Goal: Task Accomplishment & Management: Manage account settings

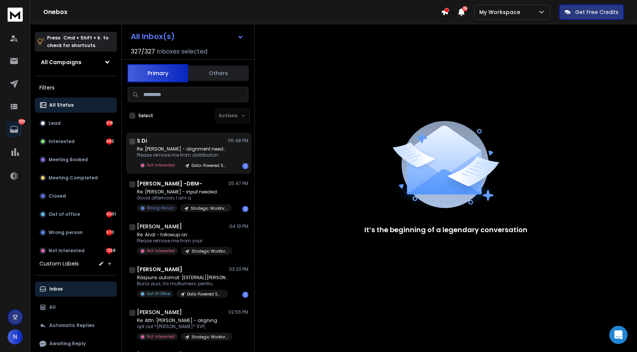
click at [206, 146] on p "Re: Sandralynn - alignment needed" at bounding box center [182, 149] width 91 height 6
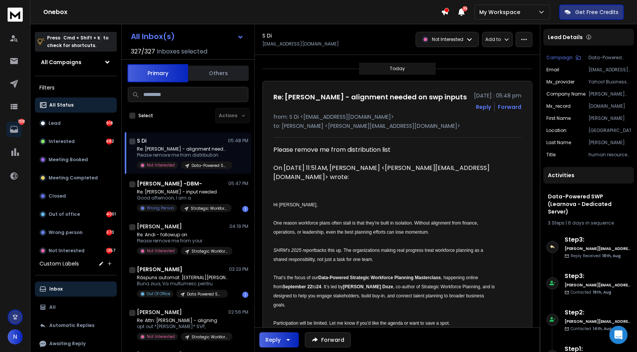
click at [516, 39] on button "button" at bounding box center [524, 39] width 17 height 15
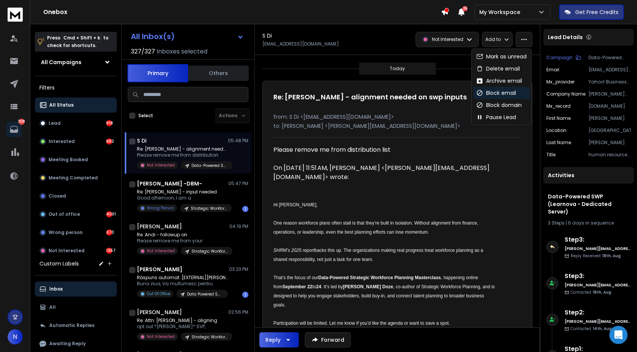
click at [499, 90] on div "Block email" at bounding box center [496, 93] width 40 height 8
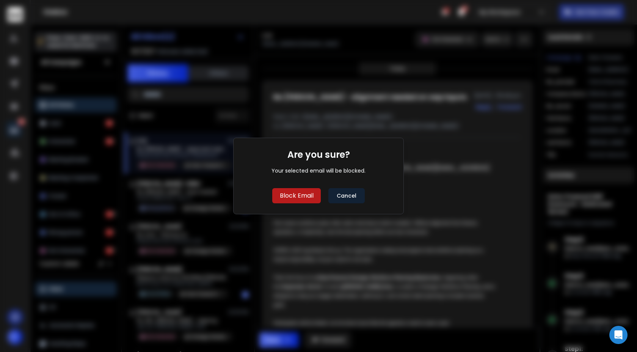
click at [291, 196] on button "Block Email" at bounding box center [296, 195] width 49 height 15
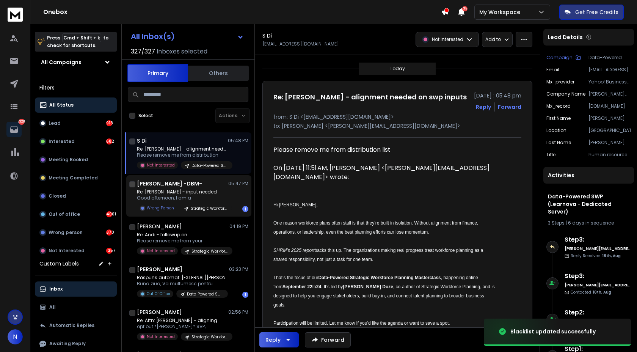
click at [223, 188] on div "Althea Gibson -DBM- 05:47 PM Re: Althea - input needed Good afternoon, I am a W…" at bounding box center [192, 196] width 111 height 32
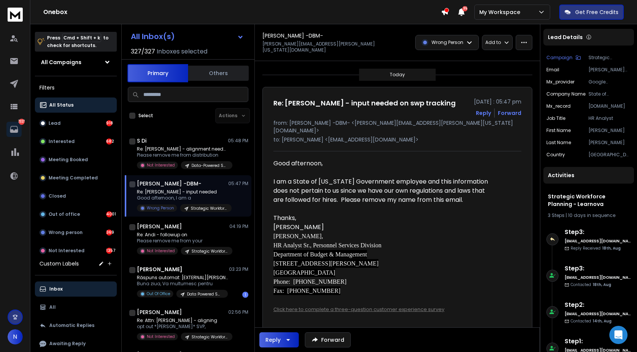
click at [522, 39] on icon "button" at bounding box center [524, 42] width 7 height 7
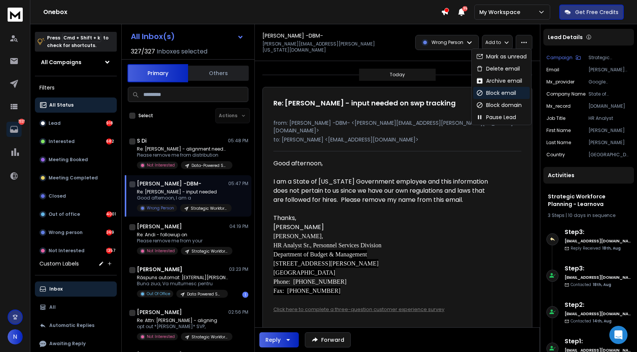
click at [501, 90] on div "Block email" at bounding box center [496, 93] width 40 height 8
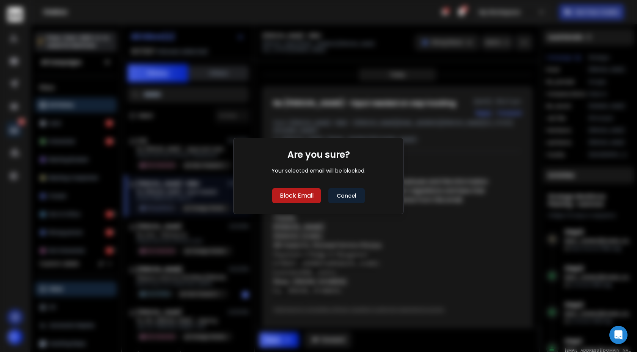
click at [308, 189] on button "Block Email" at bounding box center [296, 195] width 49 height 15
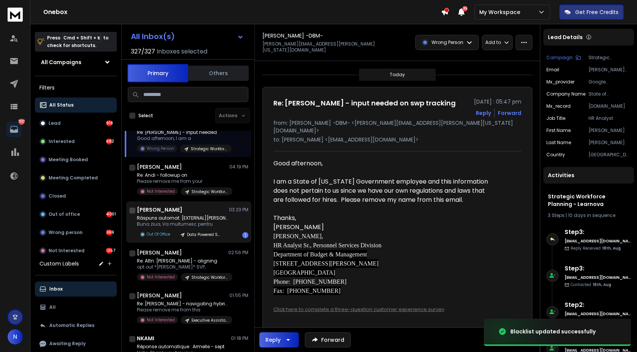
scroll to position [75, 0]
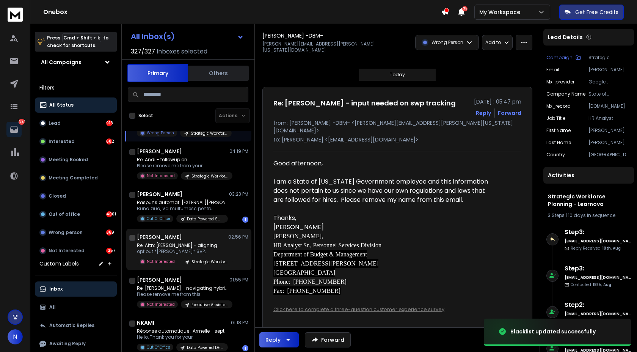
click at [199, 254] on p "opt out *[PERSON_NAME]* SVP," at bounding box center [182, 251] width 91 height 6
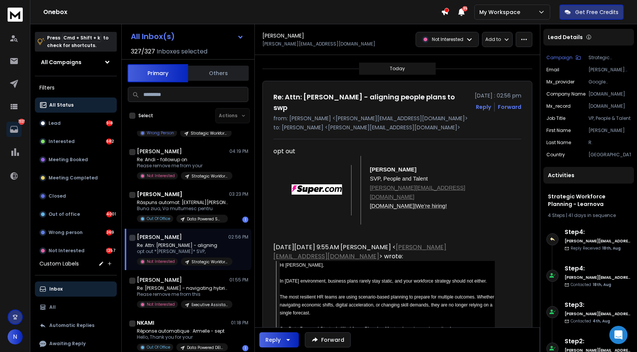
click at [529, 36] on button "button" at bounding box center [524, 39] width 17 height 15
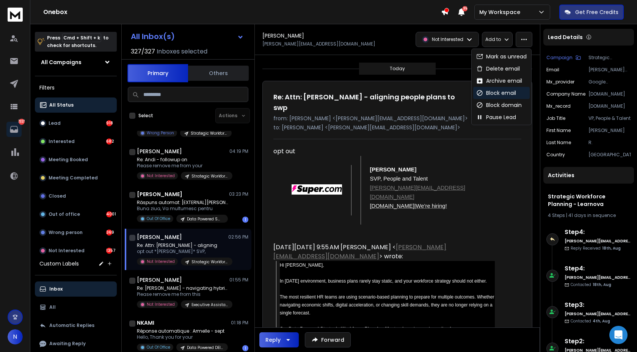
click at [493, 95] on div "Block email" at bounding box center [496, 93] width 40 height 8
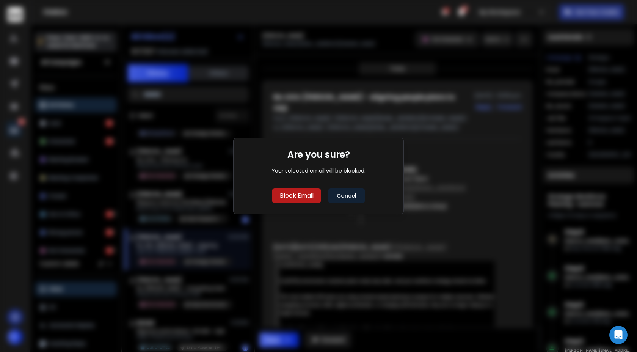
click at [289, 195] on button "Block Email" at bounding box center [296, 195] width 49 height 15
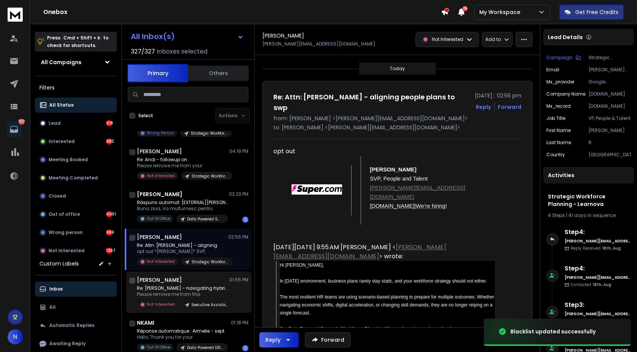
click at [196, 288] on p "Re: [PERSON_NAME] - navigating hybrid" at bounding box center [182, 288] width 91 height 6
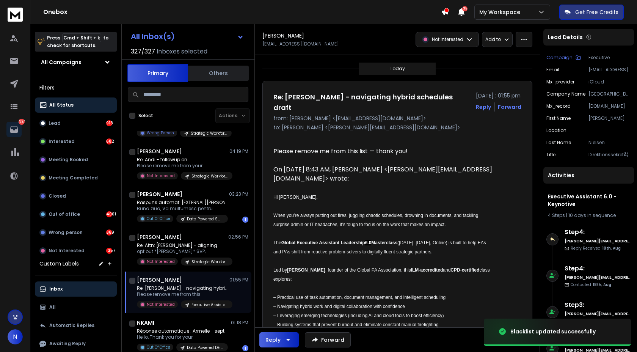
click at [527, 35] on button "button" at bounding box center [524, 39] width 17 height 15
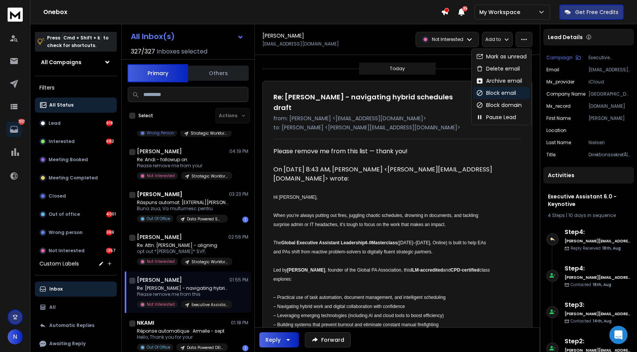
click at [490, 95] on div "Block email" at bounding box center [496, 93] width 40 height 8
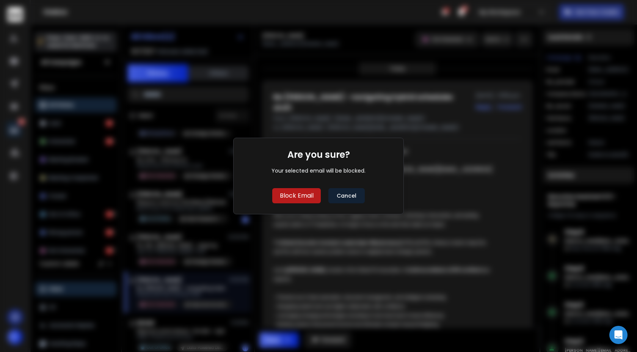
click at [296, 191] on button "Block Email" at bounding box center [296, 195] width 49 height 15
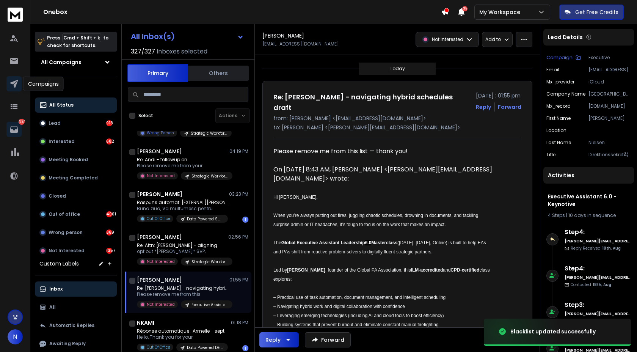
click at [14, 85] on icon at bounding box center [14, 84] width 8 height 8
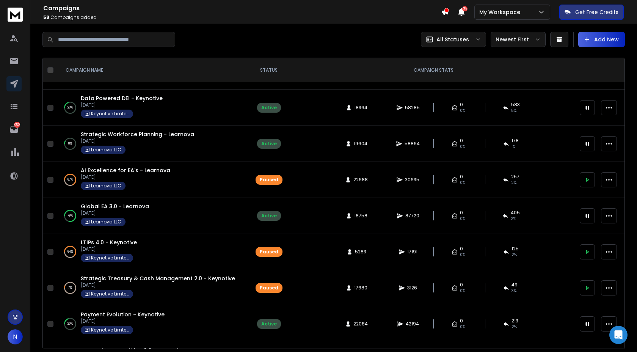
scroll to position [333, 0]
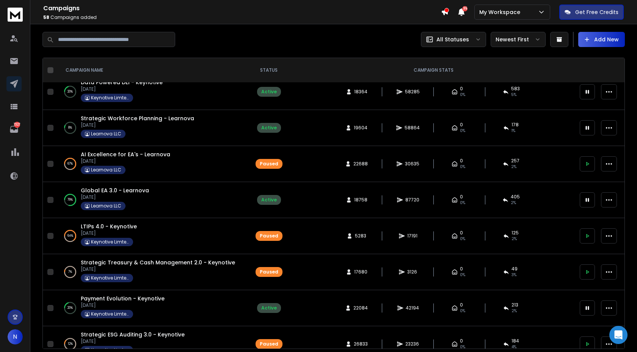
click at [125, 192] on span "Global EA 3.0 - Learnova" at bounding box center [115, 191] width 68 height 8
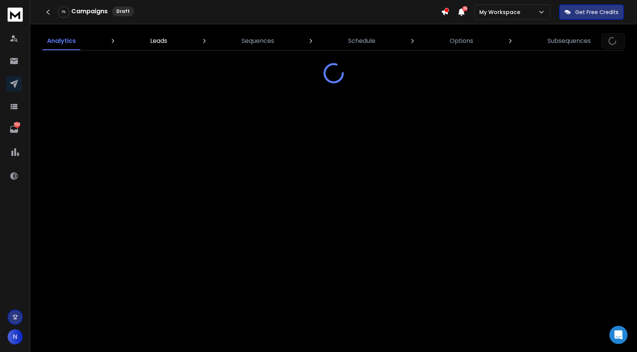
click at [162, 42] on p "Leads" at bounding box center [158, 40] width 17 height 9
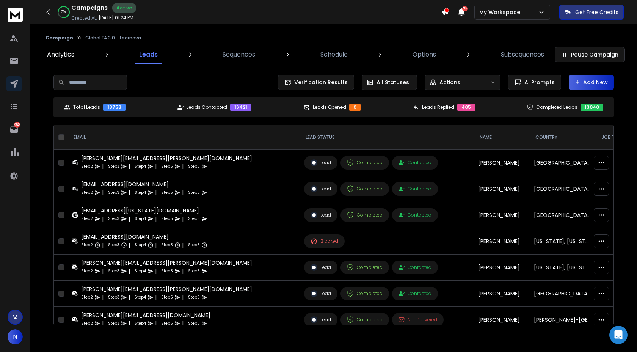
click at [69, 58] on p "Analytics" at bounding box center [60, 54] width 27 height 9
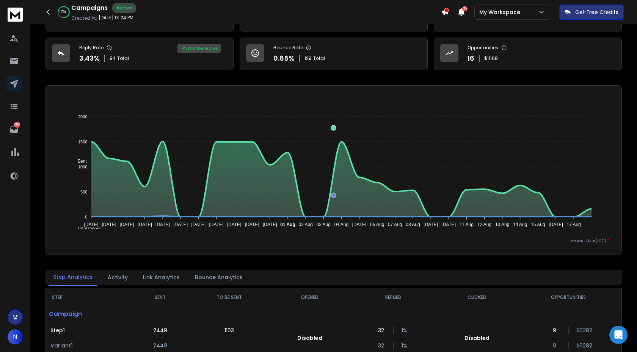
scroll to position [283, 0]
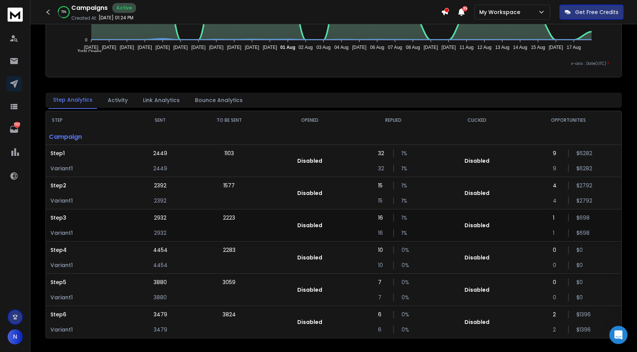
click at [166, 223] on div "2932 2932" at bounding box center [160, 225] width 44 height 23
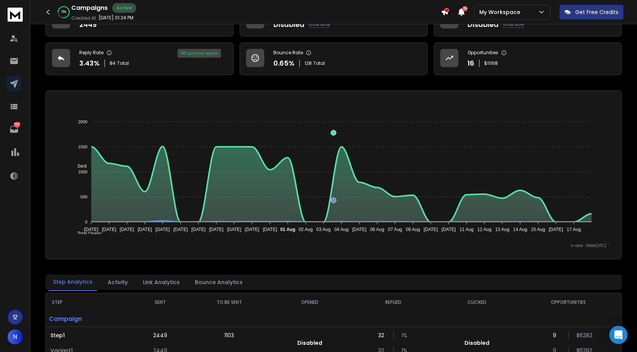
scroll to position [0, 0]
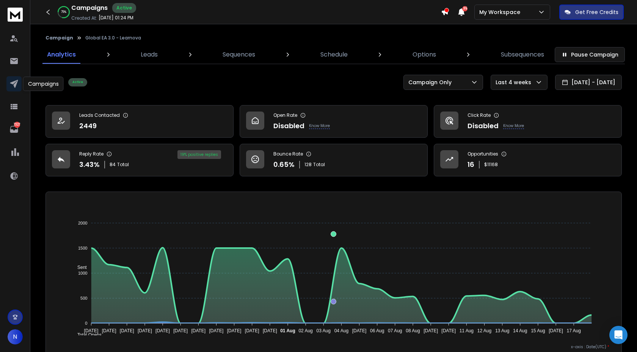
click at [17, 83] on icon at bounding box center [13, 83] width 9 height 9
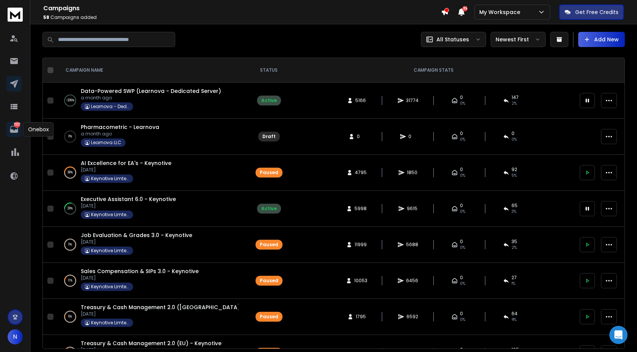
click at [16, 127] on p "7327" at bounding box center [17, 125] width 6 height 6
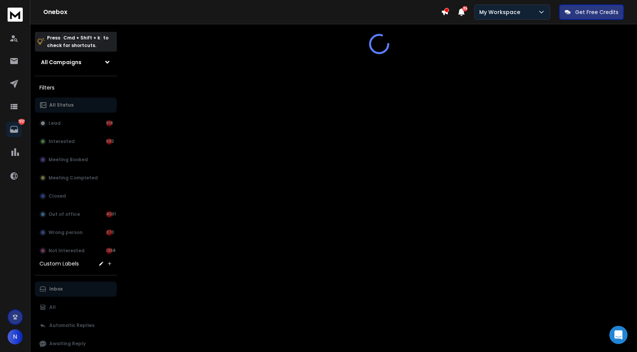
click at [499, 10] on p "My Workspace" at bounding box center [501, 12] width 44 height 8
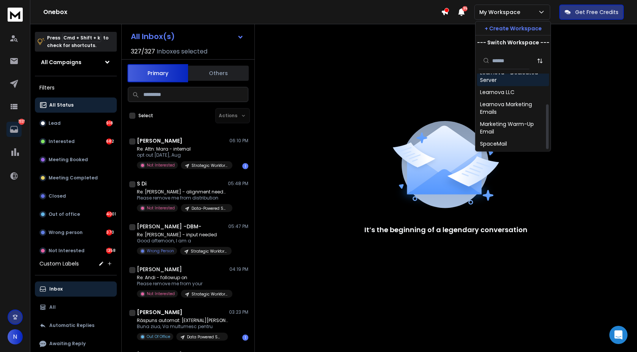
scroll to position [51, 0]
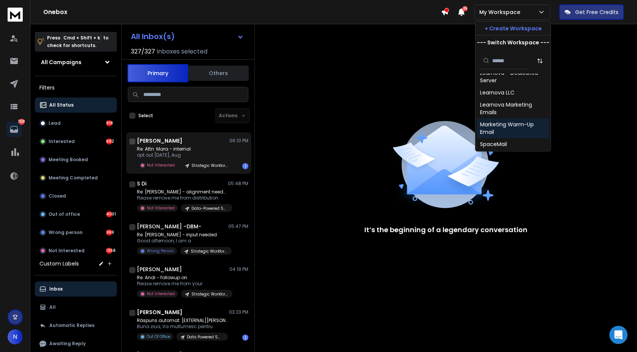
click at [206, 149] on p "Re: Attn: Mara - internal" at bounding box center [182, 149] width 91 height 6
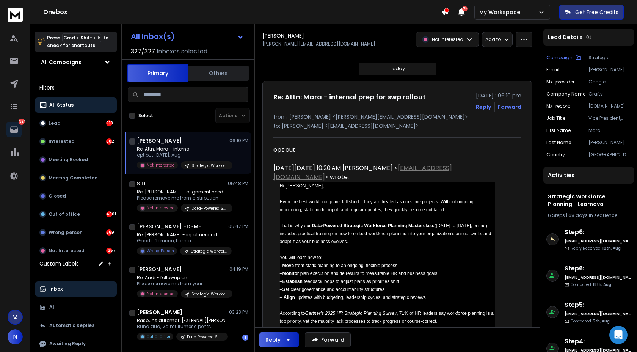
click at [523, 42] on icon "button" at bounding box center [524, 39] width 7 height 7
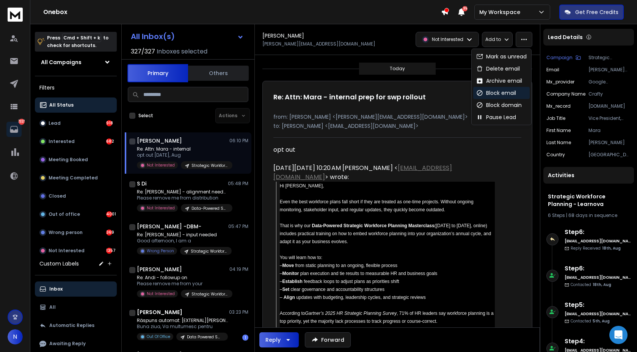
click at [487, 93] on div "Block email" at bounding box center [496, 93] width 40 height 8
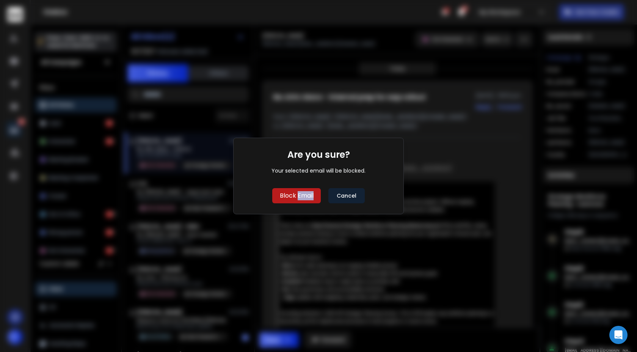
click at [297, 195] on button "Block Email" at bounding box center [296, 195] width 49 height 15
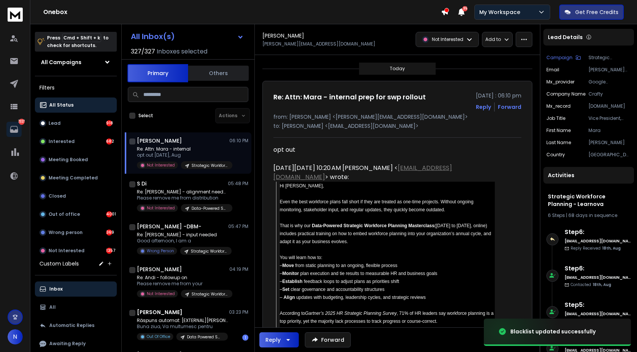
click at [515, 16] on button "My Workspace" at bounding box center [512, 12] width 76 height 15
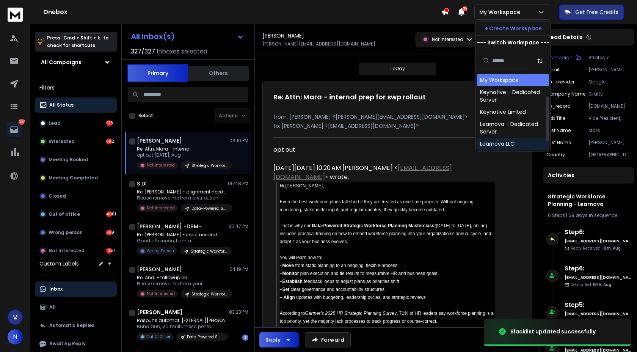
scroll to position [52, 0]
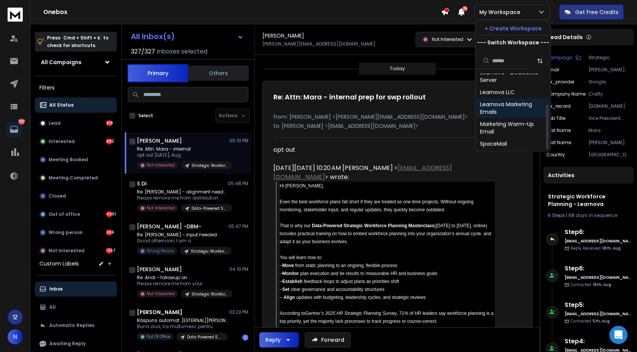
click at [504, 99] on div "Learnova Marketing Emails" at bounding box center [513, 108] width 72 height 20
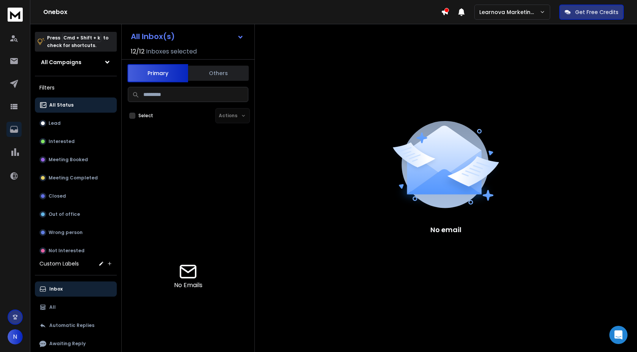
click at [219, 77] on button "Others" at bounding box center [218, 73] width 61 height 17
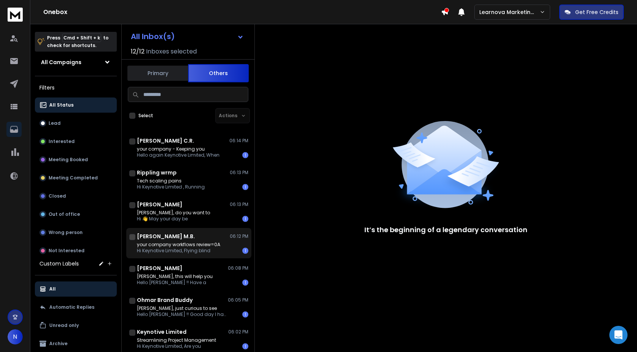
scroll to position [29, 0]
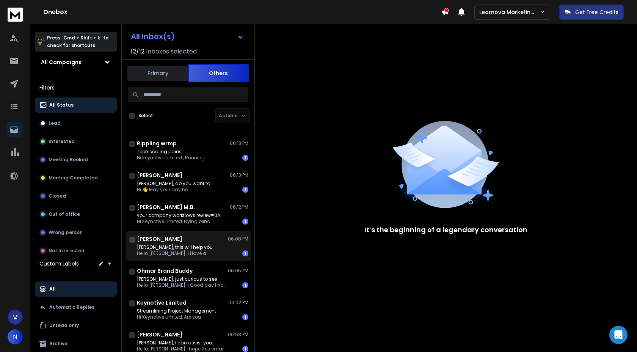
click at [174, 250] on p "Hello [PERSON_NAME] !! Have a" at bounding box center [175, 253] width 76 height 6
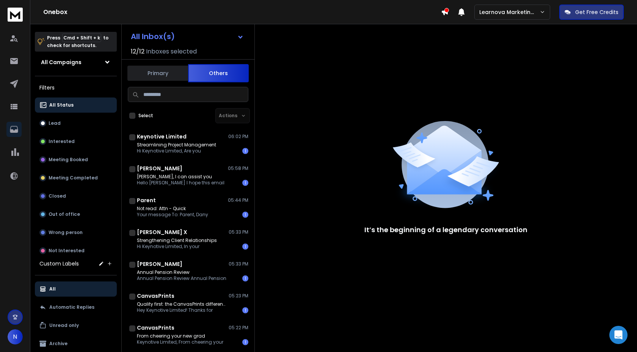
scroll to position [0, 0]
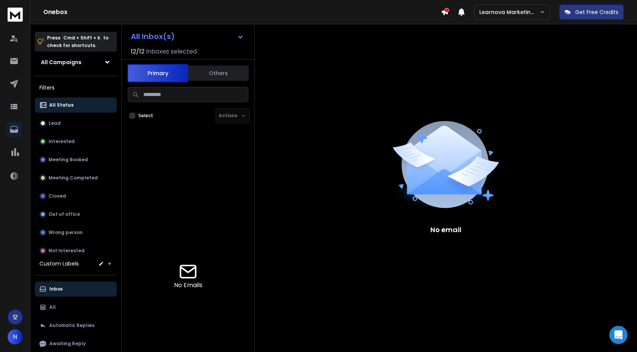
click at [217, 63] on div "All Inbox(s) 12 / 12 Inboxes selected Primary Others Select Actions No Emails" at bounding box center [188, 200] width 133 height 352
click at [212, 72] on button "Others" at bounding box center [218, 73] width 61 height 17
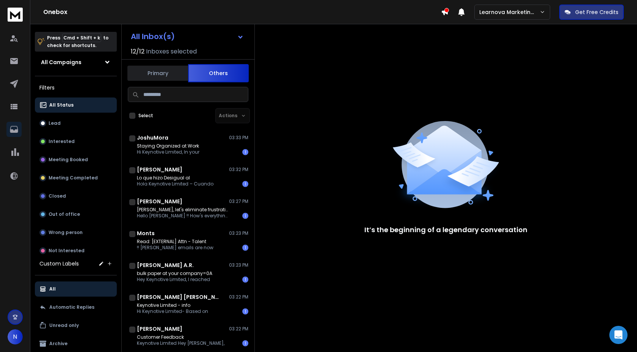
scroll to position [1160, 0]
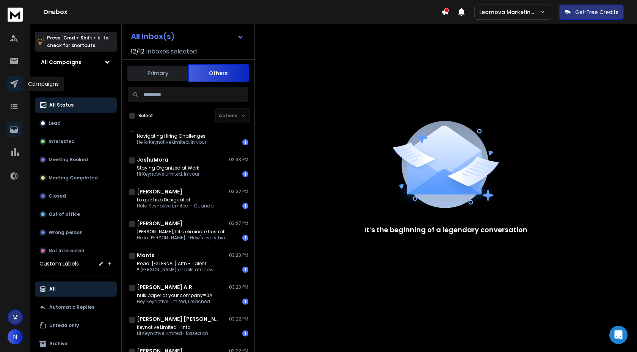
click at [14, 79] on icon at bounding box center [13, 83] width 9 height 9
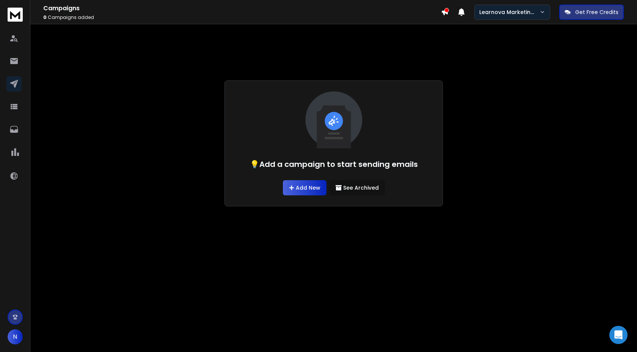
click at [504, 17] on button "Learnova Marketing Emails" at bounding box center [512, 12] width 76 height 15
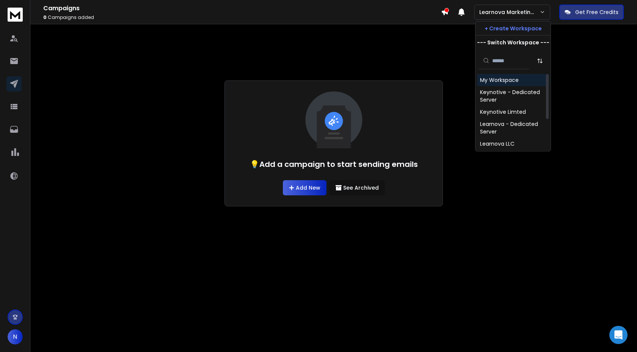
click at [498, 82] on div "My Workspace" at bounding box center [499, 80] width 39 height 8
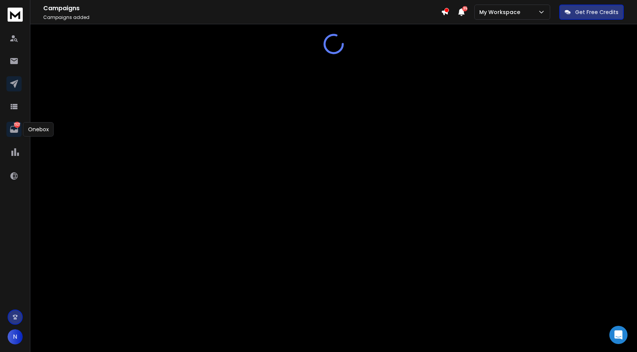
click at [14, 129] on icon at bounding box center [13, 129] width 9 height 9
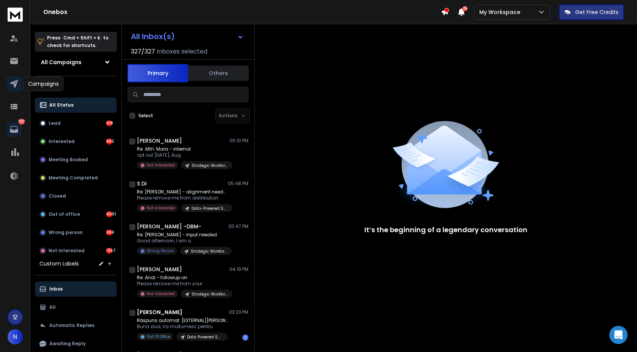
click at [12, 82] on icon at bounding box center [13, 83] width 9 height 9
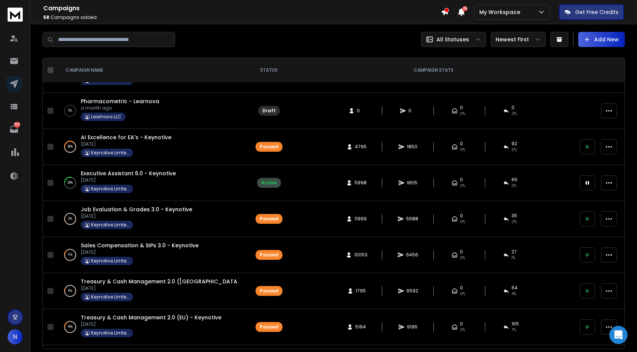
scroll to position [28, 0]
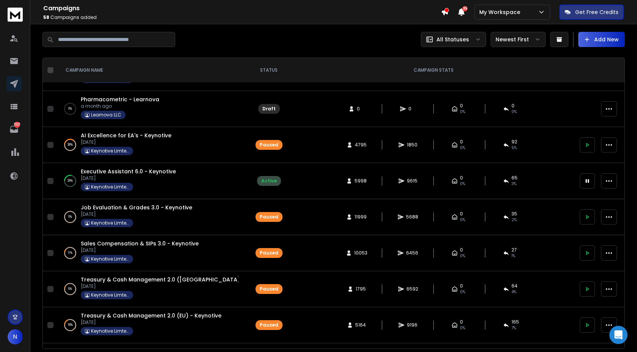
click at [143, 133] on span "AI Excellence for EA's - Keynotive" at bounding box center [126, 136] width 91 height 8
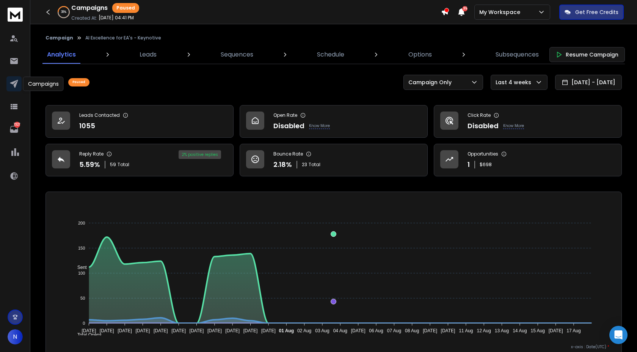
click at [19, 84] on link at bounding box center [13, 83] width 15 height 15
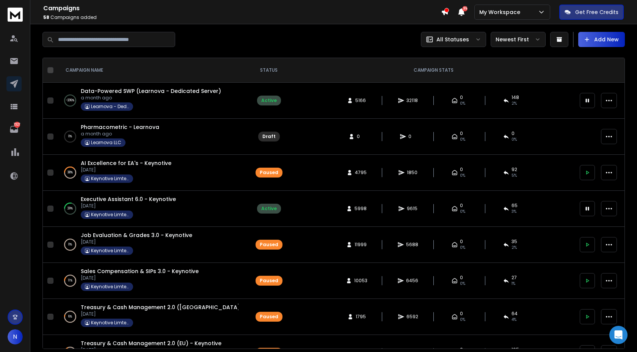
click at [136, 198] on span "Executive Assistant 6.0 - Keynotive" at bounding box center [128, 199] width 95 height 8
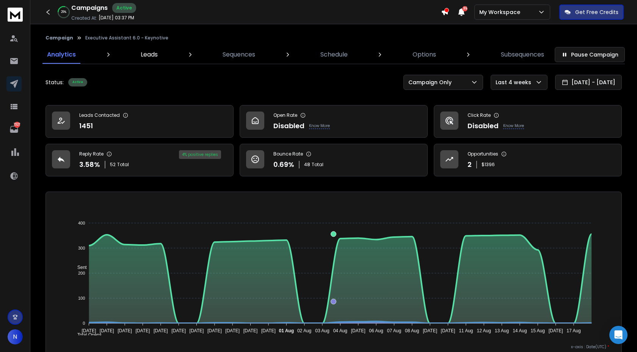
click at [151, 53] on p "Leads" at bounding box center [149, 54] width 17 height 9
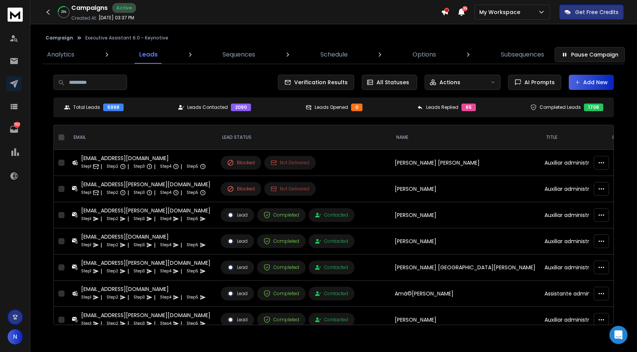
click at [603, 83] on button "Add New" at bounding box center [591, 82] width 45 height 15
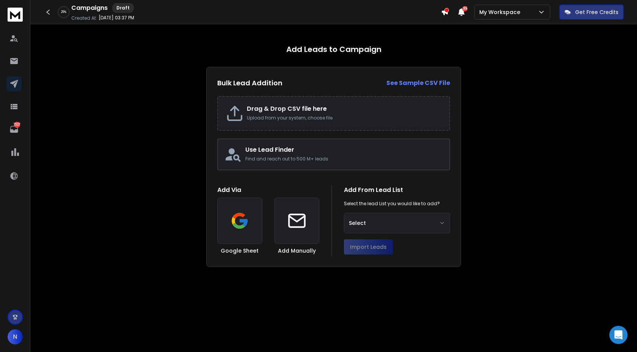
click at [303, 118] on p "Upload from your system, choose file" at bounding box center [344, 118] width 195 height 6
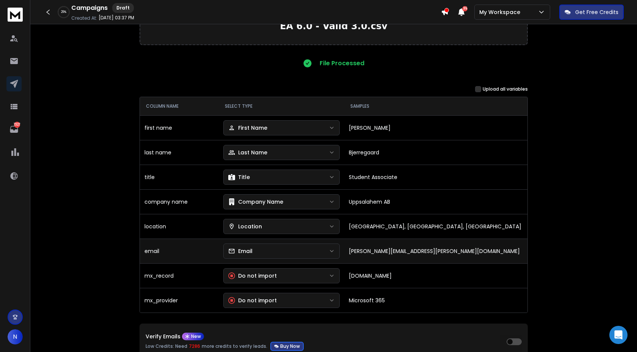
scroll to position [49, 0]
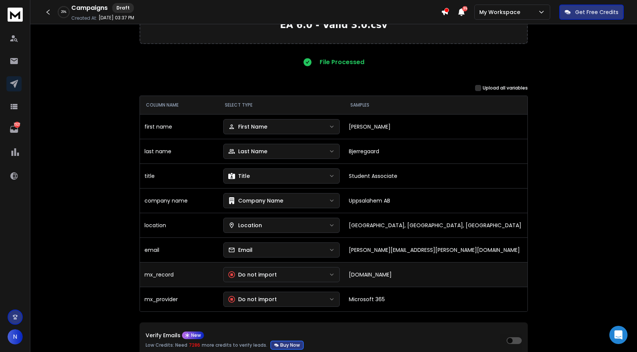
click at [261, 273] on div "Do not import" at bounding box center [252, 275] width 49 height 8
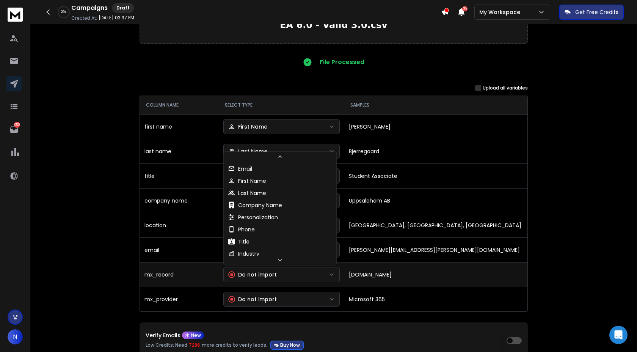
scroll to position [0, 1]
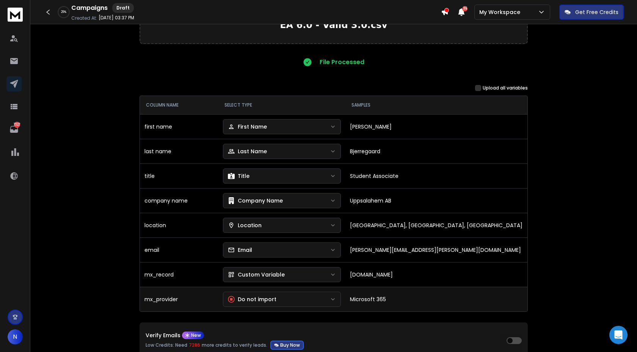
click at [256, 303] on button "Do not import" at bounding box center [282, 299] width 118 height 15
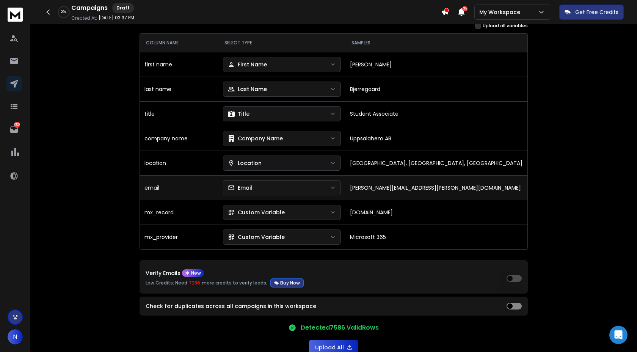
scroll to position [126, 0]
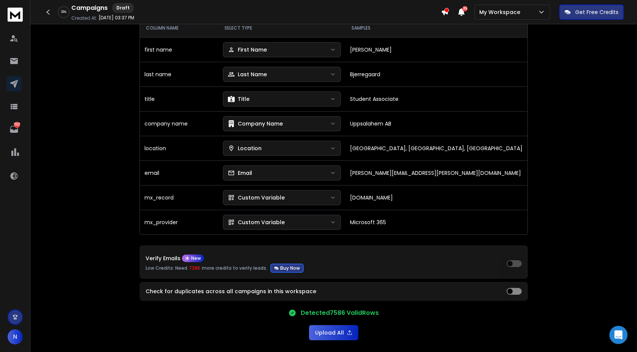
click at [333, 327] on button "Upload All" at bounding box center [333, 332] width 49 height 15
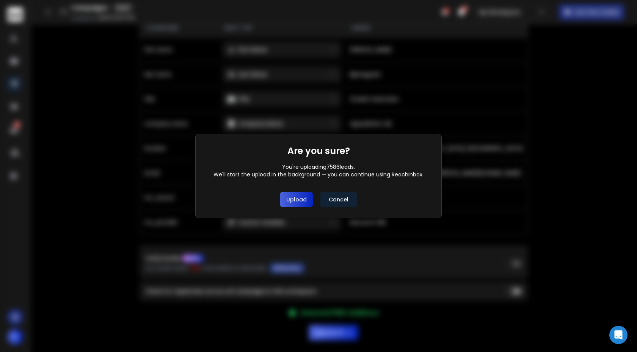
click at [298, 196] on button "Upload" at bounding box center [296, 199] width 33 height 15
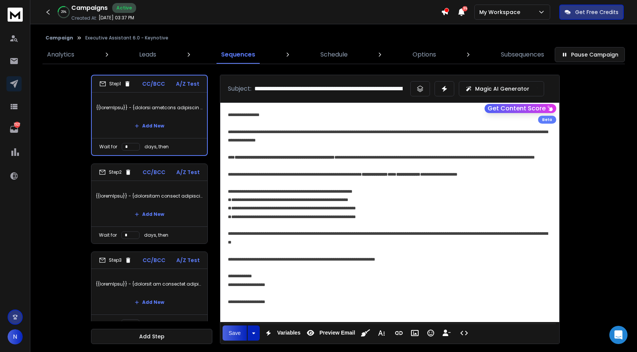
click at [169, 191] on p at bounding box center [149, 195] width 107 height 21
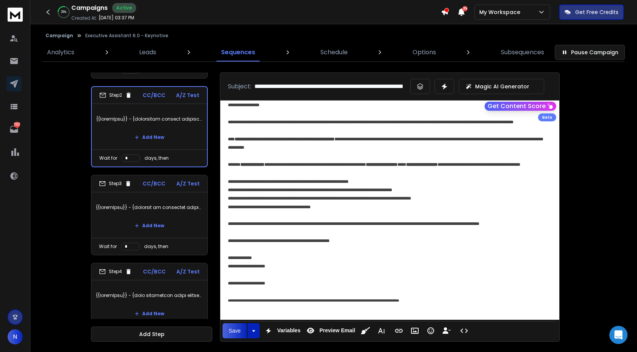
scroll to position [93, 0]
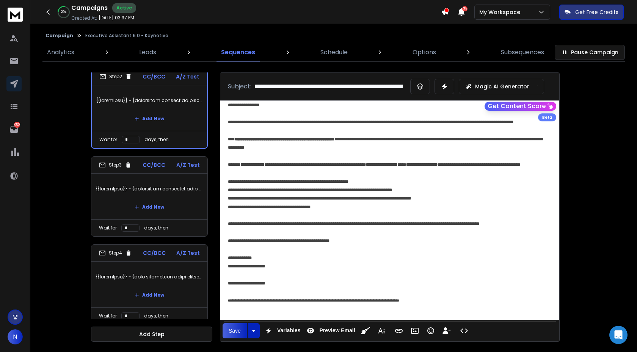
click at [170, 193] on p at bounding box center [149, 188] width 107 height 21
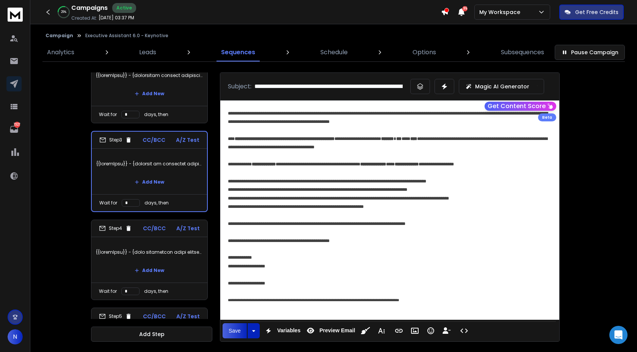
scroll to position [122, 0]
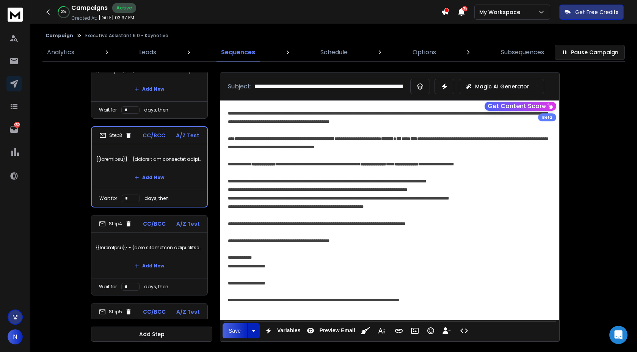
click at [149, 236] on div "Add New" at bounding box center [149, 255] width 116 height 46
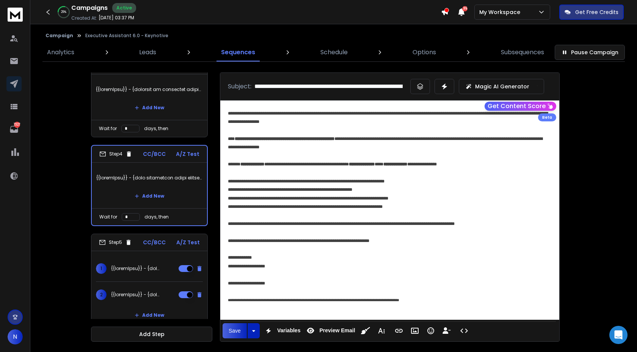
scroll to position [200, 0]
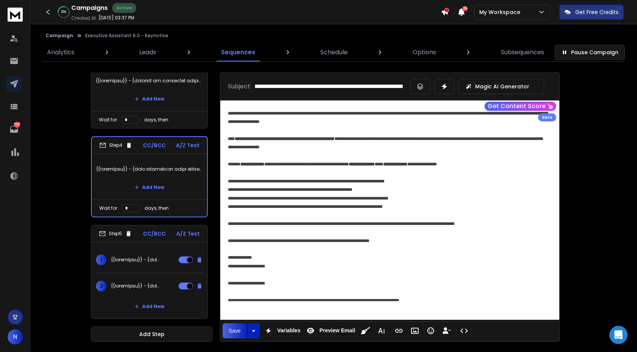
click at [140, 259] on p at bounding box center [135, 260] width 49 height 6
type input "**********"
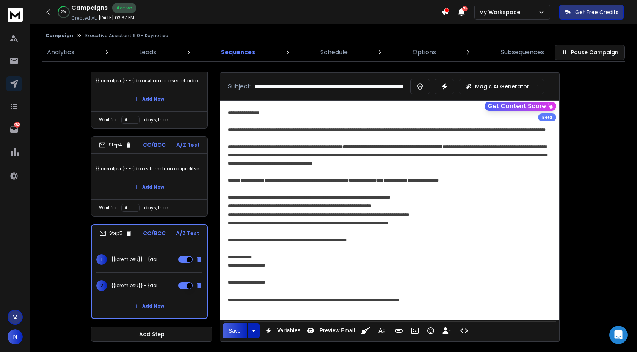
click at [137, 277] on div "2" at bounding box center [149, 286] width 106 height 26
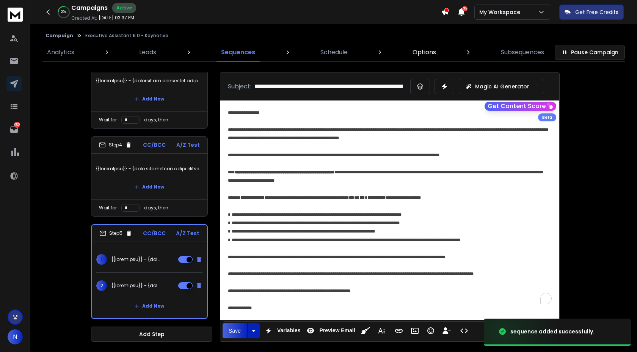
click at [430, 55] on p "Options" at bounding box center [425, 52] width 24 height 9
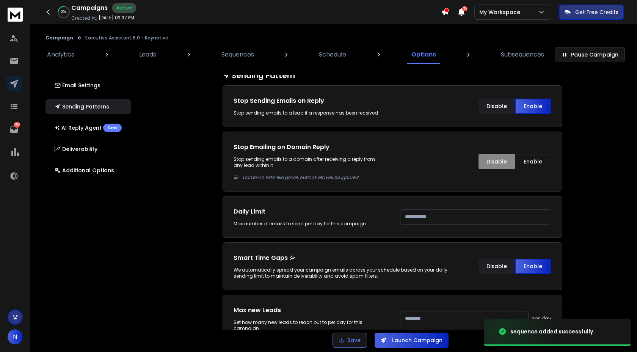
scroll to position [308, 0]
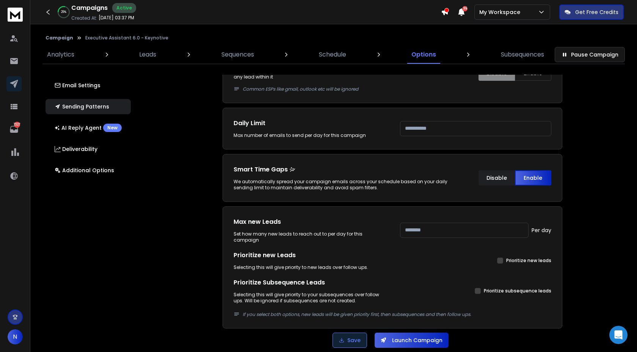
click at [345, 341] on button "Save" at bounding box center [350, 340] width 35 height 15
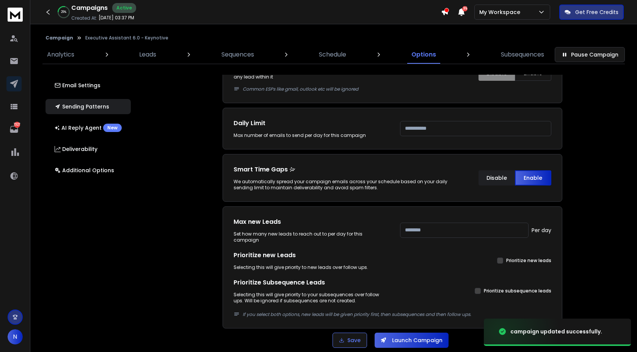
click at [405, 342] on button "Launch Campaign" at bounding box center [412, 340] width 74 height 15
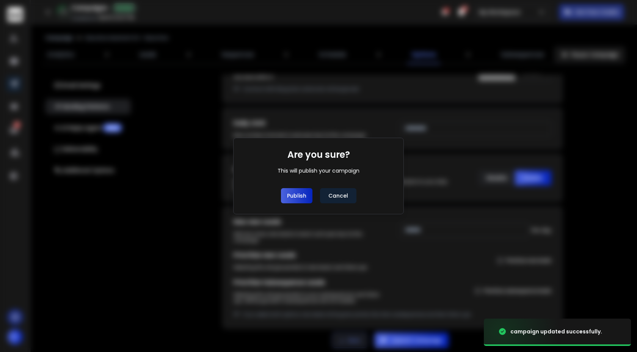
click at [301, 197] on button "Publish" at bounding box center [296, 195] width 31 height 15
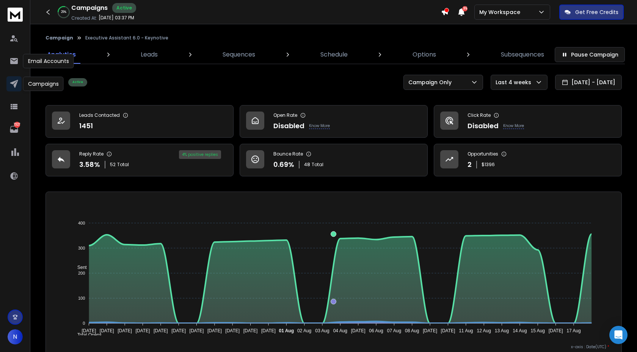
click at [11, 82] on icon at bounding box center [13, 83] width 9 height 9
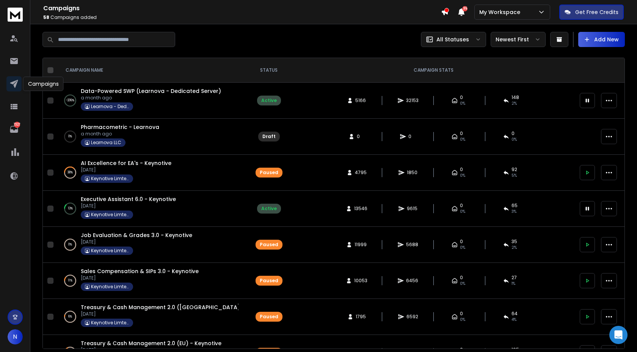
click at [130, 89] on span "Data-Powered SWP (Learnova - Dedicated Server)" at bounding box center [151, 91] width 140 height 8
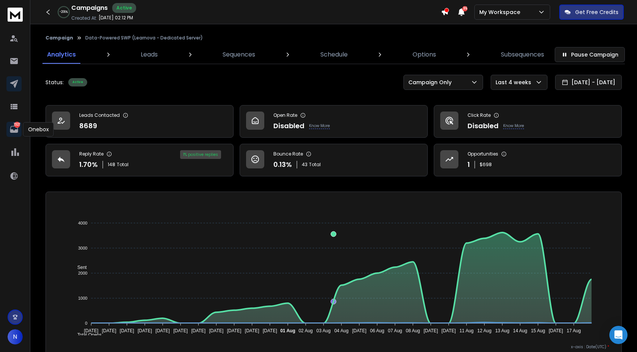
click at [17, 130] on icon at bounding box center [14, 129] width 8 height 7
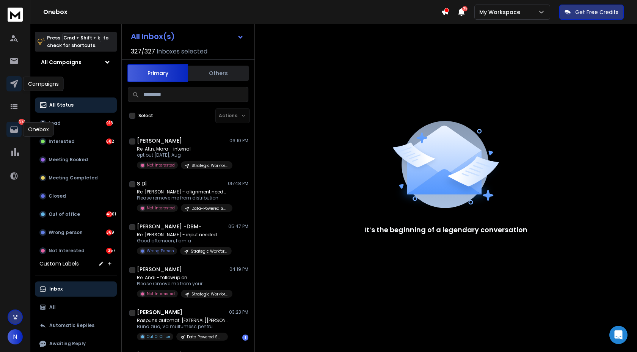
click at [11, 85] on icon at bounding box center [13, 83] width 9 height 9
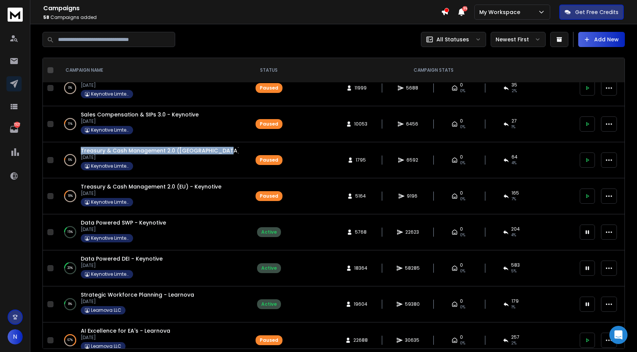
scroll to position [169, 0]
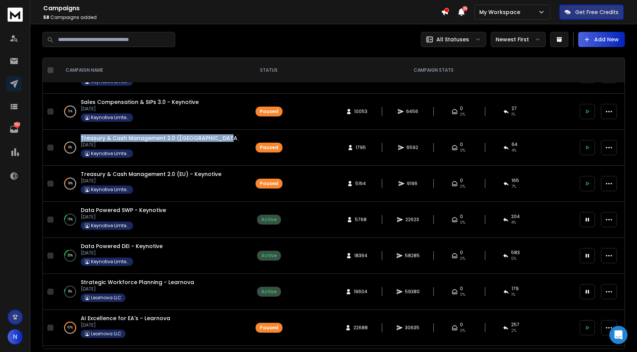
click at [134, 246] on span "Data Powered DEI - Keynotive" at bounding box center [122, 246] width 82 height 8
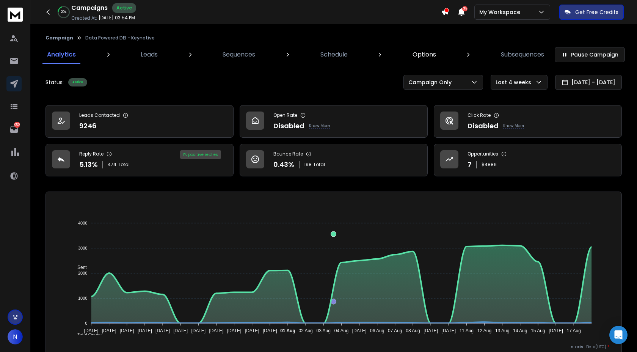
click at [422, 53] on p "Options" at bounding box center [425, 54] width 24 height 9
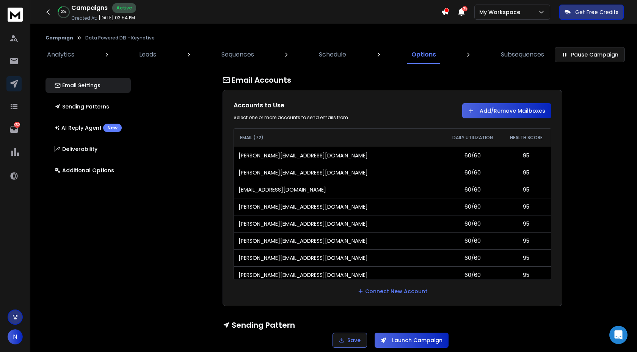
click at [514, 114] on button "Add/Remove Mailboxes" at bounding box center [506, 110] width 89 height 15
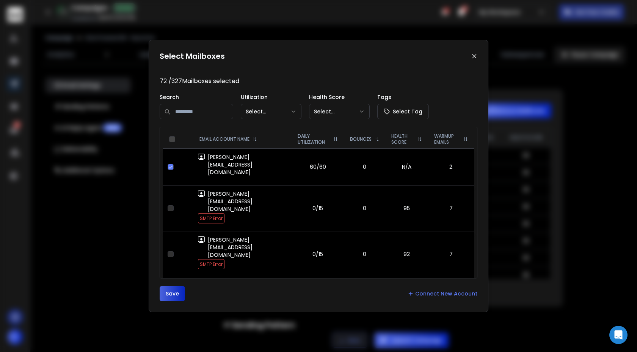
click at [198, 108] on input at bounding box center [197, 111] width 74 height 15
paste input "**********"
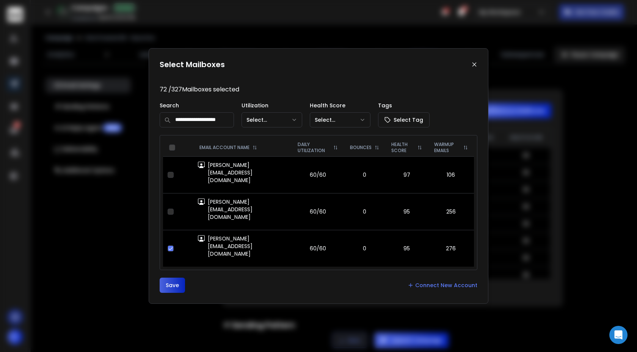
click at [202, 127] on input "**********" at bounding box center [197, 119] width 74 height 15
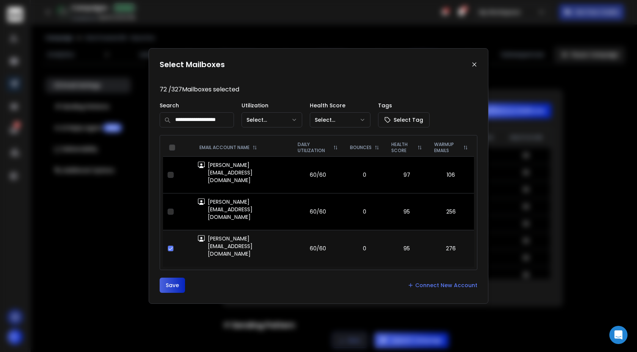
click at [170, 245] on button "button" at bounding box center [171, 248] width 6 height 6
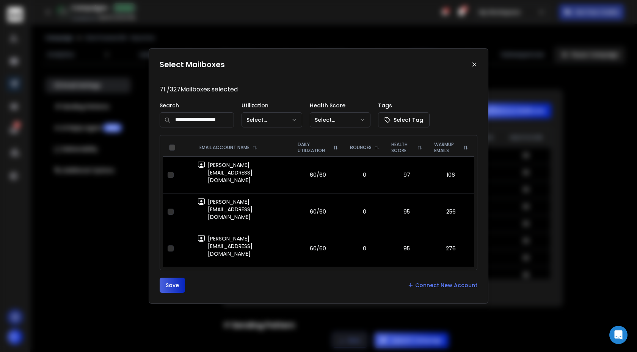
click at [209, 127] on input "**********" at bounding box center [197, 119] width 74 height 15
paste input
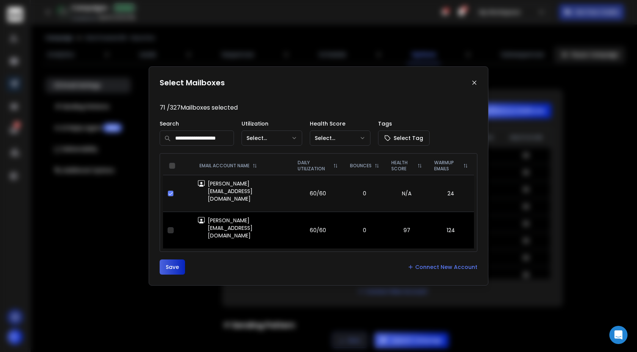
click at [170, 196] on button "button" at bounding box center [171, 193] width 6 height 6
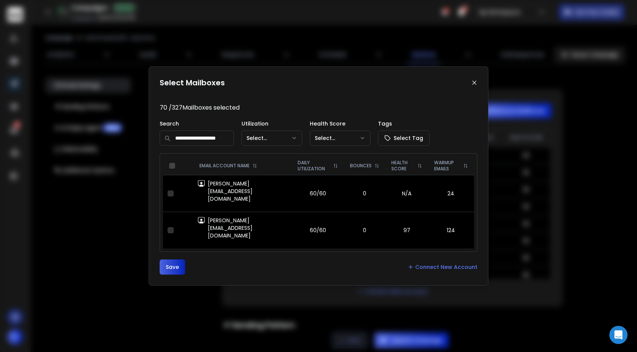
click at [194, 146] on input "**********" at bounding box center [197, 137] width 74 height 15
paste input
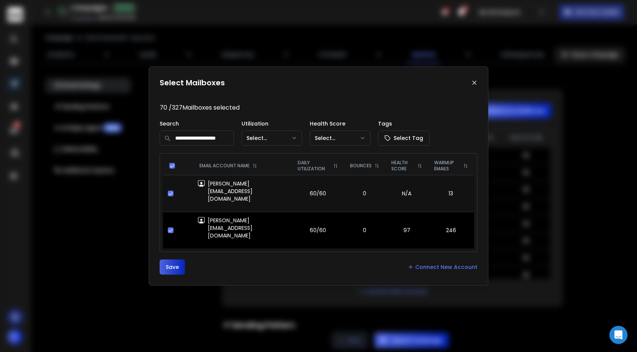
click at [170, 196] on button "button" at bounding box center [171, 193] width 6 height 6
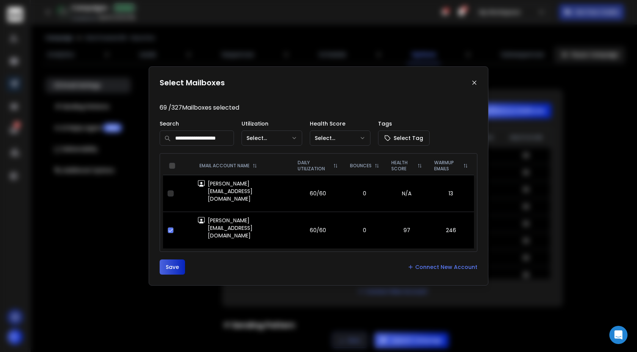
click at [201, 146] on input "**********" at bounding box center [197, 137] width 74 height 15
paste input
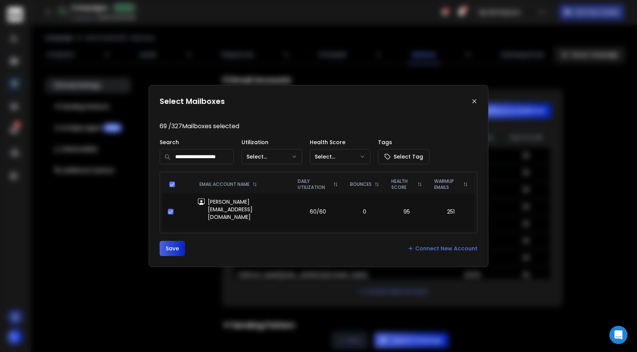
click at [170, 212] on button "button" at bounding box center [171, 212] width 6 height 6
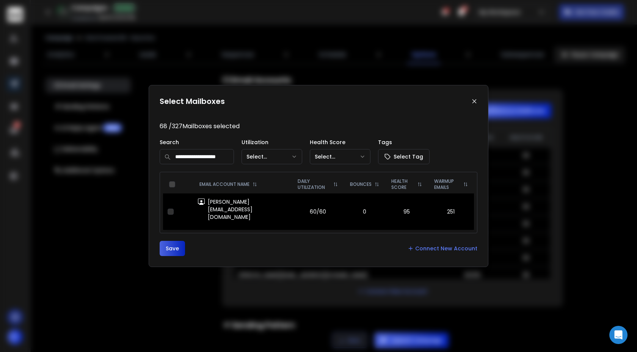
click at [184, 160] on input "**********" at bounding box center [197, 156] width 74 height 15
paste input
type input "**********"
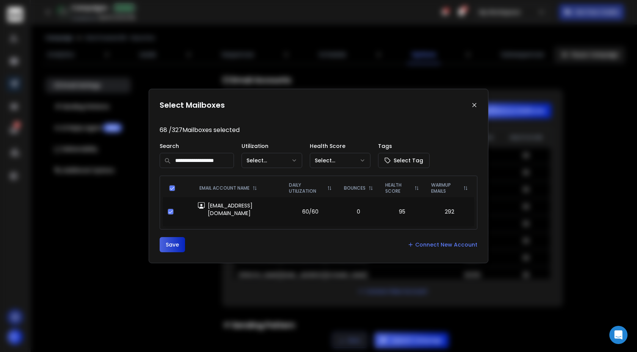
click at [171, 212] on button "button" at bounding box center [171, 212] width 6 height 6
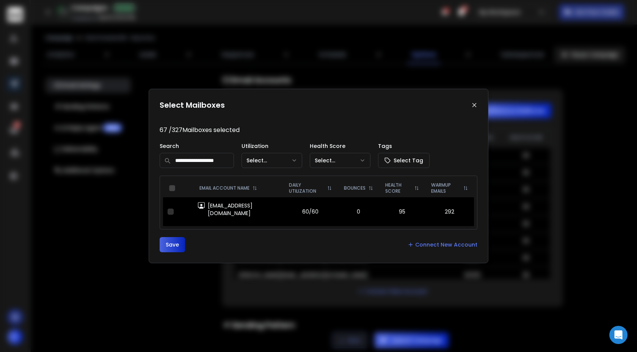
click at [172, 244] on button "Save" at bounding box center [172, 244] width 25 height 15
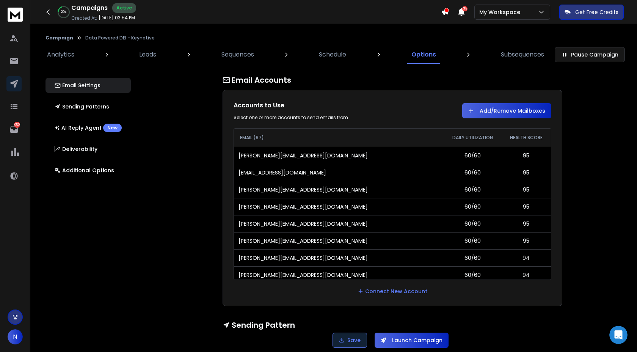
click at [346, 341] on button "Save" at bounding box center [350, 340] width 35 height 15
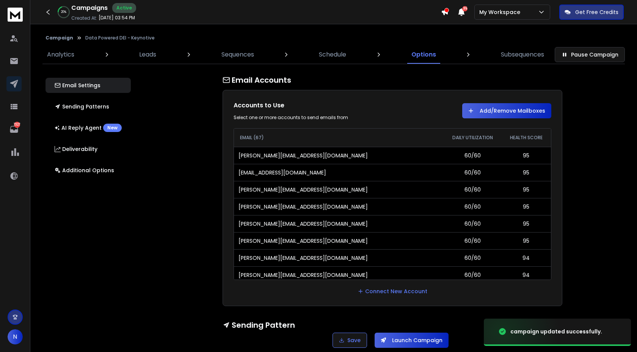
click at [425, 345] on button "Launch Campaign" at bounding box center [412, 340] width 74 height 15
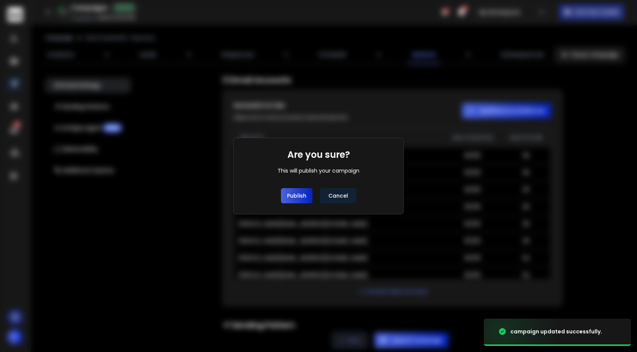
click at [298, 195] on button "Publish" at bounding box center [296, 195] width 31 height 15
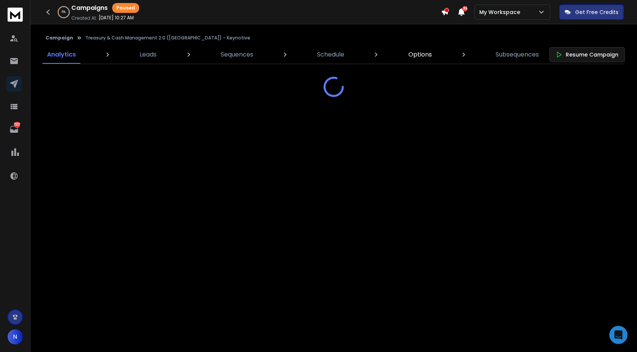
click at [424, 58] on p "Options" at bounding box center [420, 54] width 24 height 9
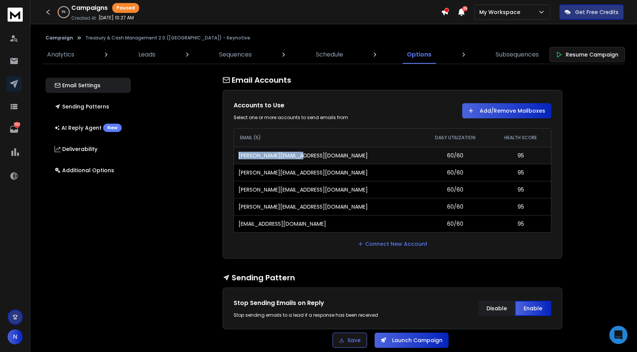
drag, startPoint x: 308, startPoint y: 155, endPoint x: 233, endPoint y: 157, distance: 74.7
click at [234, 157] on td "[PERSON_NAME][EMAIL_ADDRESS][DOMAIN_NAME]" at bounding box center [327, 155] width 186 height 17
copy p "[PERSON_NAME][EMAIL_ADDRESS][DOMAIN_NAME]"
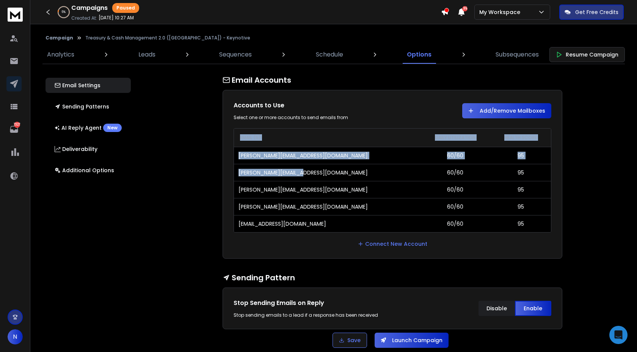
drag, startPoint x: 303, startPoint y: 175, endPoint x: 231, endPoint y: 171, distance: 72.2
click at [231, 171] on div "Accounts to Use Select one or more accounts to send emails from Add/Remove Mail…" at bounding box center [393, 174] width 340 height 169
click at [213, 170] on div "Email Accounts Accounts to Use Select one or more accounts to send emails from …" at bounding box center [397, 202] width 508 height 255
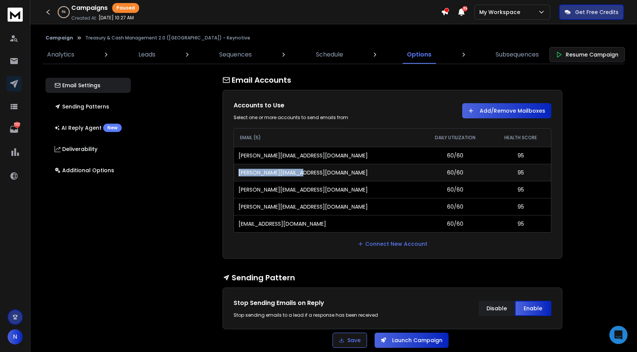
drag, startPoint x: 303, startPoint y: 173, endPoint x: 237, endPoint y: 173, distance: 66.7
click at [237, 173] on td "gina@keynotivemail.co" at bounding box center [327, 172] width 186 height 17
copy p "gina@keynotivemail.co"
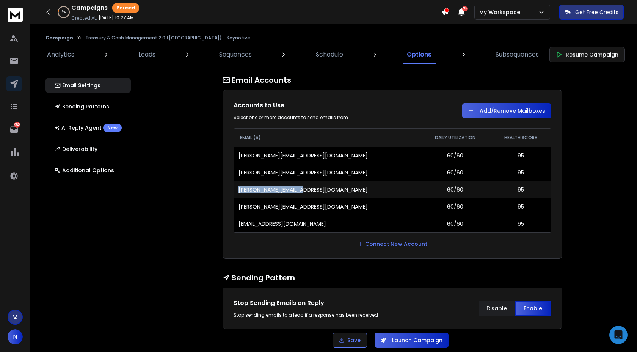
drag, startPoint x: 301, startPoint y: 190, endPoint x: 234, endPoint y: 186, distance: 67.2
click at [234, 186] on td "[PERSON_NAME][EMAIL_ADDRESS][DOMAIN_NAME]" at bounding box center [327, 189] width 186 height 17
copy p "[PERSON_NAME][EMAIL_ADDRESS][DOMAIN_NAME]"
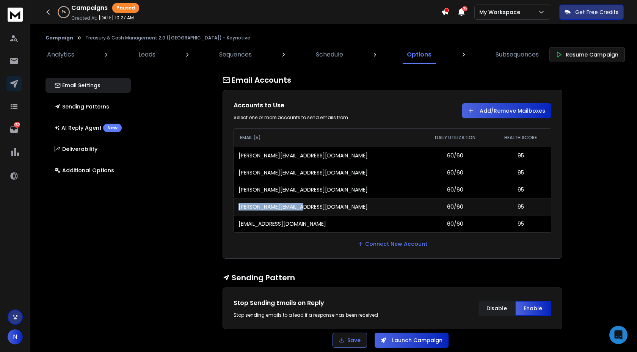
drag, startPoint x: 307, startPoint y: 206, endPoint x: 236, endPoint y: 206, distance: 70.5
click at [236, 206] on td "mary@mailkeynotive.co" at bounding box center [327, 206] width 186 height 17
copy p "mary@mailkeynotive.co"
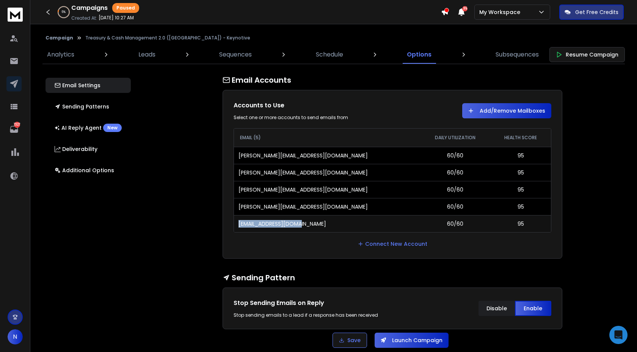
drag, startPoint x: 299, startPoint y: 224, endPoint x: 235, endPoint y: 225, distance: 64.1
click at [235, 225] on td "ewa@mailkeynotive.co" at bounding box center [327, 223] width 186 height 17
copy p "ewa@mailkeynotive.co"
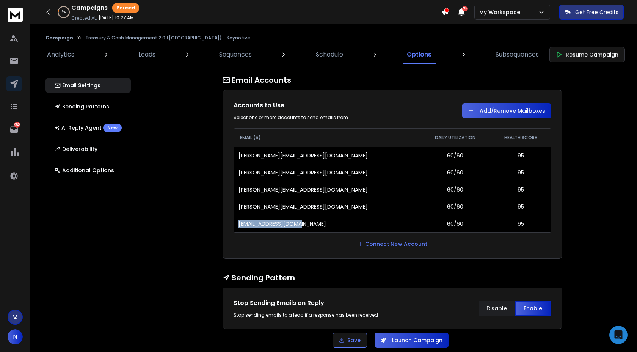
click at [404, 336] on button "Launch Campaign" at bounding box center [412, 340] width 74 height 15
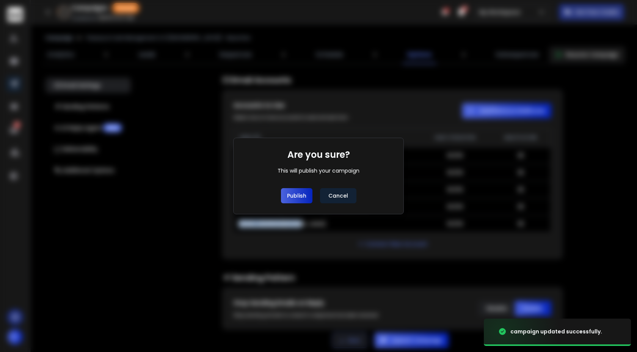
click at [296, 196] on button "Publish" at bounding box center [296, 195] width 31 height 15
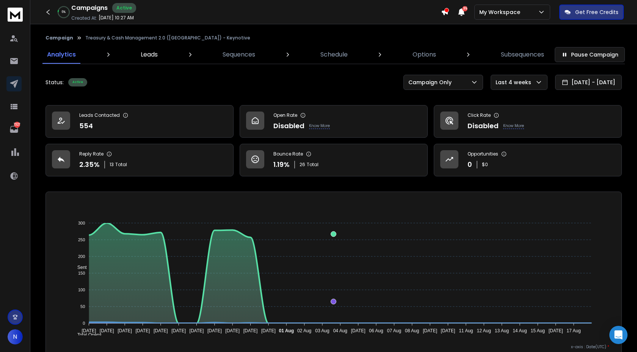
click at [155, 57] on p "Leads" at bounding box center [149, 54] width 17 height 9
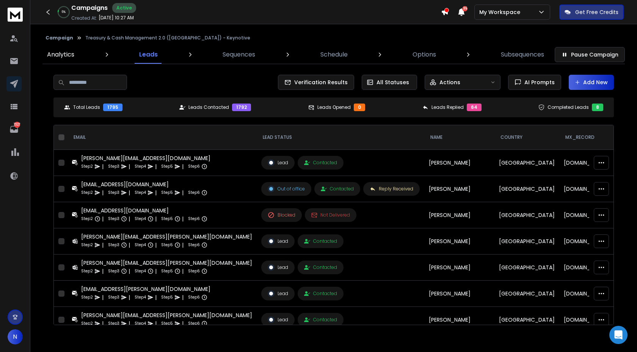
click at [65, 53] on p "Analytics" at bounding box center [60, 54] width 27 height 9
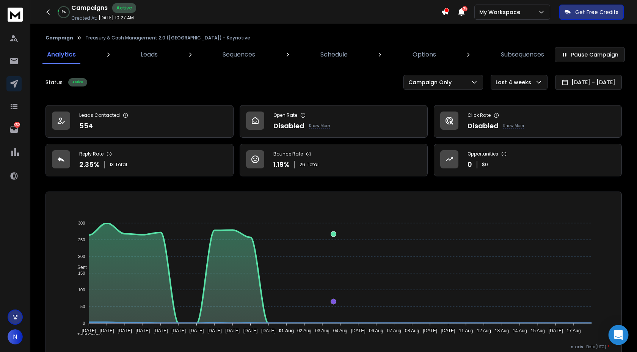
click at [617, 332] on icon "Open Intercom Messenger" at bounding box center [618, 335] width 9 height 10
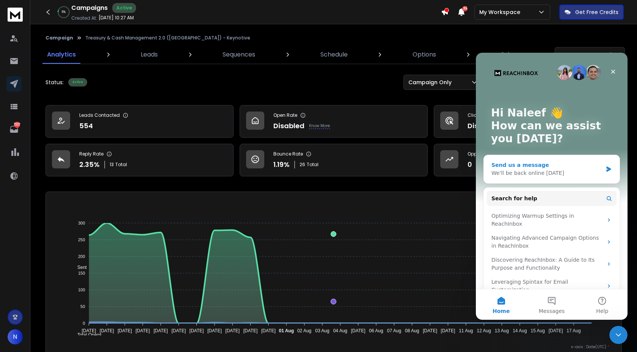
click at [542, 162] on div "Send us a message" at bounding box center [546, 165] width 111 height 8
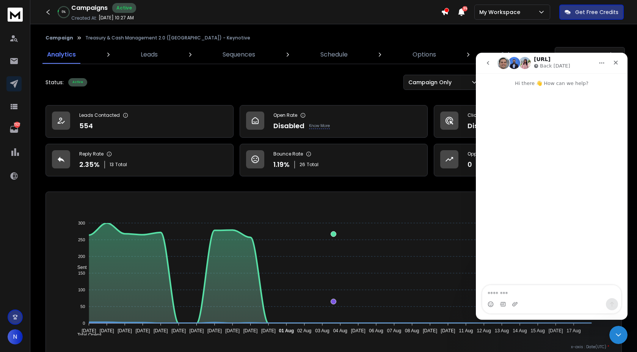
click at [510, 300] on div "Intercom messenger" at bounding box center [551, 304] width 139 height 12
click at [510, 294] on textarea "Message…" at bounding box center [551, 291] width 139 height 13
type textarea "********"
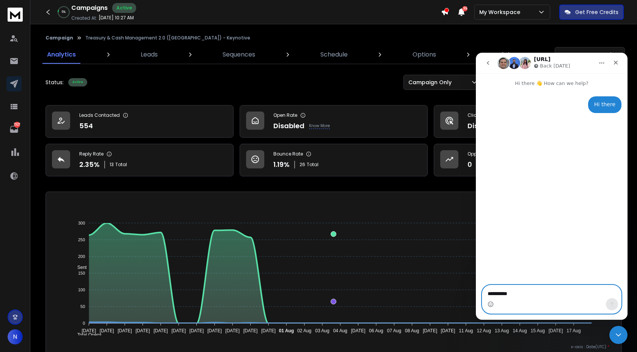
type textarea "**********"
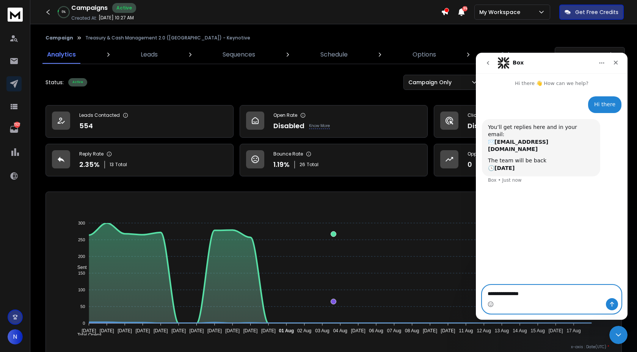
click at [544, 290] on textarea "**********" at bounding box center [551, 291] width 139 height 13
paste textarea "**********"
click at [560, 282] on textarea "**********" at bounding box center [551, 288] width 139 height 20
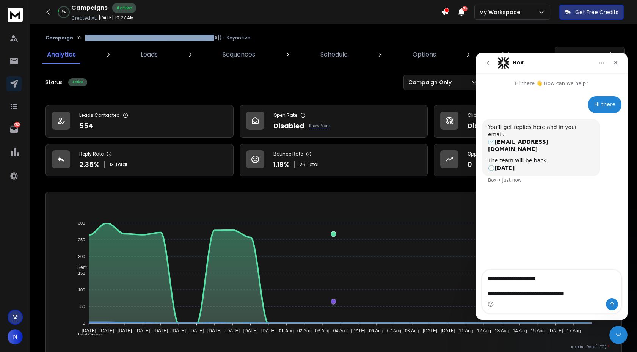
drag, startPoint x: 210, startPoint y: 35, endPoint x: 83, endPoint y: 38, distance: 127.5
click at [83, 38] on div "Campaign Treasury & Cash Management 2.0 (UK) - Keynotive" at bounding box center [333, 38] width 582 height 12
copy p "Treasury & Cash Management 2.0 ([GEOGRAPHIC_DATA]) - Keynotive"
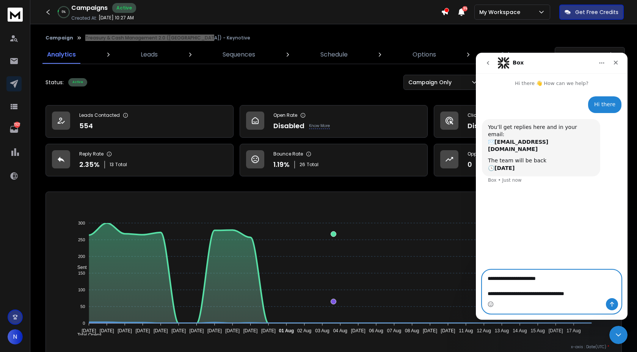
click at [491, 286] on textarea "**********" at bounding box center [551, 284] width 139 height 28
paste textarea "**********"
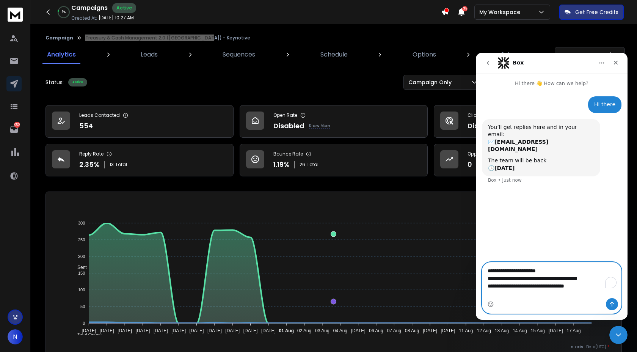
click at [595, 290] on textarea "**********" at bounding box center [551, 276] width 139 height 28
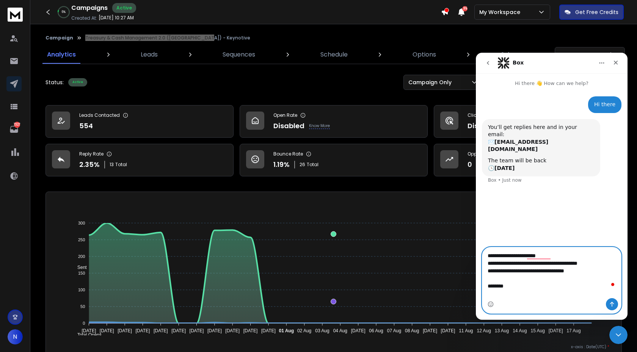
type textarea "**********"
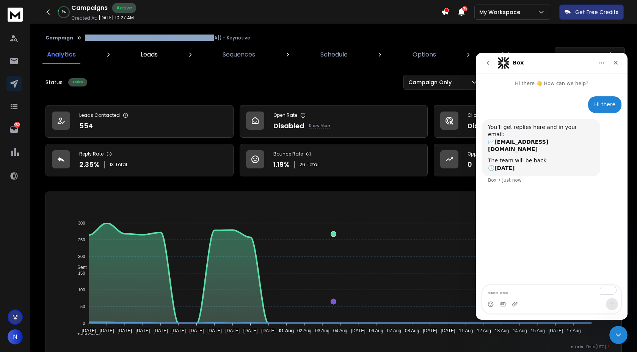
click at [147, 58] on p "Leads" at bounding box center [149, 54] width 17 height 9
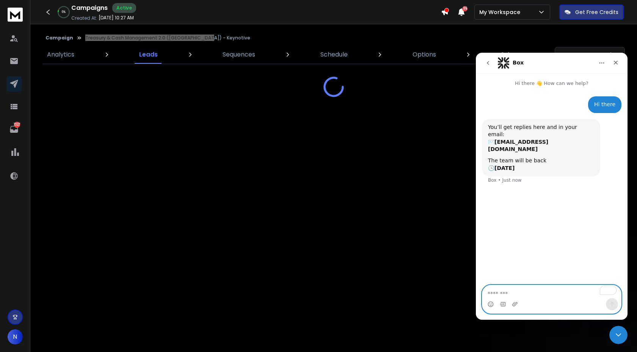
click at [531, 296] on textarea "To enrich screen reader interactions, please activate Accessibility in Grammarl…" at bounding box center [551, 291] width 139 height 13
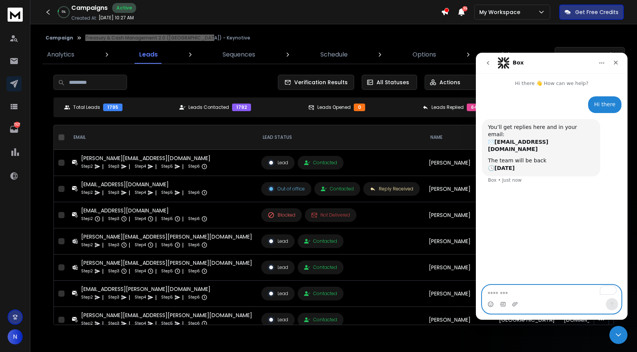
paste textarea "**********"
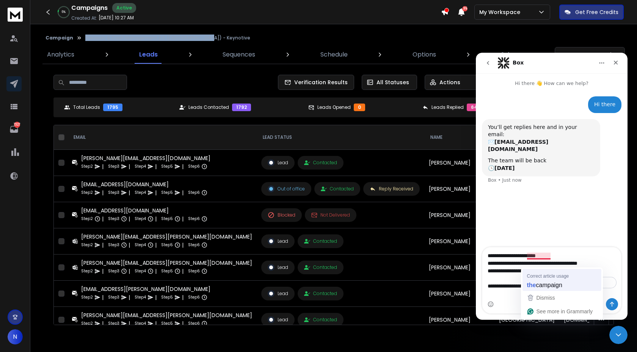
click at [544, 281] on span "campaign" at bounding box center [549, 285] width 26 height 8
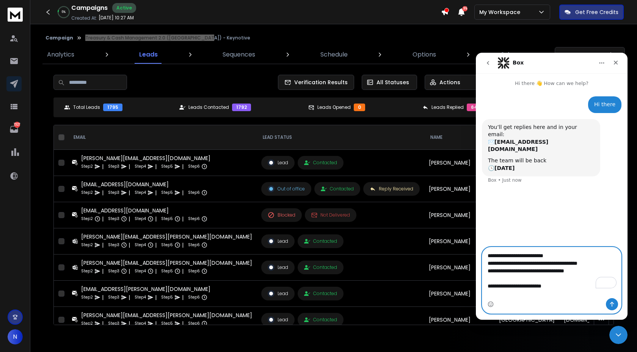
click at [566, 290] on textarea "**********" at bounding box center [551, 268] width 139 height 43
click at [561, 255] on span "however" at bounding box center [549, 255] width 23 height 8
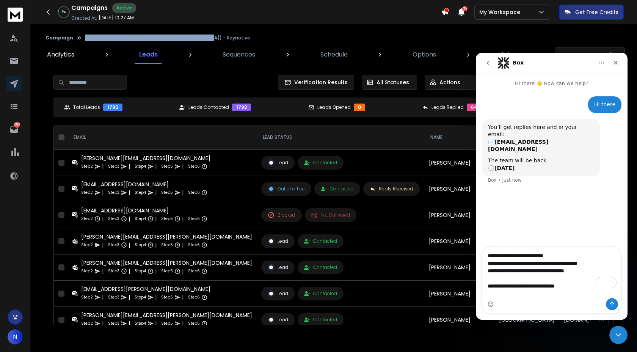
click at [69, 55] on p "Analytics" at bounding box center [60, 54] width 27 height 9
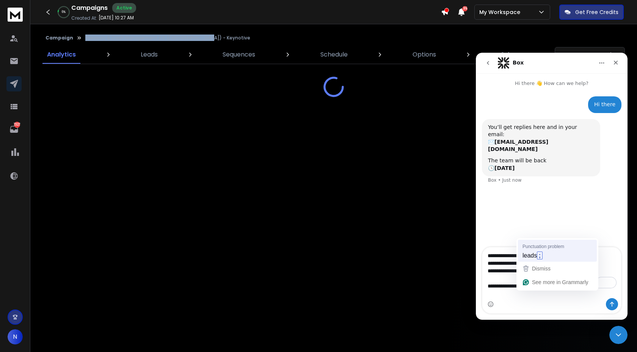
click at [551, 256] on div "leads ;" at bounding box center [557, 256] width 73 height 12
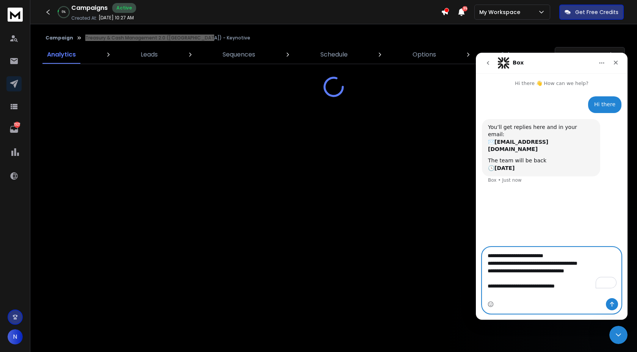
click at [576, 290] on textarea "**********" at bounding box center [551, 268] width 139 height 43
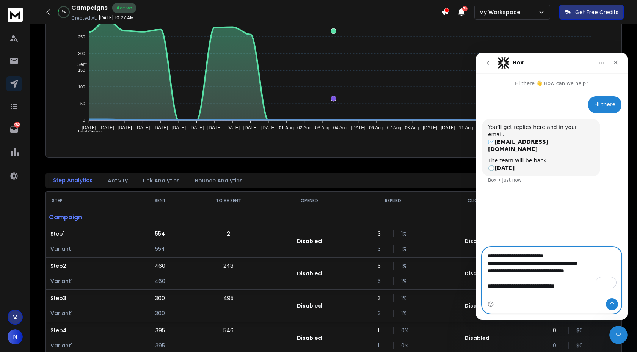
scroll to position [251, 0]
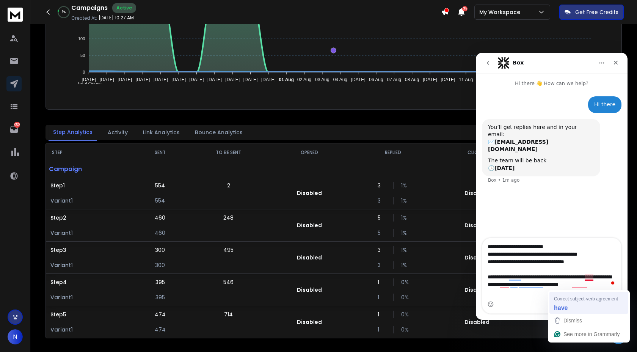
click at [584, 300] on span "Correct subject-verb agreement" at bounding box center [586, 298] width 64 height 7
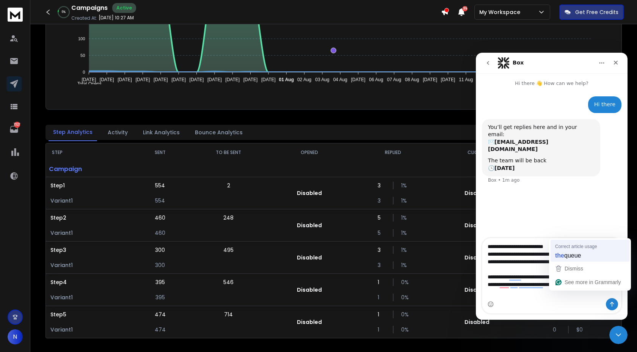
click at [586, 257] on div "the queue" at bounding box center [590, 256] width 73 height 12
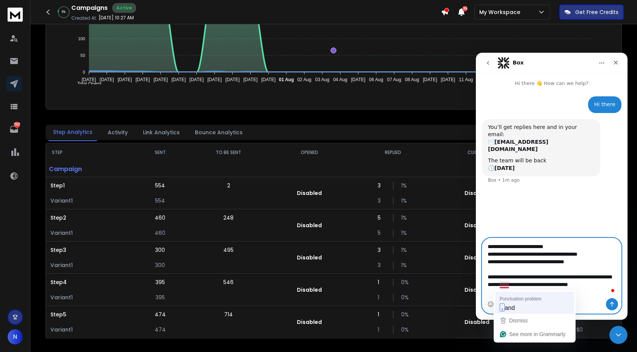
click at [507, 303] on span "and" at bounding box center [510, 307] width 10 height 8
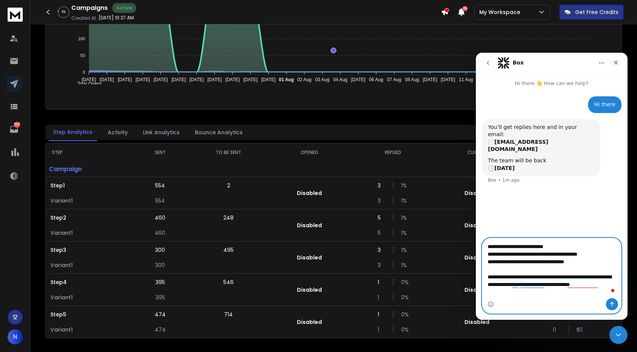
click at [506, 295] on textarea "**********" at bounding box center [551, 267] width 139 height 58
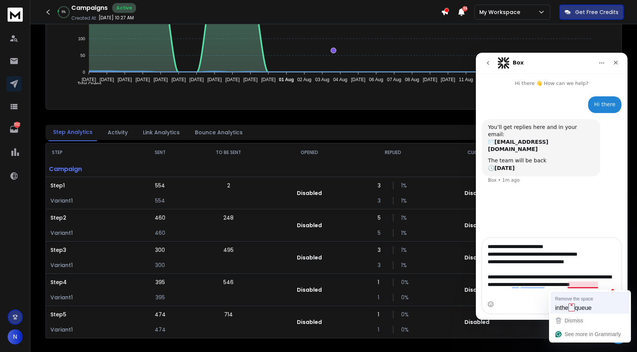
click at [574, 302] on div "inthe ˟ queue" at bounding box center [590, 307] width 73 height 12
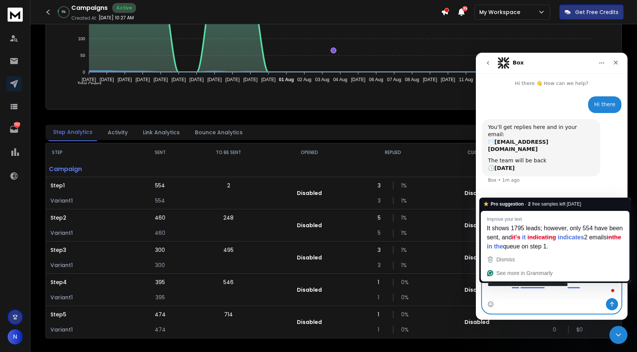
click at [572, 286] on textarea "**********" at bounding box center [551, 267] width 139 height 58
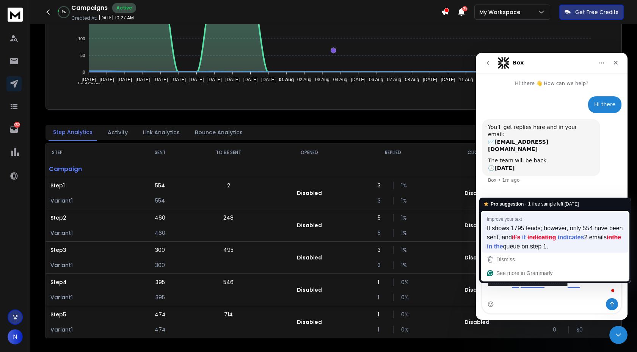
click at [556, 236] on strong "indicating" at bounding box center [541, 237] width 29 height 8
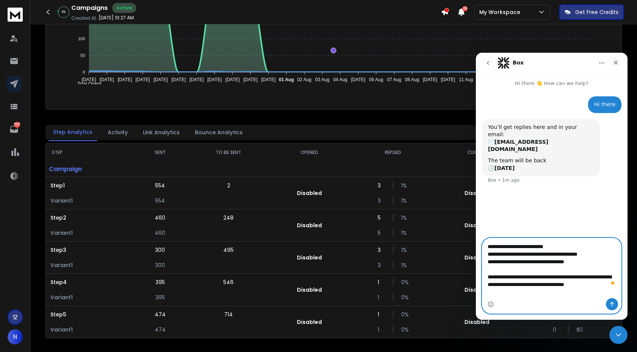
type textarea "**********"
click at [611, 306] on icon "Send a message…" at bounding box center [612, 304] width 6 height 6
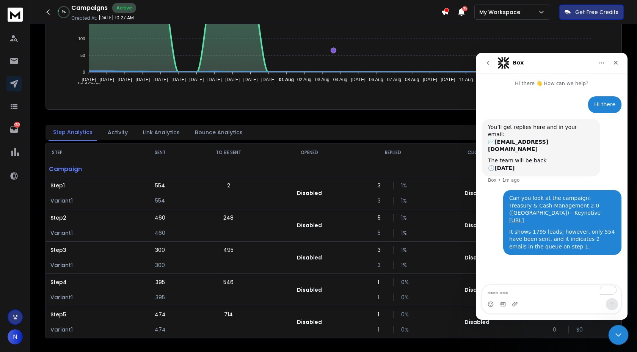
click at [621, 336] on icon "Close Intercom Messenger" at bounding box center [617, 333] width 9 height 9
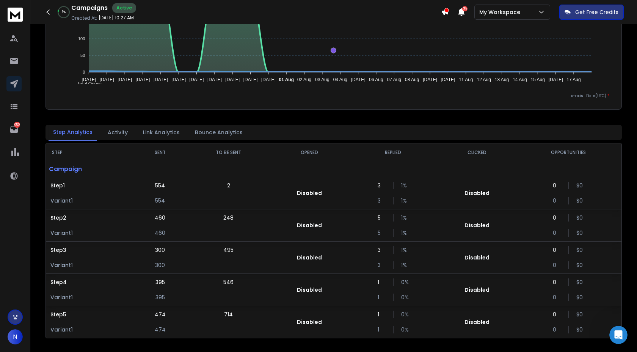
scroll to position [0, 0]
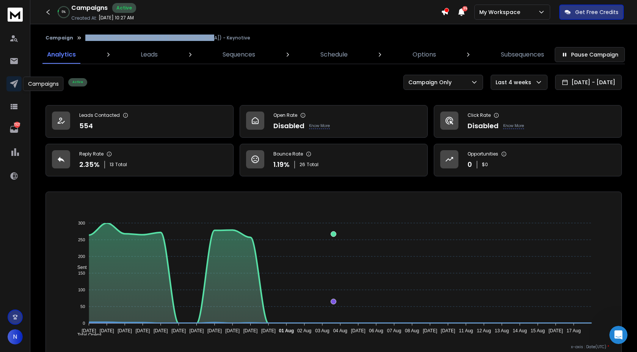
click at [17, 84] on icon at bounding box center [13, 83] width 9 height 9
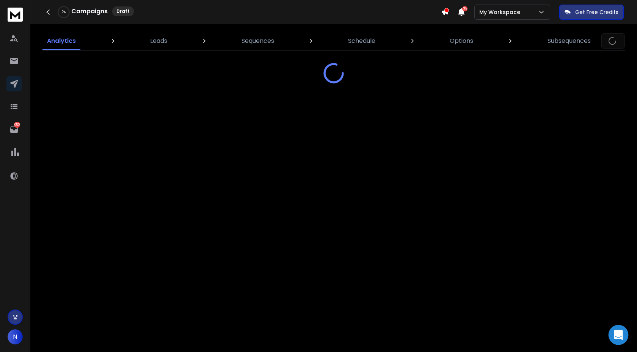
click at [617, 329] on div "Open Intercom Messenger" at bounding box center [619, 335] width 20 height 20
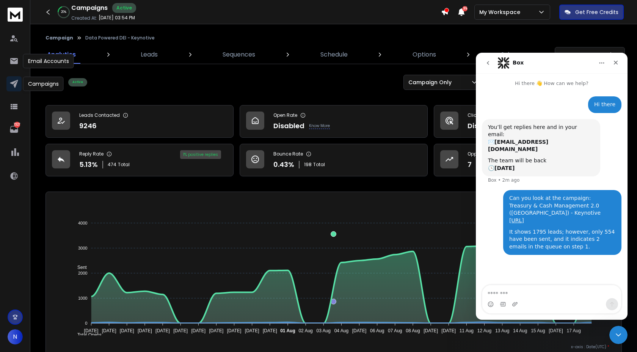
click at [11, 83] on icon at bounding box center [14, 84] width 8 height 8
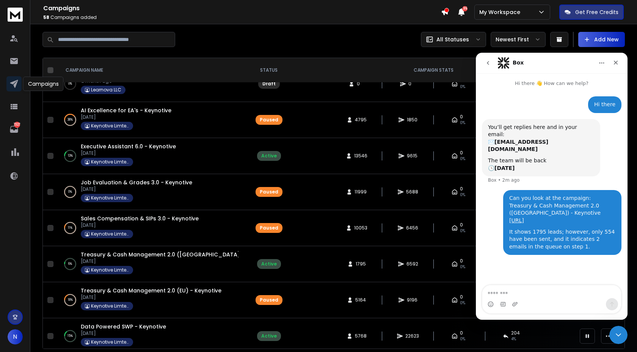
scroll to position [53, 0]
click at [149, 217] on span "Sales Compensation & SIPs 3.0 - Keynotive" at bounding box center [140, 218] width 118 height 8
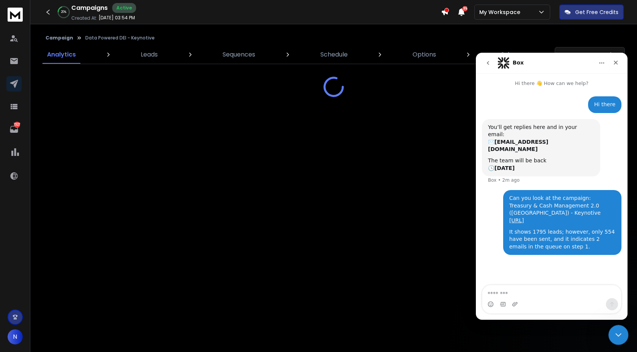
click at [614, 331] on icon "Close Intercom Messenger" at bounding box center [617, 333] width 9 height 9
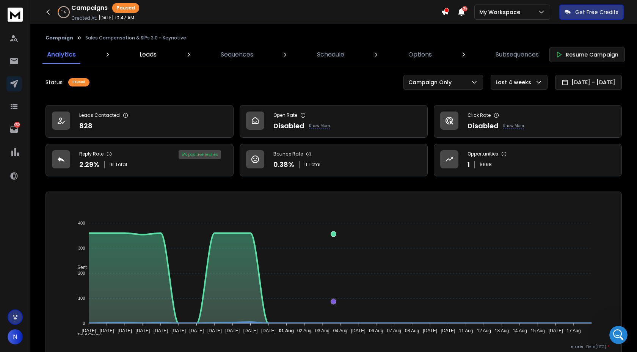
click at [144, 50] on p "Leads" at bounding box center [148, 54] width 17 height 9
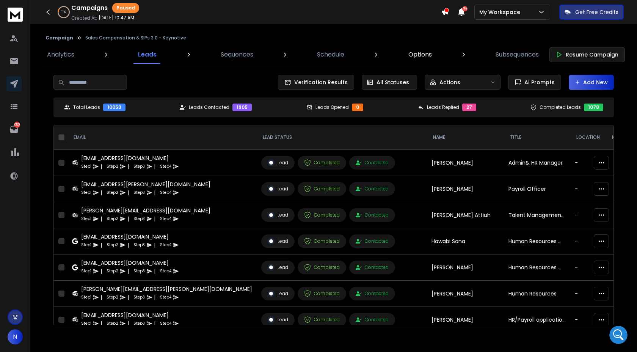
click at [411, 57] on p "Options" at bounding box center [420, 54] width 24 height 9
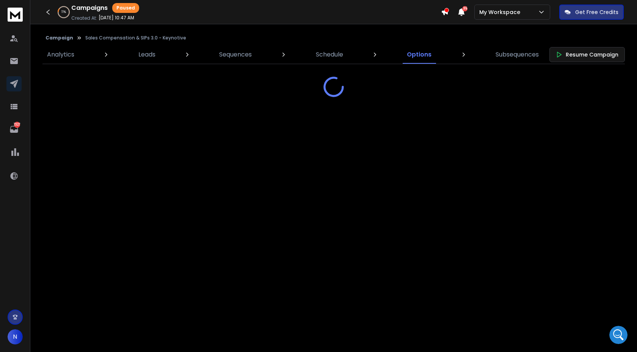
select select "*"
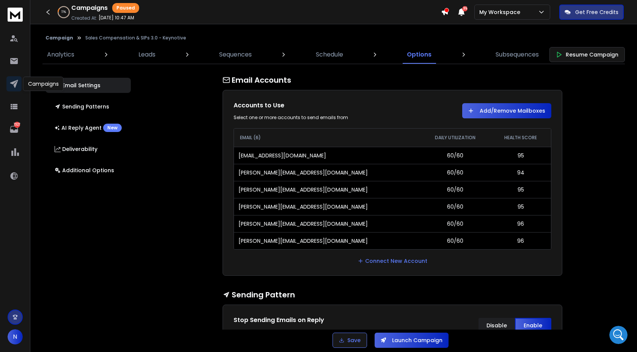
click at [16, 86] on icon at bounding box center [13, 83] width 9 height 9
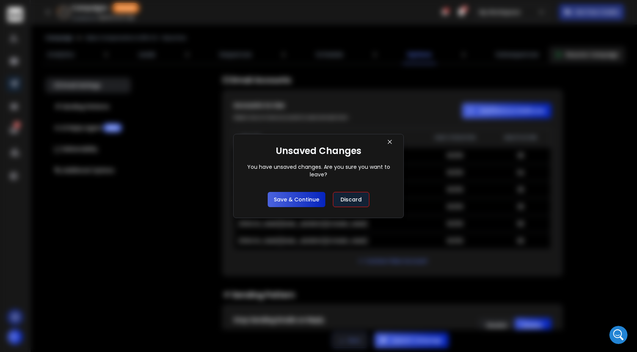
click at [337, 197] on button "Discard" at bounding box center [351, 199] width 36 height 15
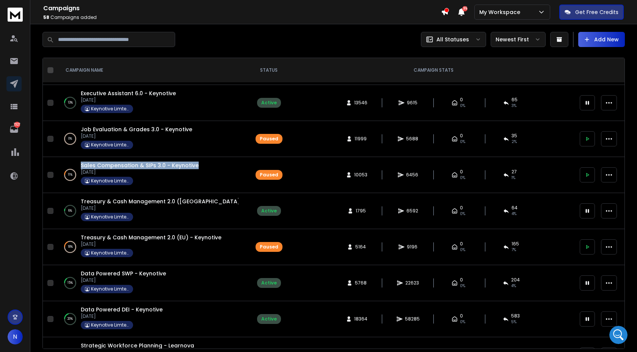
scroll to position [137, 0]
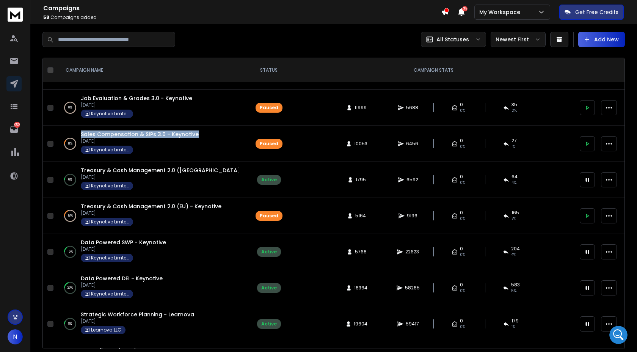
click at [119, 278] on span "Data Powered DEI - Keynotive" at bounding box center [122, 279] width 82 height 8
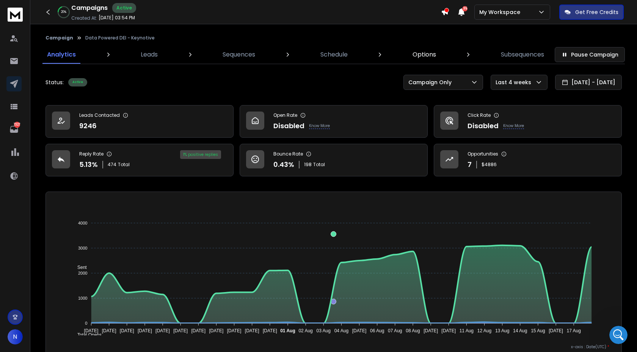
click at [418, 60] on link "Options" at bounding box center [424, 55] width 33 height 18
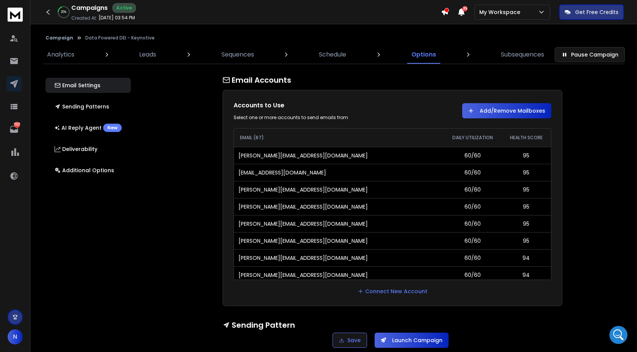
click at [504, 110] on button "Add/Remove Mailboxes" at bounding box center [506, 110] width 89 height 15
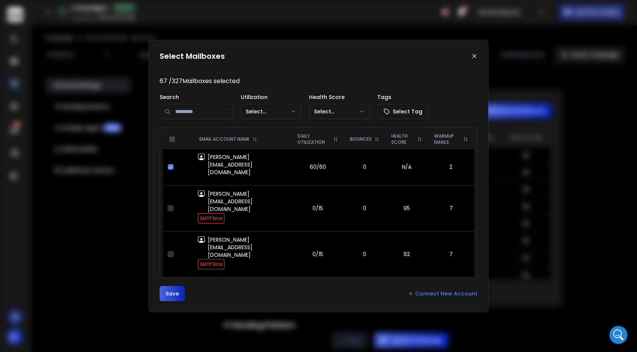
click at [209, 113] on input at bounding box center [197, 111] width 74 height 15
paste input "**********"
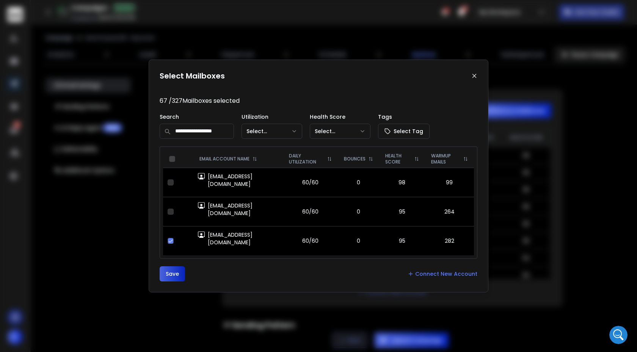
scroll to position [0, 5]
click at [205, 135] on input "**********" at bounding box center [197, 131] width 74 height 15
paste input "*****"
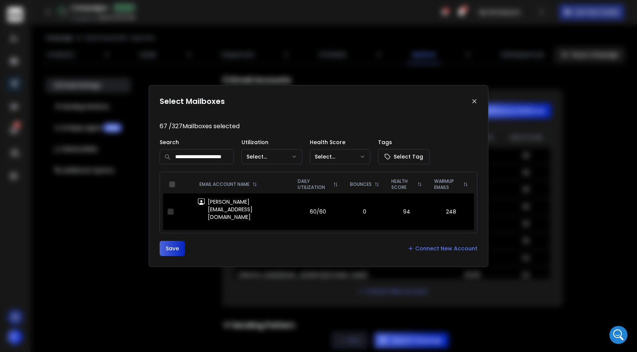
click at [193, 159] on input "**********" at bounding box center [197, 156] width 74 height 15
paste input
click at [193, 160] on input "**********" at bounding box center [197, 156] width 74 height 15
paste input
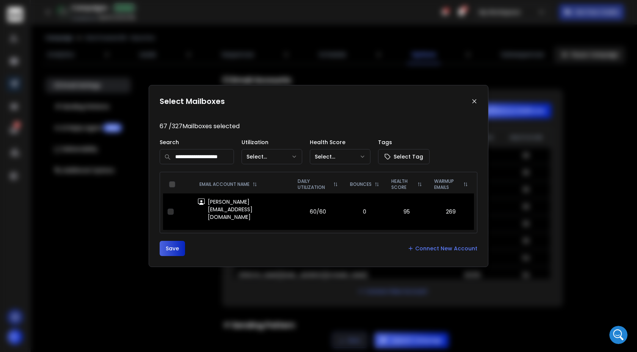
type input "**********"
click at [473, 104] on icon at bounding box center [474, 101] width 6 height 6
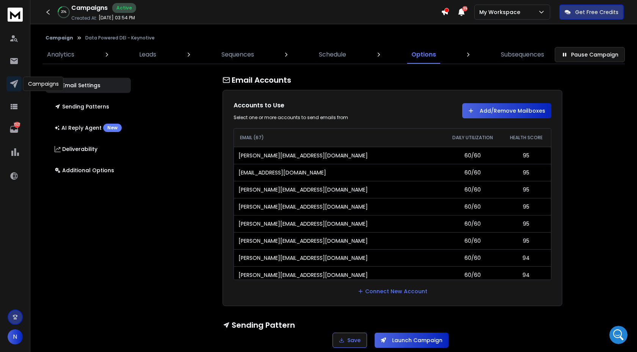
click at [16, 85] on icon at bounding box center [14, 84] width 8 height 8
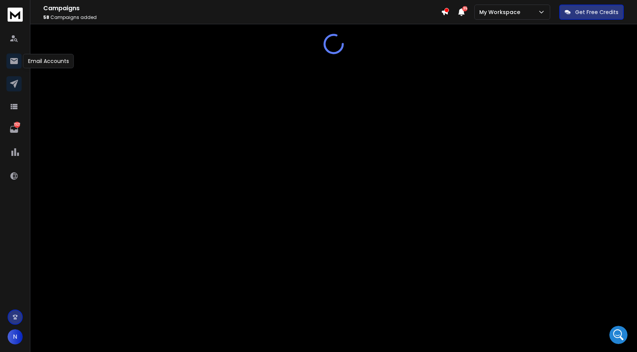
click at [15, 67] on link at bounding box center [13, 60] width 15 height 15
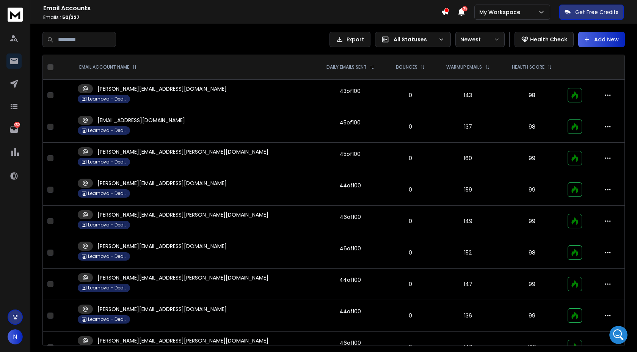
click at [88, 40] on input at bounding box center [79, 39] width 74 height 15
paste input "**********"
type input "**********"
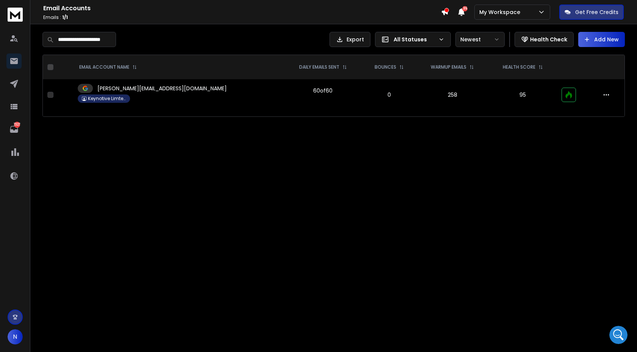
click at [139, 91] on p "alicia@keynotiveltd.co" at bounding box center [161, 89] width 129 height 8
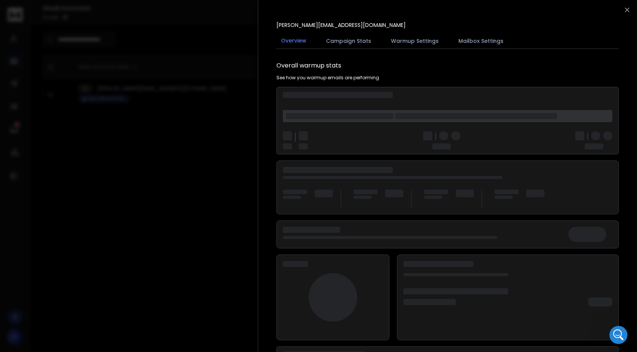
click at [355, 44] on button "Campaign Stats" at bounding box center [349, 41] width 54 height 17
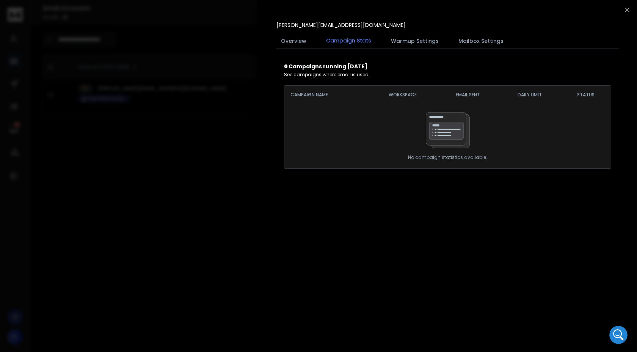
click at [399, 41] on button "Warmup Settings" at bounding box center [414, 41] width 57 height 17
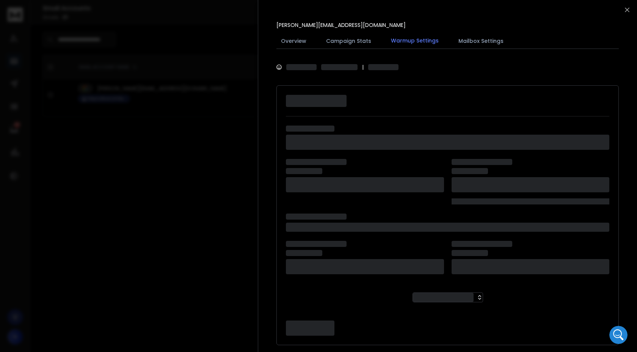
click at [347, 38] on button "Campaign Stats" at bounding box center [349, 41] width 54 height 17
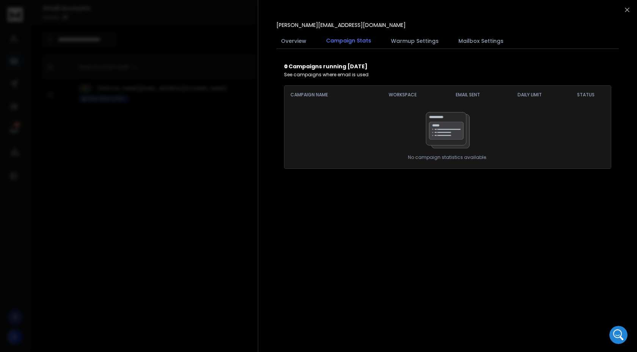
click at [286, 35] on button "Overview" at bounding box center [293, 41] width 35 height 17
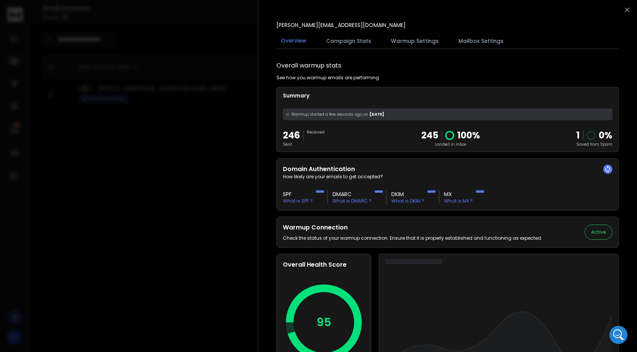
click at [113, 229] on div at bounding box center [318, 176] width 637 height 352
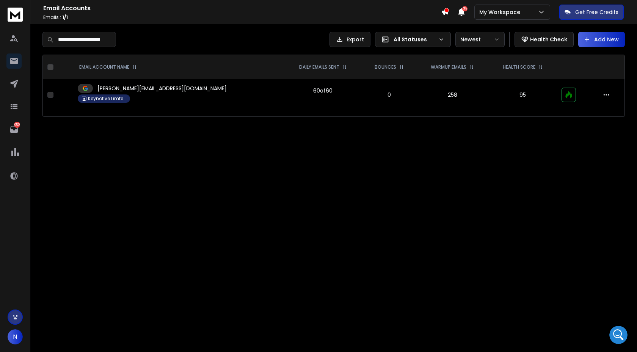
click at [135, 86] on p "alicia@keynotiveltd.co" at bounding box center [161, 89] width 129 height 8
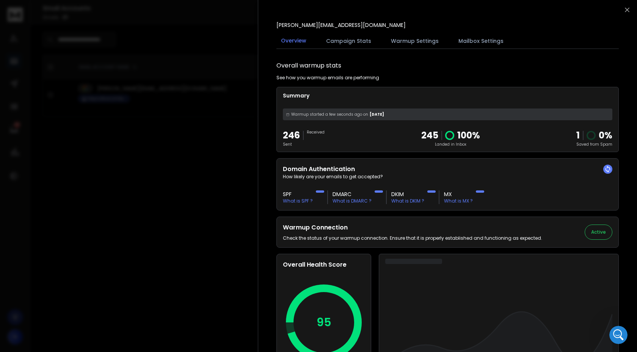
click at [354, 37] on button "Campaign Stats" at bounding box center [349, 41] width 54 height 17
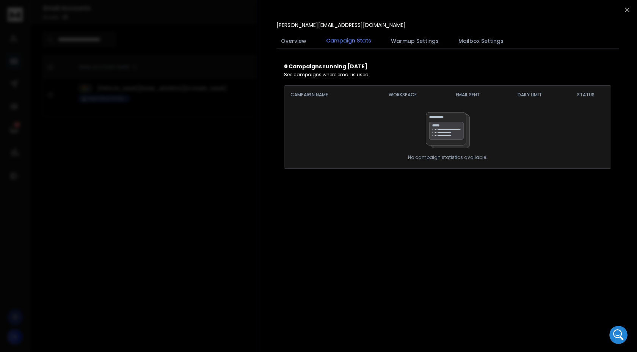
click at [209, 110] on div at bounding box center [318, 176] width 637 height 352
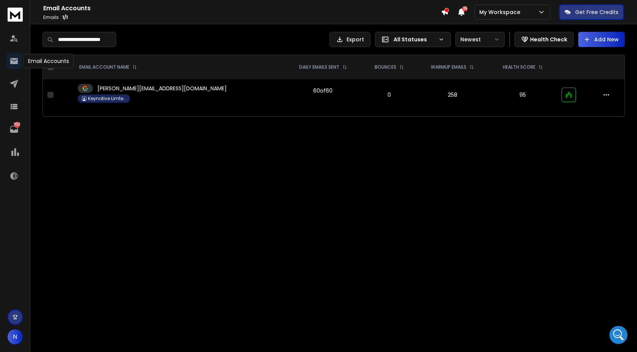
click at [17, 62] on icon at bounding box center [14, 61] width 8 height 6
click at [19, 82] on link at bounding box center [13, 83] width 15 height 15
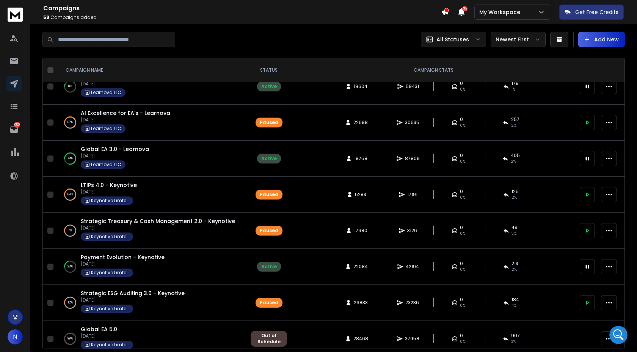
scroll to position [392, 0]
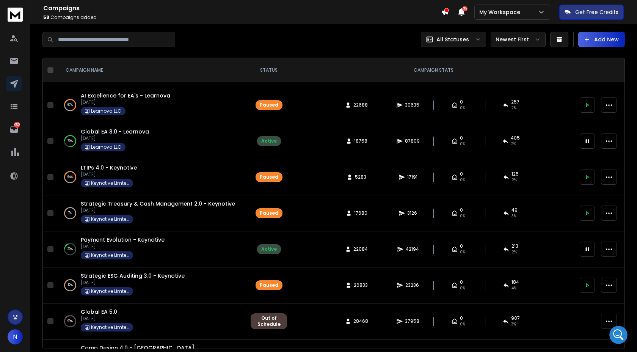
click at [106, 240] on span "Payment Evolution - Keynotive" at bounding box center [123, 240] width 84 height 8
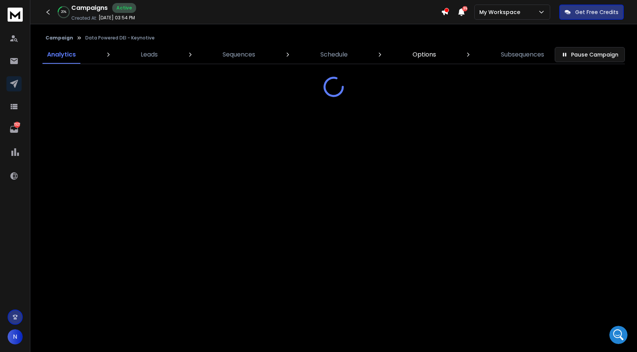
click at [416, 58] on p "Options" at bounding box center [425, 54] width 24 height 9
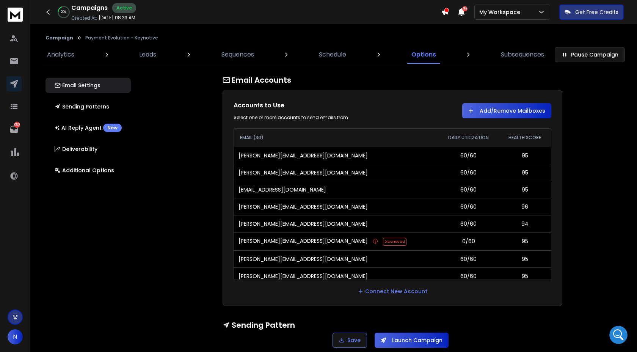
click at [500, 108] on button "Add/Remove Mailboxes" at bounding box center [506, 110] width 89 height 15
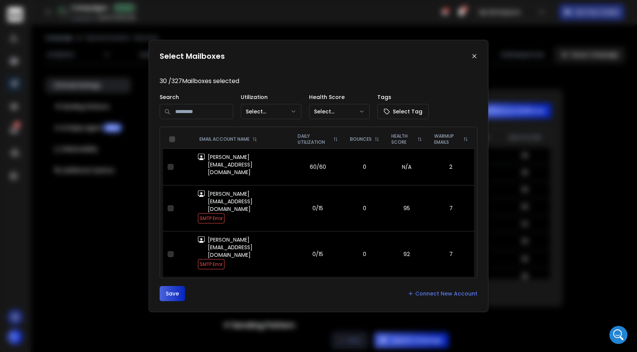
click at [204, 115] on input at bounding box center [197, 111] width 74 height 15
paste input "**********"
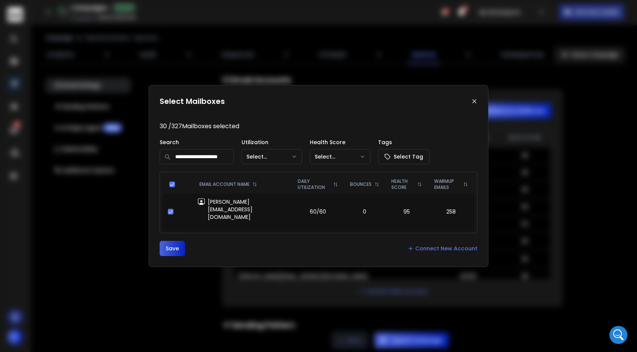
click at [170, 211] on button "button" at bounding box center [171, 212] width 6 height 6
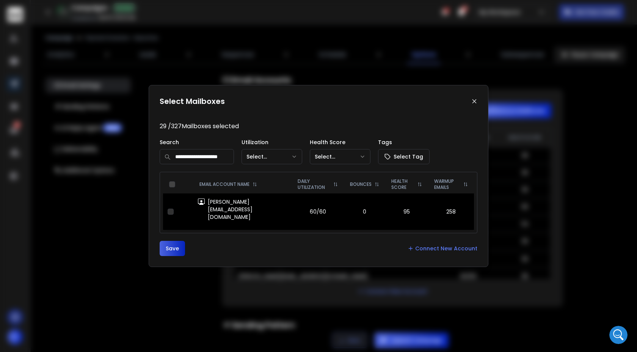
click at [208, 162] on input "**********" at bounding box center [197, 156] width 74 height 15
paste input
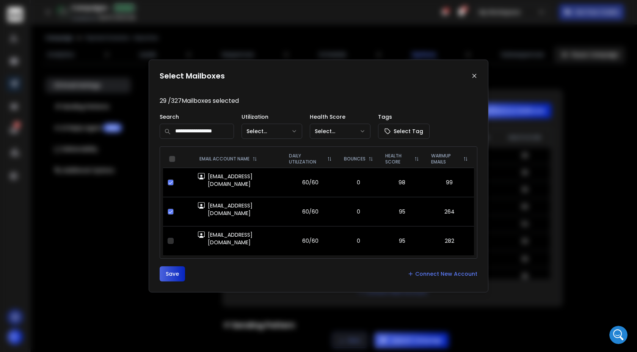
scroll to position [0, 5]
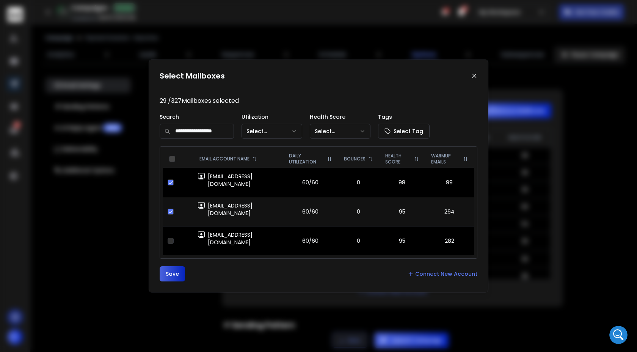
click at [171, 213] on button "button" at bounding box center [171, 212] width 6 height 6
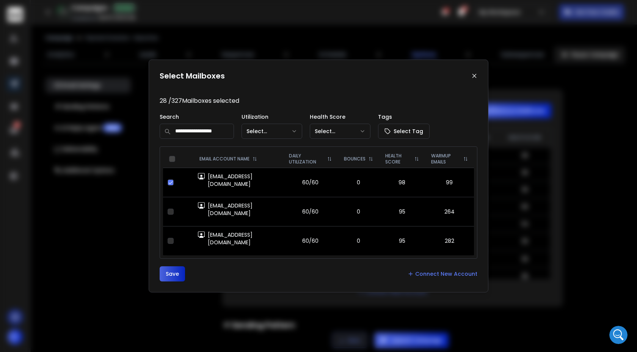
click at [203, 139] on input "**********" at bounding box center [197, 131] width 74 height 15
paste input "*****"
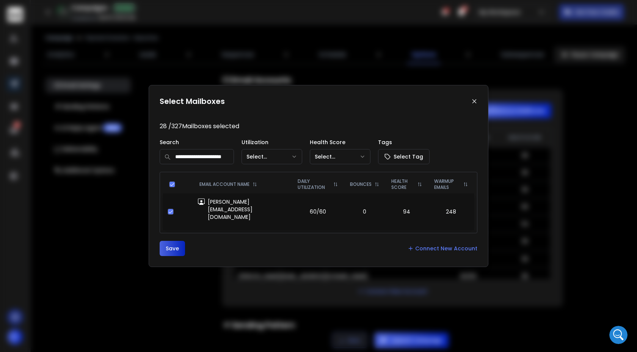
click at [168, 210] on button "button" at bounding box center [171, 212] width 6 height 6
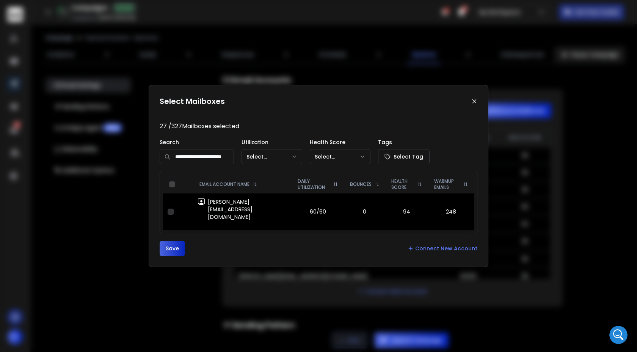
click at [194, 162] on input "**********" at bounding box center [197, 156] width 74 height 15
paste input
type input "**********"
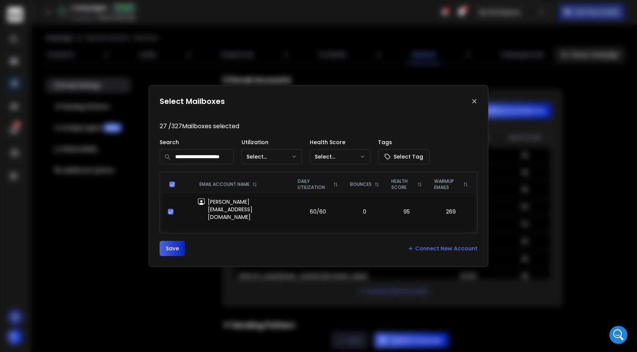
click at [170, 211] on button "button" at bounding box center [171, 212] width 6 height 6
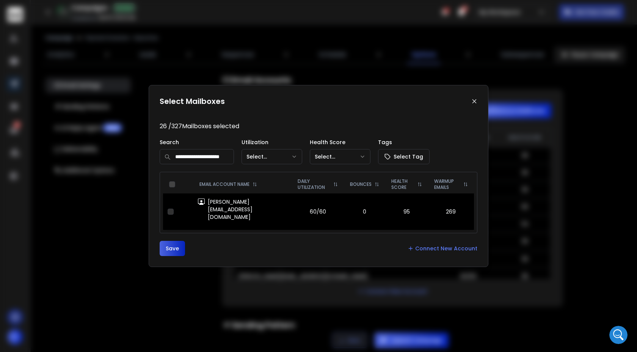
type button "on"
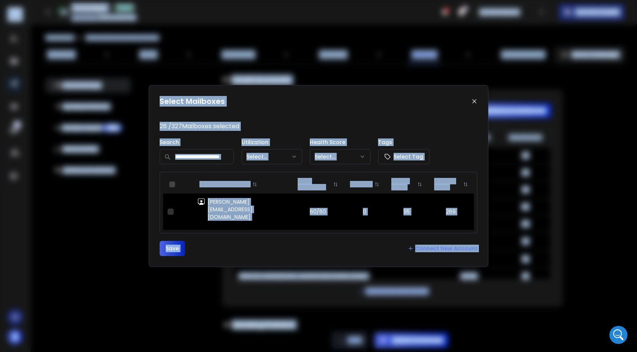
click at [211, 163] on input "**********" at bounding box center [197, 156] width 74 height 15
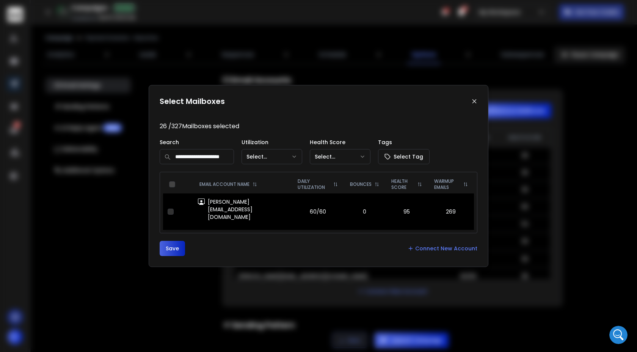
paste input
click at [200, 159] on input "**********" at bounding box center [197, 156] width 74 height 15
paste input "*"
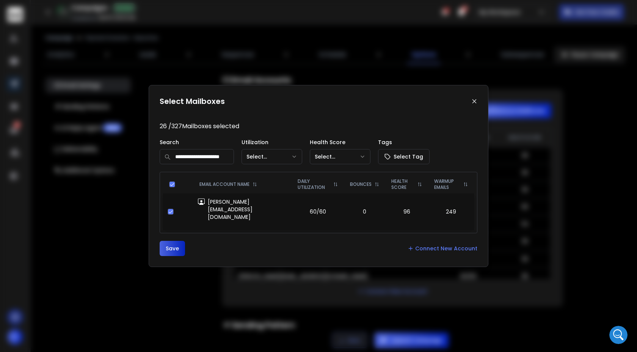
click at [171, 212] on button "button" at bounding box center [171, 212] width 6 height 6
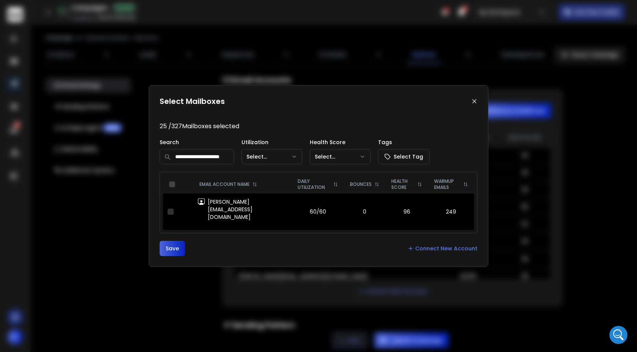
click at [198, 163] on input "**********" at bounding box center [197, 156] width 74 height 15
paste input
type input "**********"
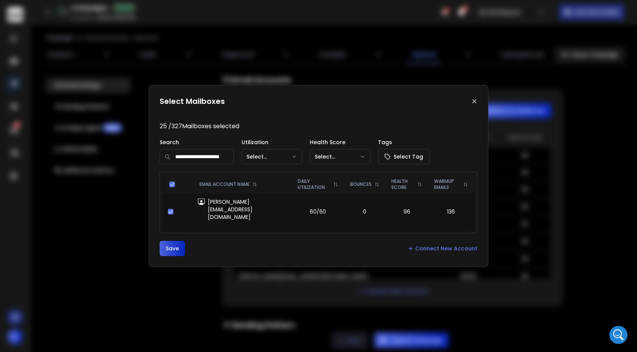
click at [171, 213] on button "button" at bounding box center [171, 212] width 6 height 6
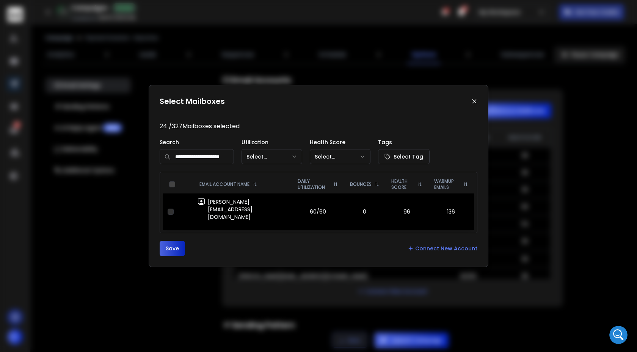
click at [171, 246] on button "Save" at bounding box center [172, 248] width 25 height 15
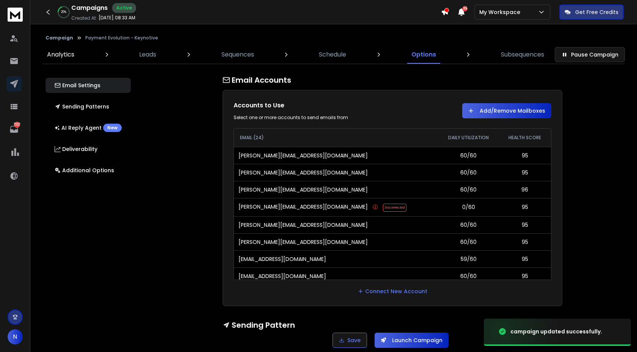
click at [75, 58] on link "Analytics" at bounding box center [60, 55] width 36 height 18
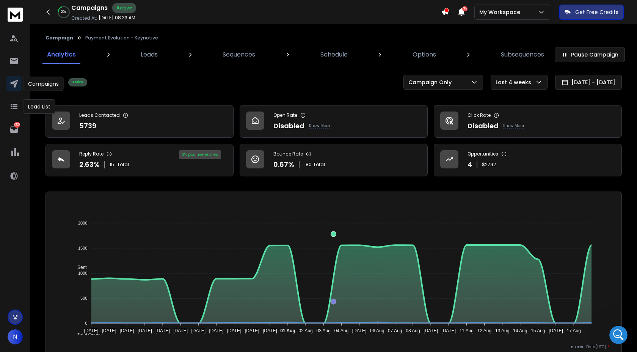
click at [16, 87] on icon at bounding box center [13, 83] width 9 height 9
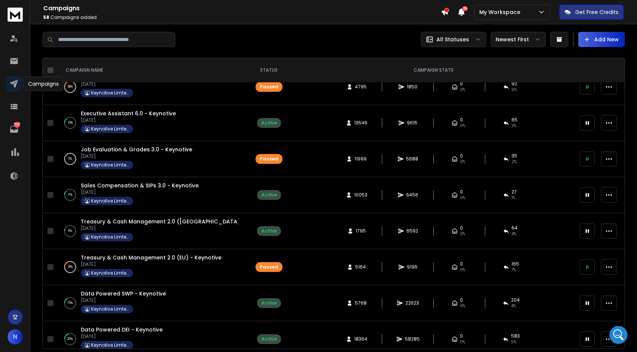
scroll to position [34, 0]
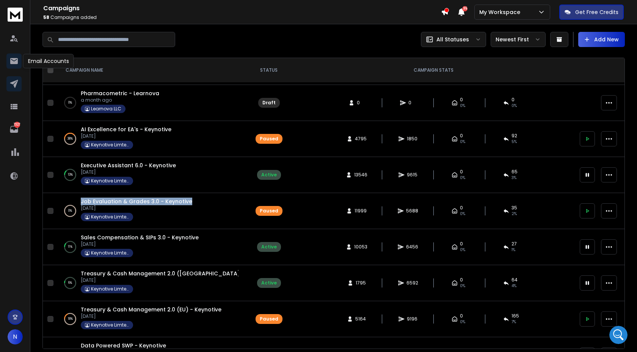
click at [14, 56] on link at bounding box center [13, 60] width 15 height 15
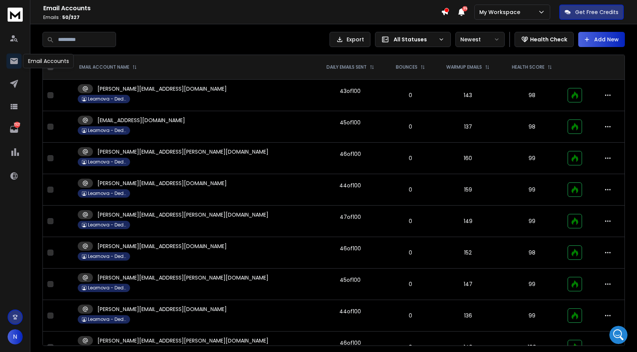
click at [82, 44] on input at bounding box center [79, 39] width 74 height 15
paste input "**********"
type input "**********"
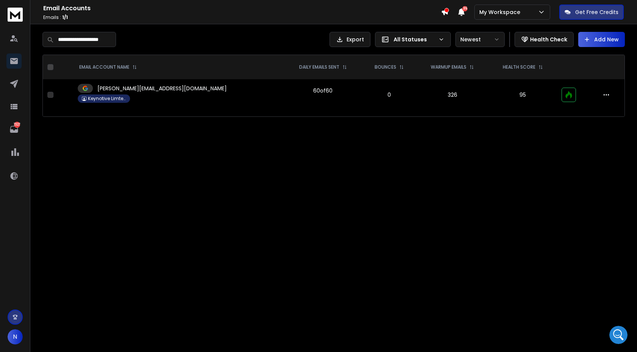
click at [126, 87] on p "brian@keynotiveltd.co" at bounding box center [161, 89] width 129 height 8
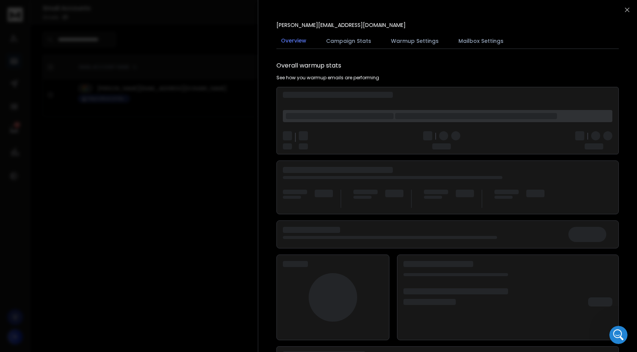
click at [342, 37] on button "Campaign Stats" at bounding box center [349, 41] width 54 height 17
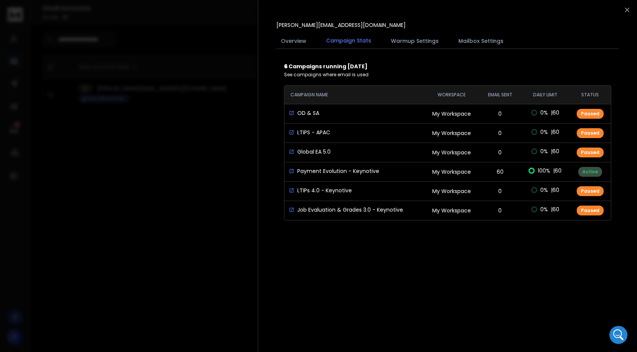
click at [219, 173] on div at bounding box center [318, 176] width 637 height 352
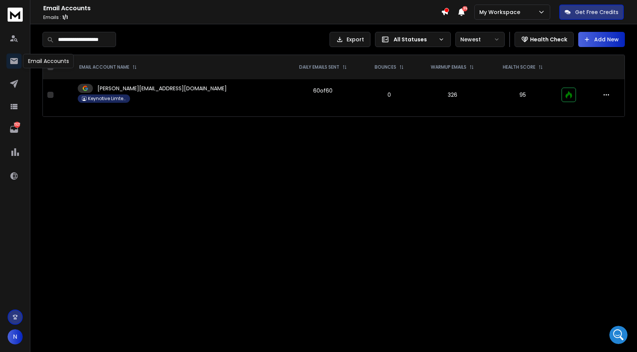
click at [15, 61] on icon at bounding box center [14, 61] width 8 height 6
click at [11, 80] on icon at bounding box center [13, 83] width 9 height 9
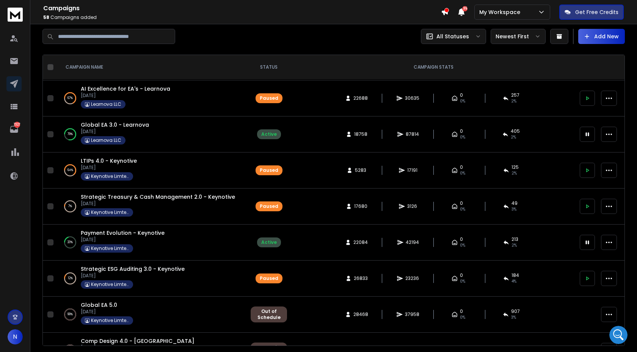
scroll to position [426, 0]
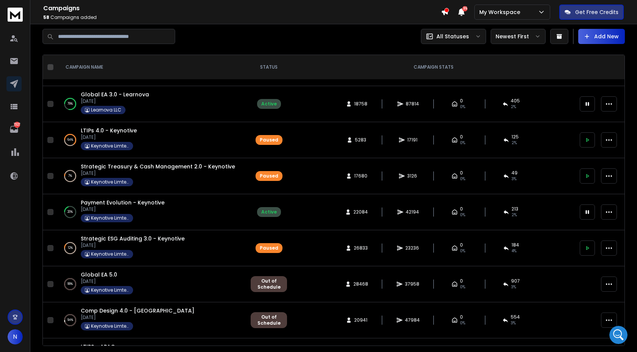
click at [129, 201] on span "Payment Evolution - Keynotive" at bounding box center [123, 203] width 84 height 8
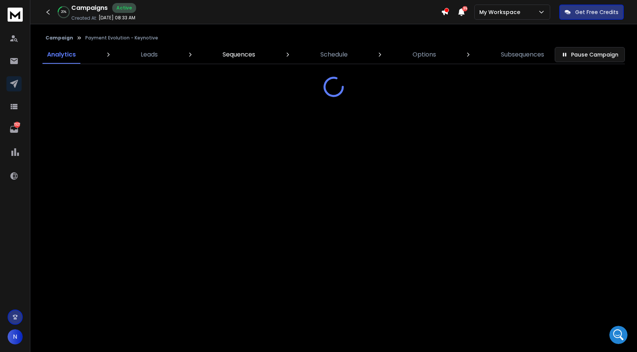
click at [248, 58] on p "Sequences" at bounding box center [239, 54] width 33 height 9
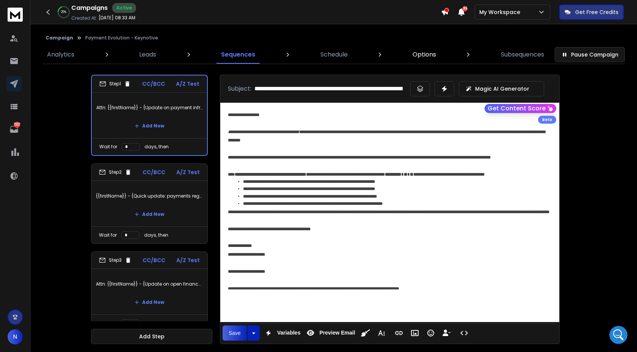
click at [430, 62] on link "Options" at bounding box center [424, 55] width 33 height 18
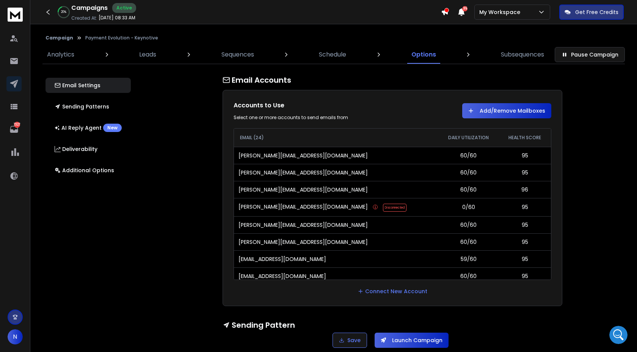
click at [510, 110] on button "Add/Remove Mailboxes" at bounding box center [506, 110] width 89 height 15
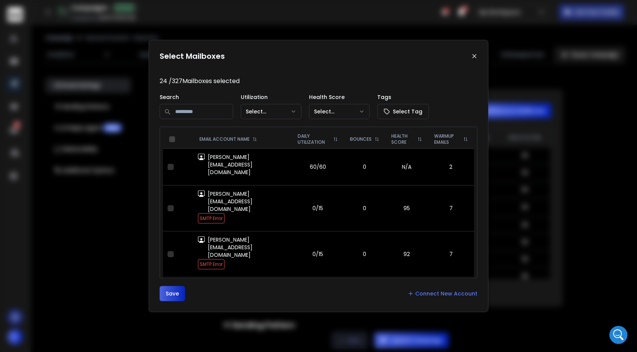
click at [203, 112] on input at bounding box center [197, 111] width 74 height 15
paste input "**********"
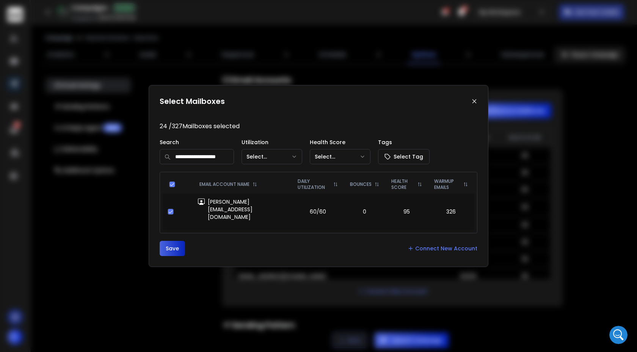
click at [171, 211] on button "button" at bounding box center [171, 212] width 6 height 6
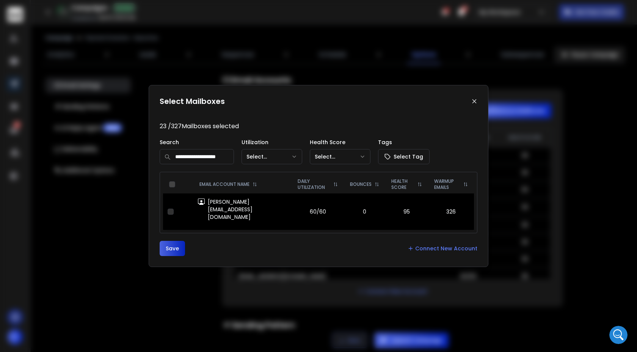
click at [210, 160] on input "**********" at bounding box center [197, 156] width 74 height 15
paste input "**"
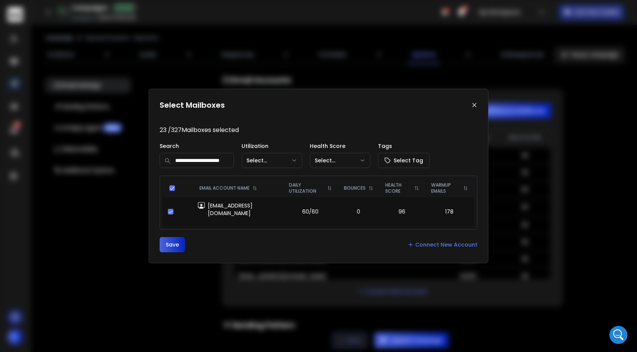
click at [171, 212] on button "button" at bounding box center [171, 212] width 6 height 6
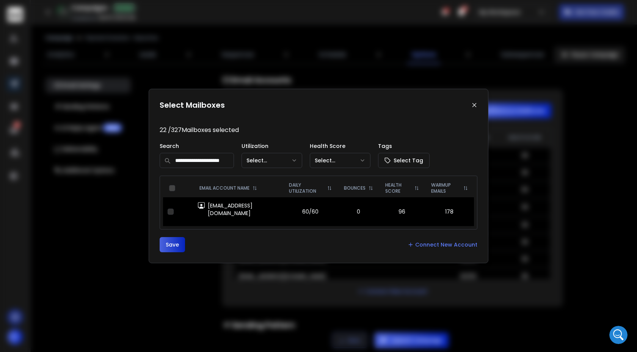
click at [194, 162] on input "**********" at bounding box center [197, 160] width 74 height 15
paste input
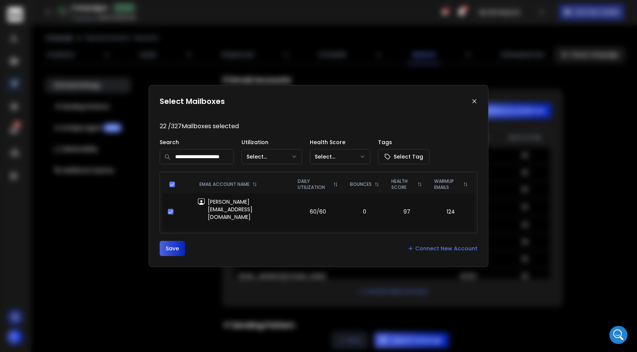
click at [172, 212] on button "button" at bounding box center [171, 212] width 6 height 6
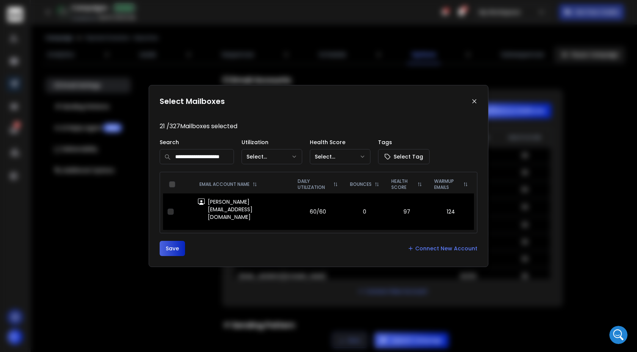
click at [196, 160] on input "**********" at bounding box center [197, 156] width 74 height 15
paste input "*"
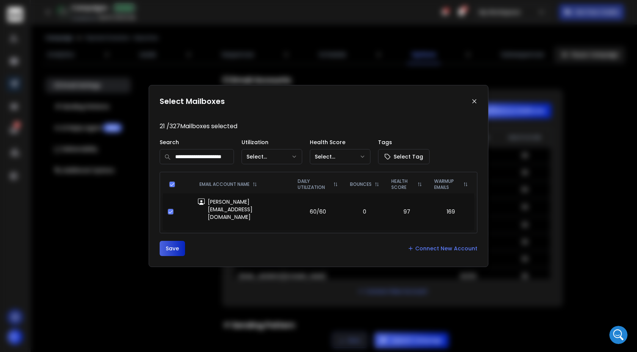
click at [171, 210] on button "button" at bounding box center [171, 212] width 6 height 6
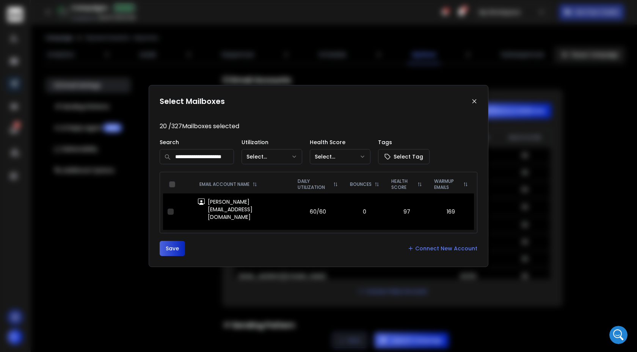
click at [192, 160] on input "**********" at bounding box center [197, 156] width 74 height 15
paste input
type input "**********"
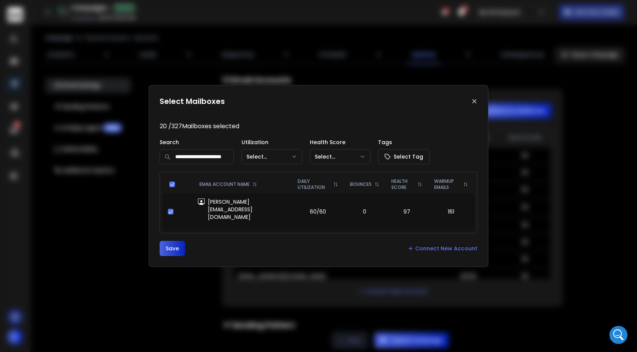
click at [169, 213] on button "button" at bounding box center [171, 212] width 6 height 6
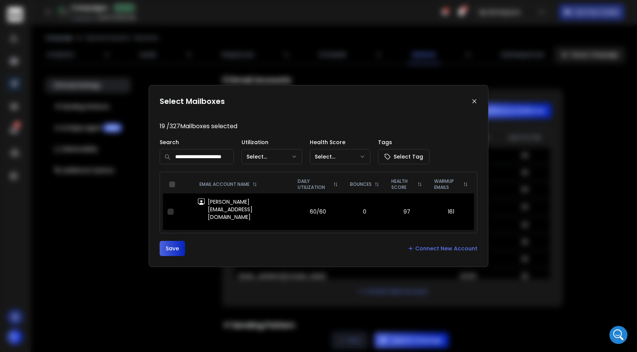
click at [176, 252] on div "**********" at bounding box center [319, 176] width 340 height 182
click at [181, 243] on button "Save" at bounding box center [172, 248] width 25 height 15
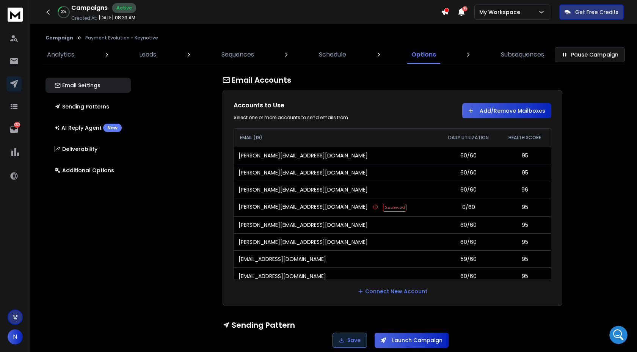
click at [356, 341] on button "Save" at bounding box center [350, 340] width 35 height 15
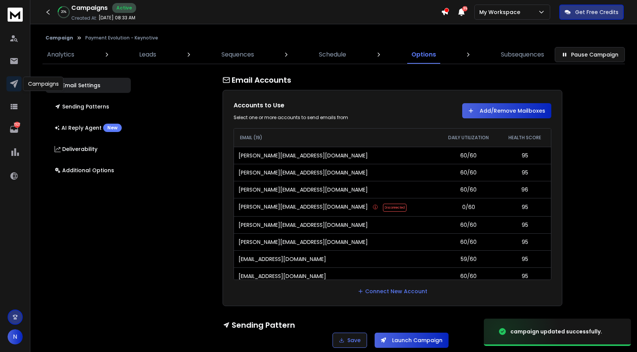
click at [17, 86] on icon at bounding box center [13, 83] width 9 height 9
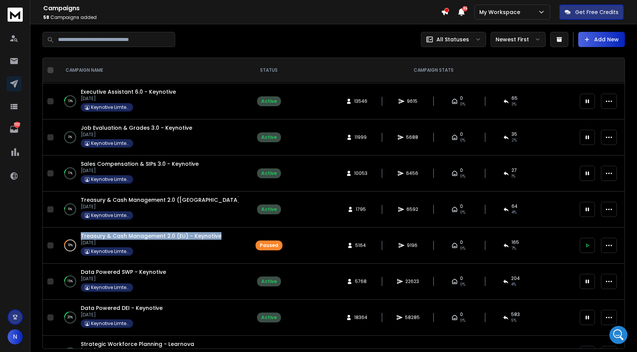
scroll to position [114, 0]
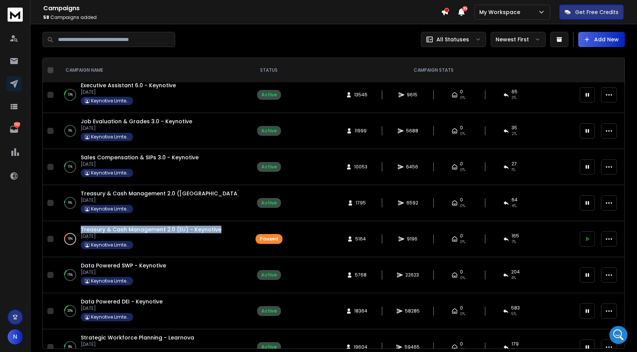
click at [126, 296] on td "20 % Data Powered DEI - Keynotive 2 months ago Keynotive Limted" at bounding box center [152, 311] width 190 height 36
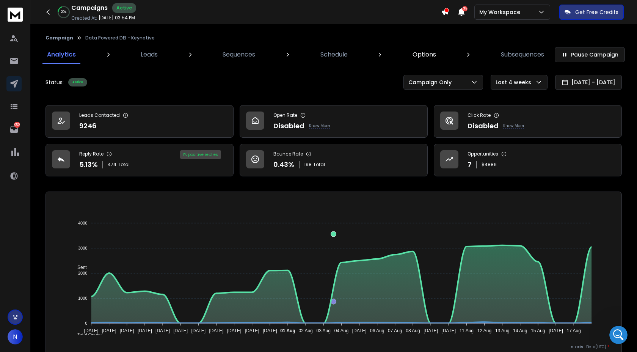
click at [428, 56] on p "Options" at bounding box center [425, 54] width 24 height 9
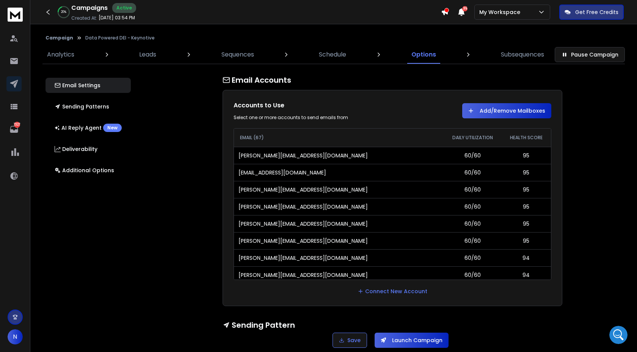
click at [511, 112] on button "Add/Remove Mailboxes" at bounding box center [506, 110] width 89 height 15
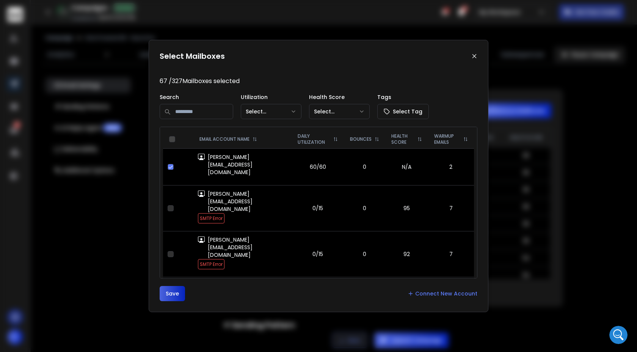
click at [210, 115] on input at bounding box center [197, 111] width 74 height 15
paste input "**********"
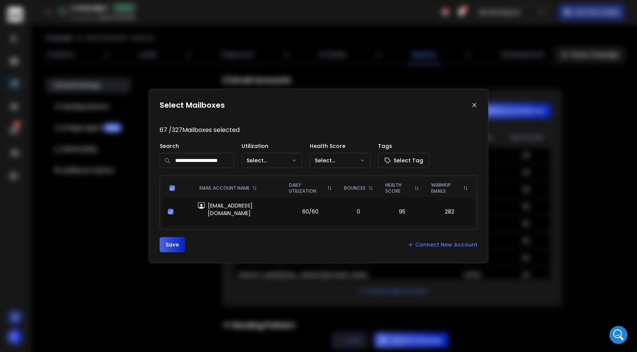
click at [169, 210] on button "button" at bounding box center [171, 212] width 6 height 6
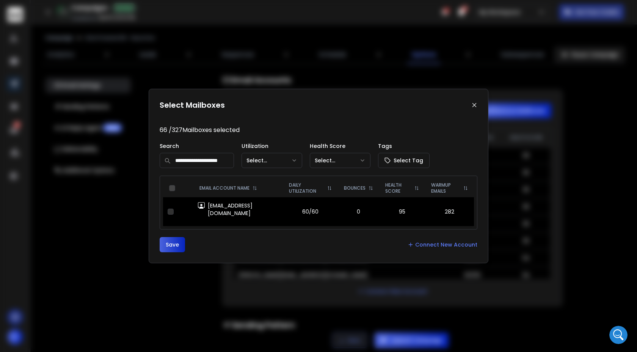
click at [210, 162] on input "**********" at bounding box center [197, 160] width 74 height 15
paste input
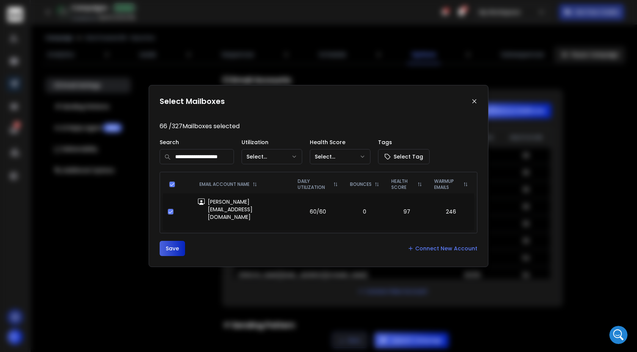
click at [170, 210] on button "button" at bounding box center [171, 212] width 6 height 6
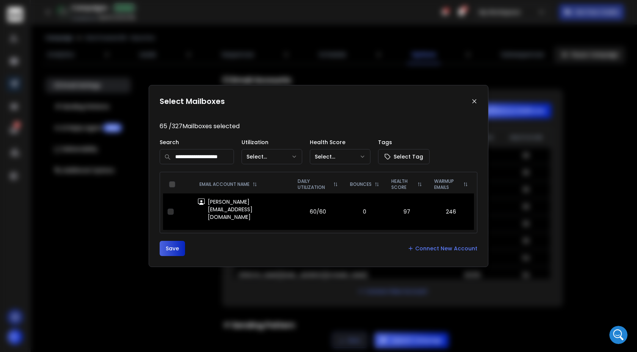
click at [193, 158] on input "**********" at bounding box center [197, 156] width 74 height 15
paste input "**"
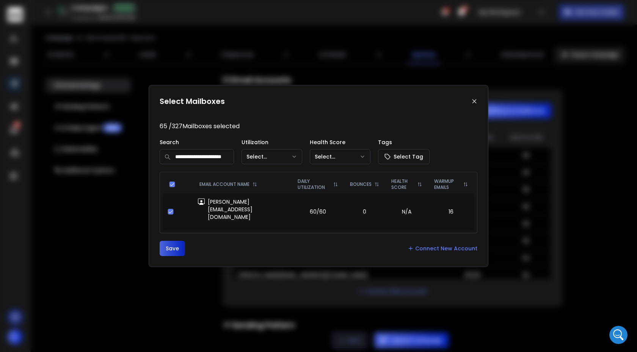
click at [170, 212] on button "button" at bounding box center [171, 212] width 6 height 6
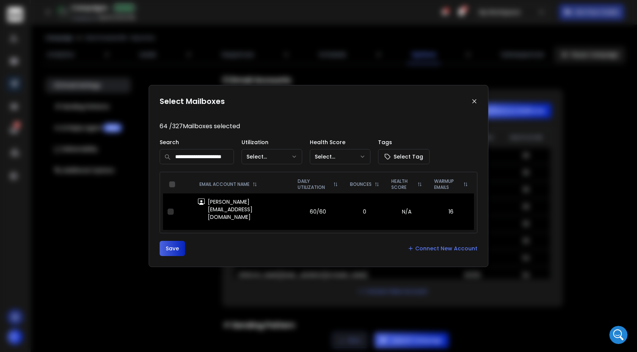
click at [210, 163] on input "**********" at bounding box center [197, 156] width 74 height 15
paste input
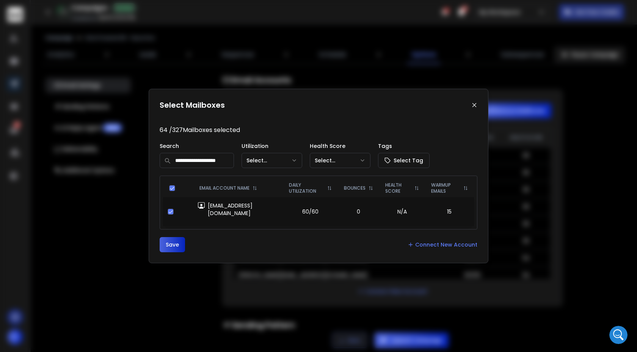
click at [168, 210] on button "button" at bounding box center [171, 212] width 6 height 6
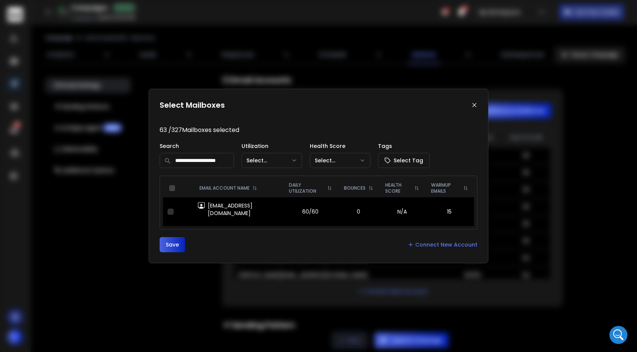
click at [193, 166] on input "**********" at bounding box center [197, 160] width 74 height 15
paste input "*"
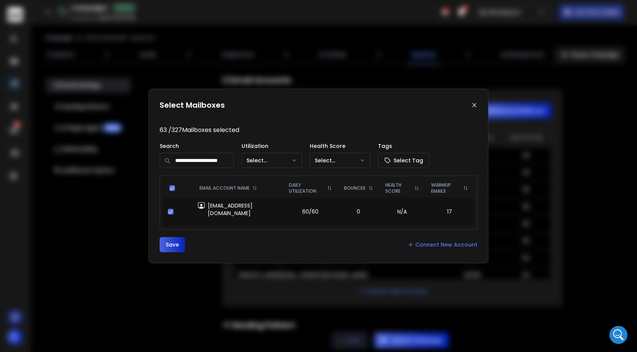
click at [171, 209] on button "button" at bounding box center [171, 212] width 6 height 6
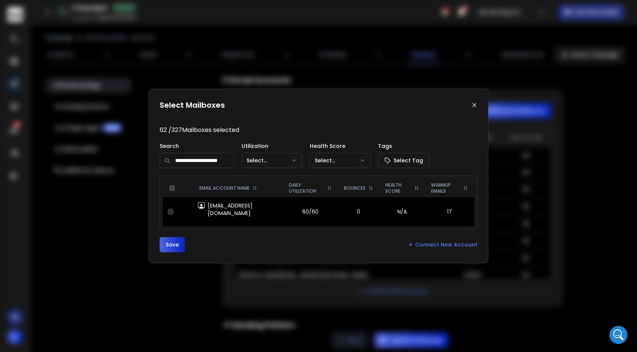
click at [197, 160] on input "**********" at bounding box center [197, 160] width 74 height 15
paste input "*"
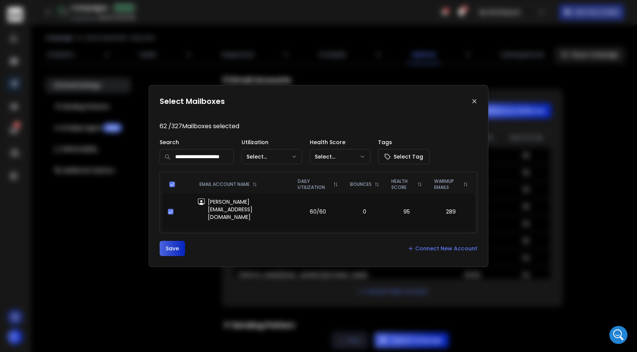
click at [169, 210] on button "button" at bounding box center [171, 212] width 6 height 6
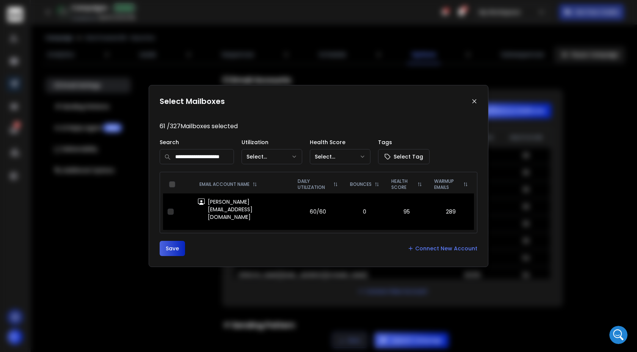
click at [211, 164] on input "**********" at bounding box center [197, 156] width 74 height 15
paste input
type input "**********"
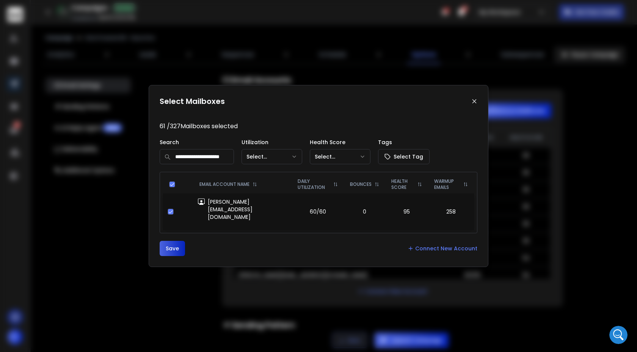
click at [170, 213] on button "button" at bounding box center [171, 212] width 6 height 6
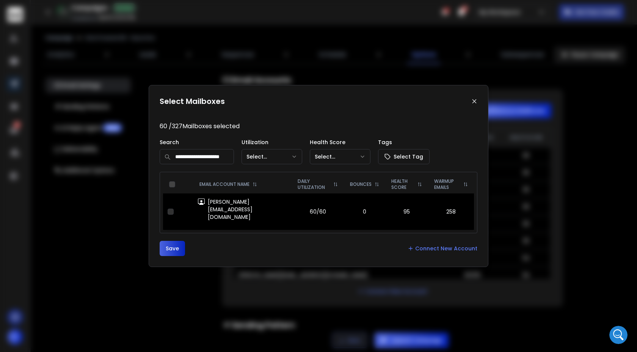
click at [174, 244] on button "Save" at bounding box center [172, 248] width 25 height 15
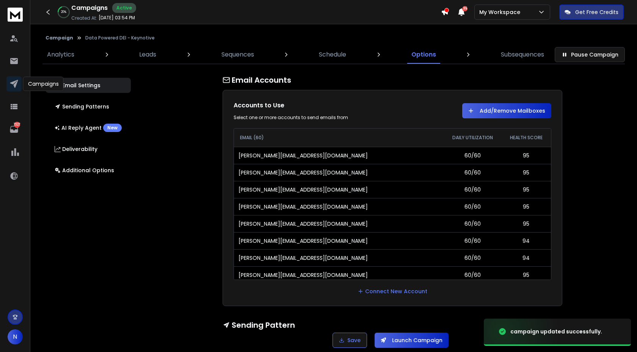
click at [20, 82] on link at bounding box center [13, 83] width 15 height 15
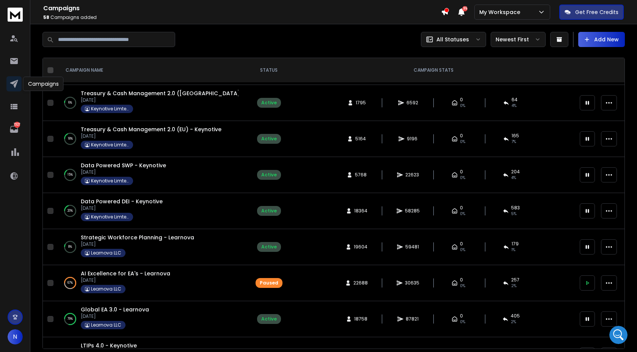
scroll to position [241, 0]
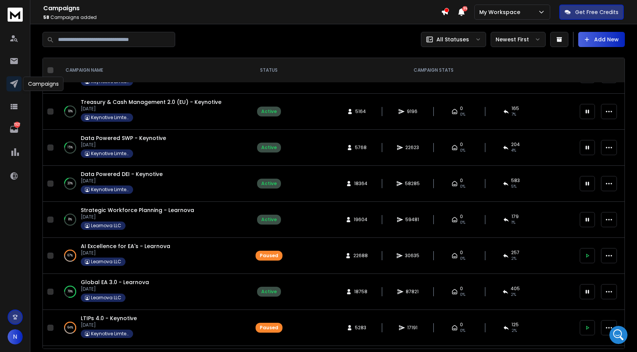
click at [169, 213] on span "Strategic Workforce Planning - Learnova" at bounding box center [137, 210] width 113 height 8
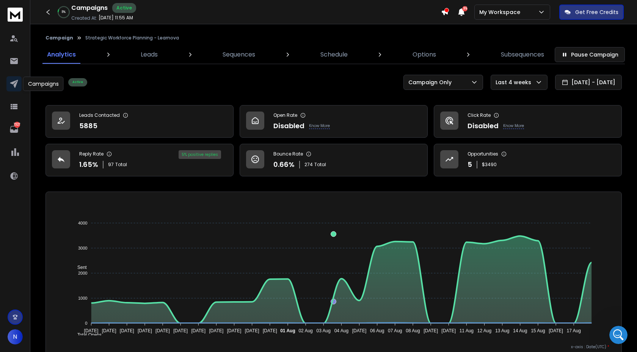
click at [18, 83] on icon at bounding box center [13, 83] width 9 height 9
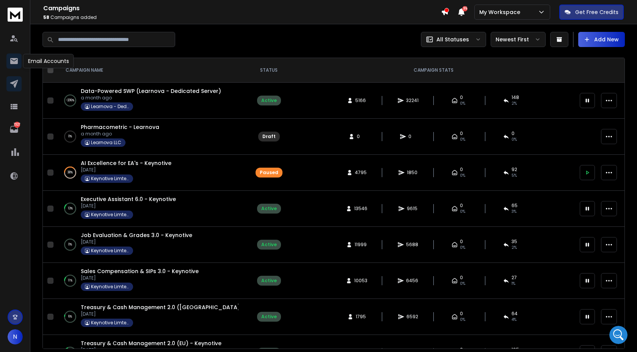
click at [12, 62] on icon at bounding box center [14, 61] width 8 height 6
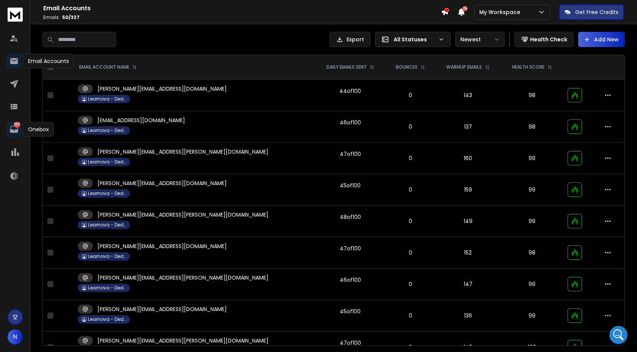
click at [11, 128] on icon at bounding box center [13, 129] width 9 height 9
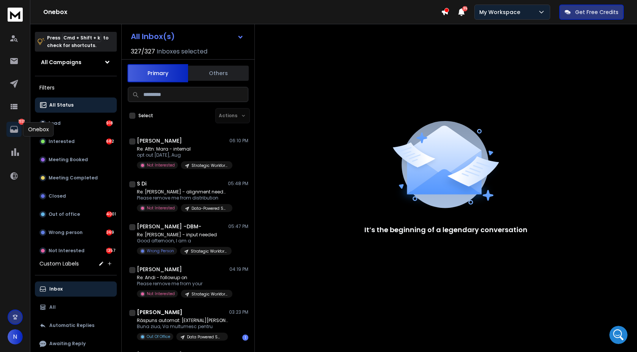
click at [521, 13] on p "My Workspace" at bounding box center [501, 12] width 44 height 8
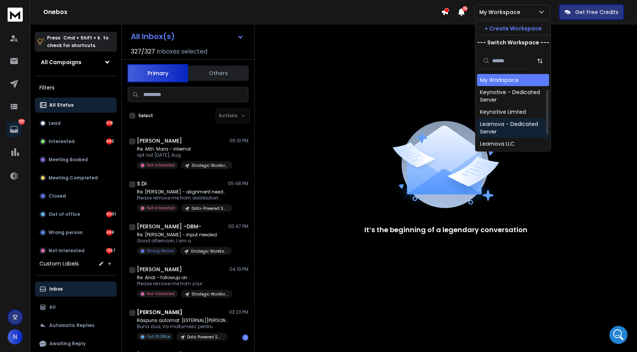
scroll to position [32, 0]
click at [498, 124] on div "Learnova Marketing Emails" at bounding box center [513, 127] width 66 height 15
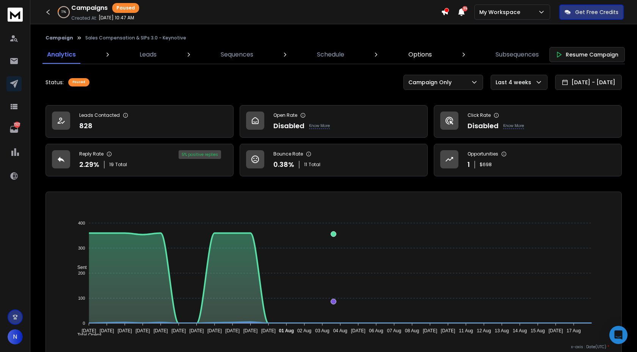
click at [416, 55] on p "Options" at bounding box center [420, 54] width 24 height 9
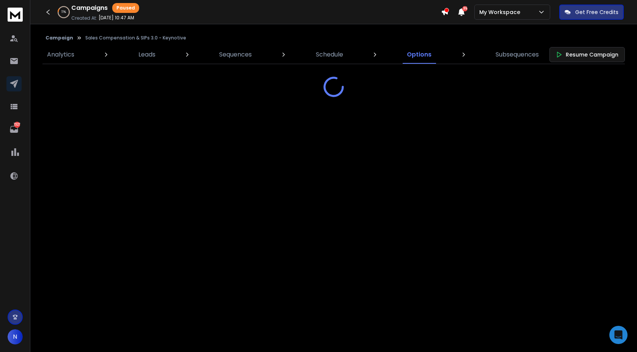
select select "*"
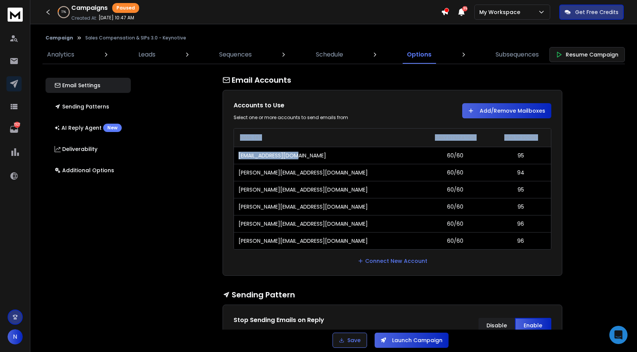
copy table "EMAIL (6) DAILY UTILIZATION HEALTH SCORE [EMAIL_ADDRESS][DOMAIN_NAME]"
drag, startPoint x: 301, startPoint y: 159, endPoint x: 232, endPoint y: 155, distance: 69.1
click at [232, 155] on div "Accounts to Use Select one or more accounts to send emails from Add/Remove Mail…" at bounding box center [393, 183] width 340 height 186
click at [204, 170] on div "Email Accounts Accounts to Use Select one or more accounts to send emails from …" at bounding box center [397, 202] width 508 height 255
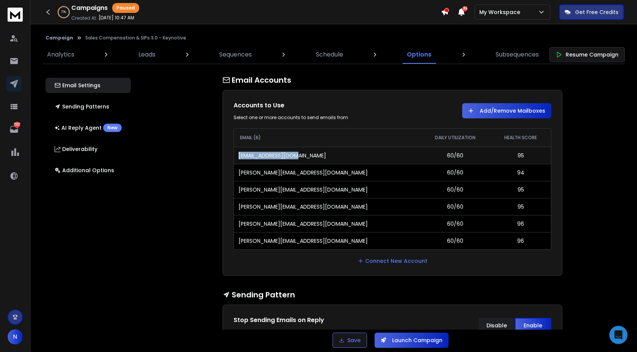
copy p "max@getkeynotive.co"
drag, startPoint x: 312, startPoint y: 155, endPoint x: 237, endPoint y: 155, distance: 74.3
click at [239, 155] on div "max@getkeynotive.co" at bounding box center [327, 156] width 177 height 8
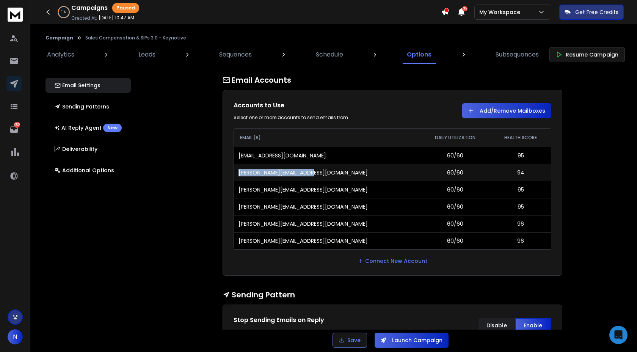
drag, startPoint x: 311, startPoint y: 172, endPoint x: 236, endPoint y: 172, distance: 75.1
click at [236, 172] on td "shaun@getkeynotive.co.uk" at bounding box center [327, 172] width 186 height 17
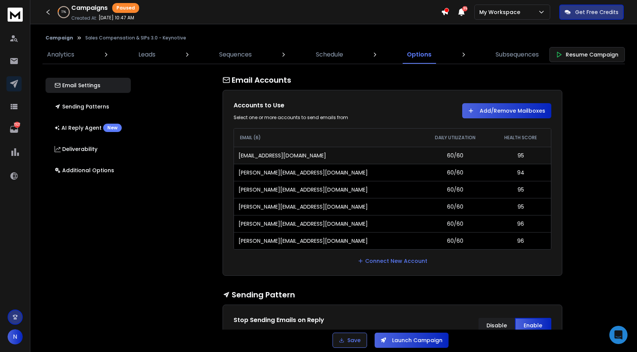
click at [256, 158] on p "max@getkeynotive.co" at bounding box center [283, 156] width 88 height 8
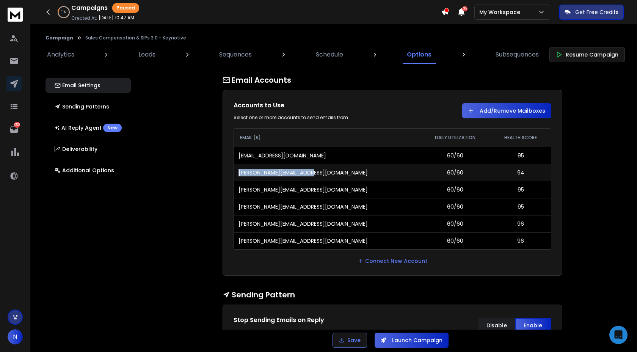
drag, startPoint x: 316, startPoint y: 176, endPoint x: 237, endPoint y: 171, distance: 79.4
click at [237, 171] on td "shaun@getkeynotive.co.uk" at bounding box center [327, 172] width 186 height 17
copy p "shaun@getkeynotive.co.uk"
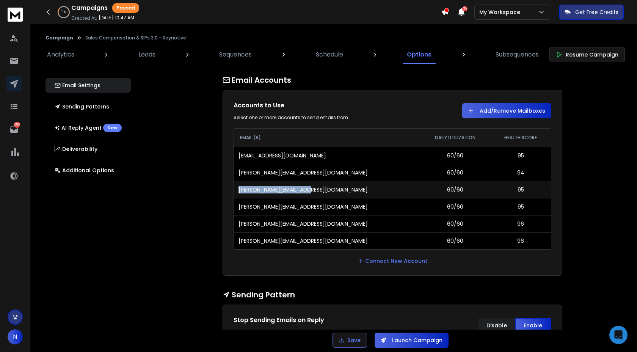
drag, startPoint x: 305, startPoint y: 188, endPoint x: 238, endPoint y: 189, distance: 67.1
click at [239, 190] on div "alicia@keynotivemail.co" at bounding box center [327, 190] width 177 height 8
copy p "alicia@keynotivemail.co"
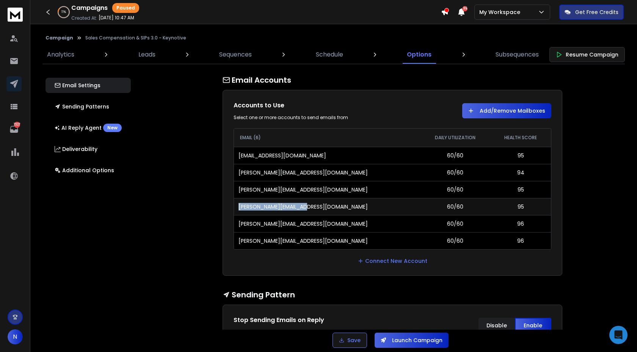
copy p "alicia@keynotiveltd.co"
drag, startPoint x: 300, startPoint y: 205, endPoint x: 236, endPoint y: 209, distance: 64.2
click at [236, 209] on td "alicia@keynotiveltd.co" at bounding box center [327, 206] width 186 height 17
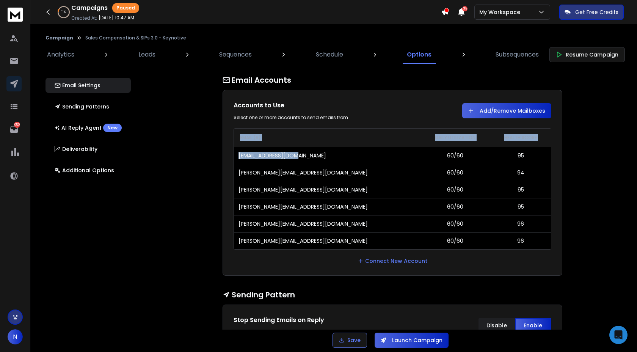
drag, startPoint x: 298, startPoint y: 152, endPoint x: 230, endPoint y: 152, distance: 67.5
click at [230, 152] on div "Accounts to Use Select one or more accounts to send emails from Add/Remove Mail…" at bounding box center [393, 183] width 340 height 186
copy table "EMAIL (6) DAILY UTILIZATION HEALTH SCORE max@getkeynotive.co"
click at [199, 170] on div "Email Accounts Accounts to Use Select one or more accounts to send emails from …" at bounding box center [397, 202] width 508 height 255
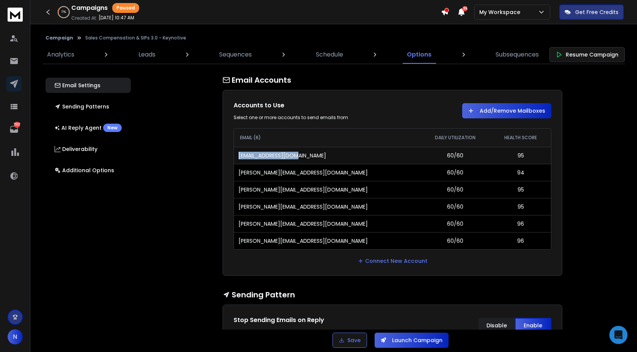
drag, startPoint x: 297, startPoint y: 157, endPoint x: 237, endPoint y: 155, distance: 59.5
click at [239, 155] on div "max@getkeynotive.co" at bounding box center [327, 156] width 177 height 8
copy p "max@getkeynotive.co"
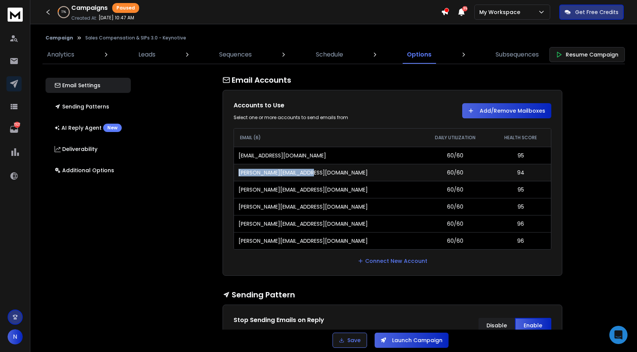
drag, startPoint x: 312, startPoint y: 175, endPoint x: 236, endPoint y: 173, distance: 75.9
click at [236, 173] on td "shaun@getkeynotive.co.uk" at bounding box center [327, 172] width 186 height 17
copy p "shaun@getkeynotive.co.uk"
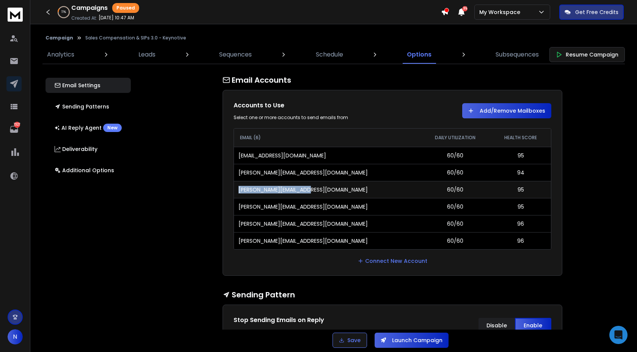
copy p "alicia@keynotivemail.co"
drag, startPoint x: 303, startPoint y: 190, endPoint x: 238, endPoint y: 188, distance: 65.2
click at [239, 188] on div "alicia@keynotivemail.co" at bounding box center [327, 190] width 177 height 8
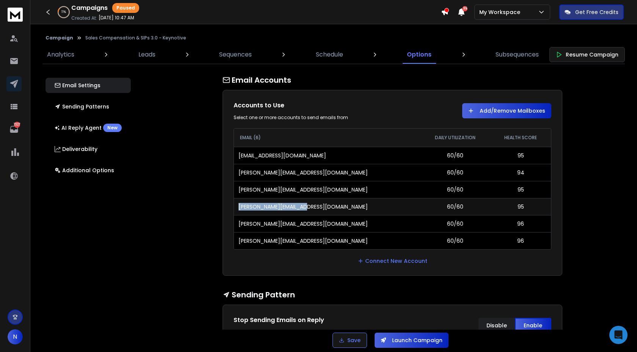
drag, startPoint x: 298, startPoint y: 212, endPoint x: 234, endPoint y: 207, distance: 63.8
click at [234, 207] on td "alicia@keynotiveltd.co" at bounding box center [327, 206] width 186 height 17
copy p "alicia@keynotiveltd.co"
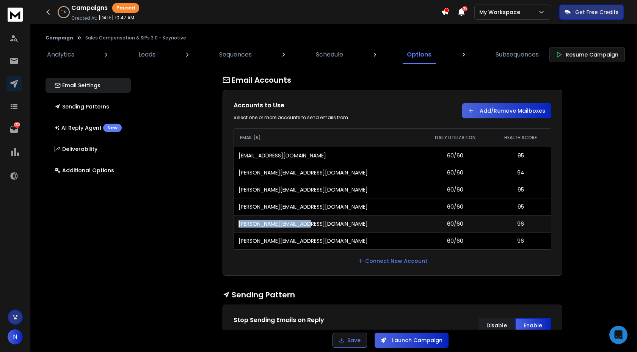
drag, startPoint x: 313, startPoint y: 224, endPoint x: 237, endPoint y: 222, distance: 75.5
click at [239, 222] on div "shaun@mailkeynotive.com" at bounding box center [327, 224] width 177 height 8
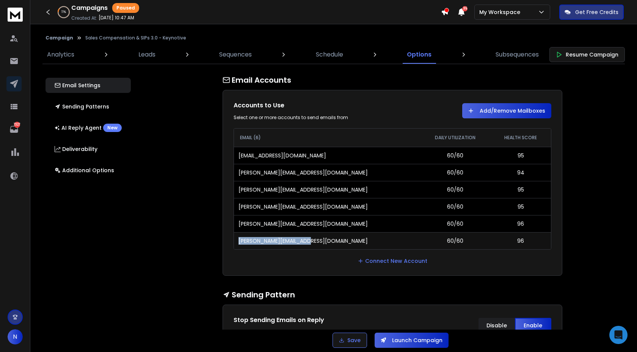
drag, startPoint x: 302, startPoint y: 240, endPoint x: 236, endPoint y: 241, distance: 66.4
click at [236, 241] on td "gina@keynotiveltd.co.uk" at bounding box center [327, 240] width 186 height 17
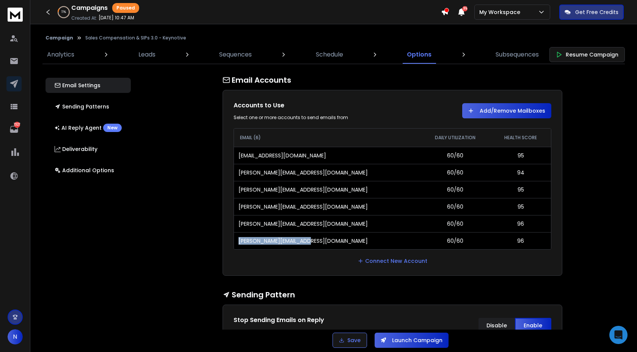
click at [393, 339] on button "Launch Campaign" at bounding box center [412, 340] width 74 height 15
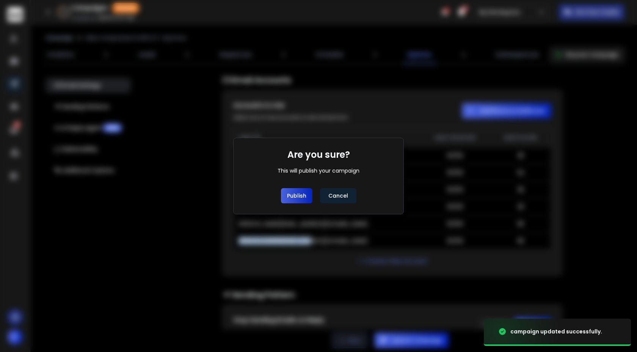
click at [306, 202] on button "Publish" at bounding box center [296, 195] width 31 height 15
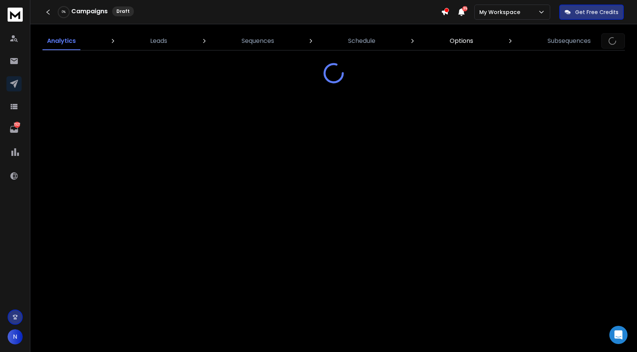
click at [467, 44] on p "Options" at bounding box center [462, 40] width 24 height 9
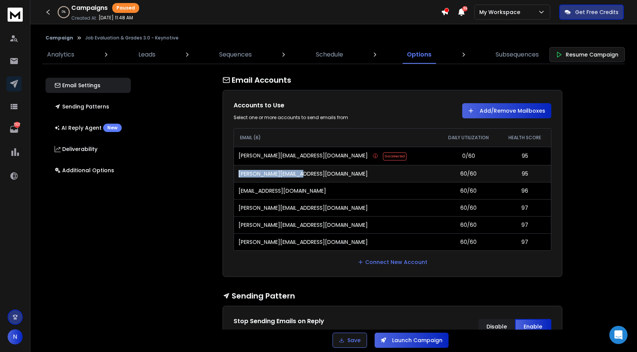
copy p "[PERSON_NAME][EMAIL_ADDRESS][DOMAIN_NAME]"
drag, startPoint x: 296, startPoint y: 170, endPoint x: 235, endPoint y: 170, distance: 61.1
click at [235, 170] on td "[PERSON_NAME][EMAIL_ADDRESS][DOMAIN_NAME]" at bounding box center [336, 173] width 204 height 17
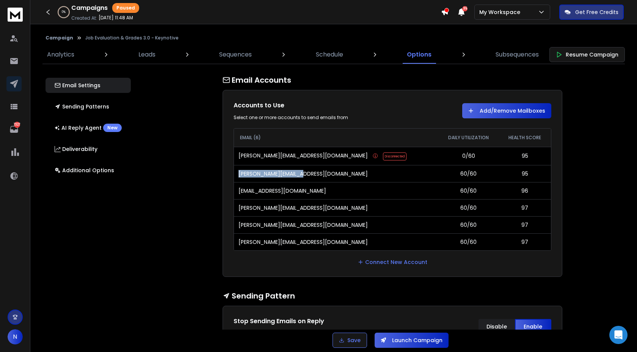
click at [192, 189] on div "Email Accounts Accounts to Use Select one or more accounts to send emails from …" at bounding box center [397, 202] width 508 height 255
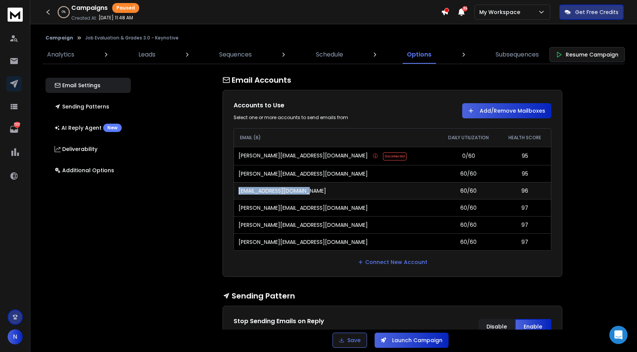
drag, startPoint x: 309, startPoint y: 191, endPoint x: 237, endPoint y: 189, distance: 71.3
click at [239, 189] on div "[EMAIL_ADDRESS][DOMAIN_NAME]" at bounding box center [336, 191] width 195 height 8
copy p "[EMAIL_ADDRESS][DOMAIN_NAME]"
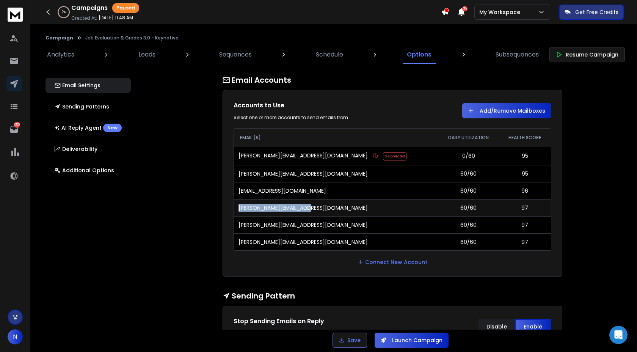
drag, startPoint x: 307, startPoint y: 206, endPoint x: 234, endPoint y: 207, distance: 72.4
click at [234, 207] on td "[PERSON_NAME][EMAIL_ADDRESS][DOMAIN_NAME]" at bounding box center [336, 207] width 204 height 17
copy p "[PERSON_NAME][EMAIL_ADDRESS][DOMAIN_NAME]"
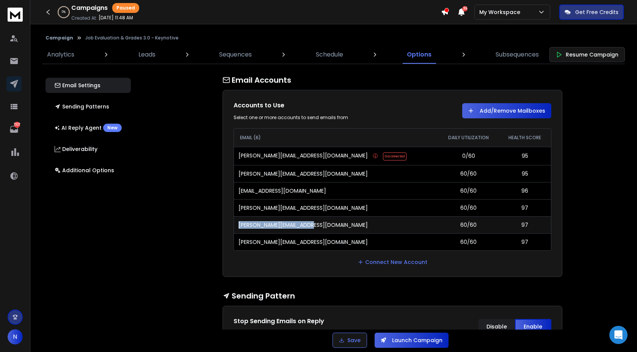
drag, startPoint x: 311, startPoint y: 224, endPoint x: 236, endPoint y: 224, distance: 75.1
click at [236, 224] on td "mary@keynotivemail.co.uk" at bounding box center [336, 224] width 204 height 17
copy p "mary@keynotivemail.co.uk"
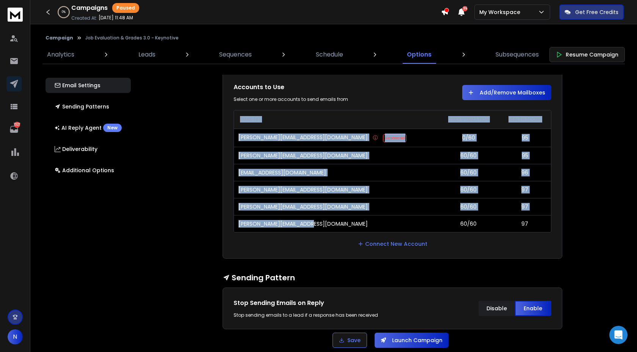
copy table "EMAIL (6) DAILY UTILIZATION HEALTH SCORE brian@getkeynotive.co.uk Disconnected …"
drag, startPoint x: 311, startPoint y: 226, endPoint x: 231, endPoint y: 221, distance: 80.1
click at [231, 221] on div "Accounts to Use Select one or more accounts to send emails from Add/Remove Mail…" at bounding box center [393, 165] width 340 height 187
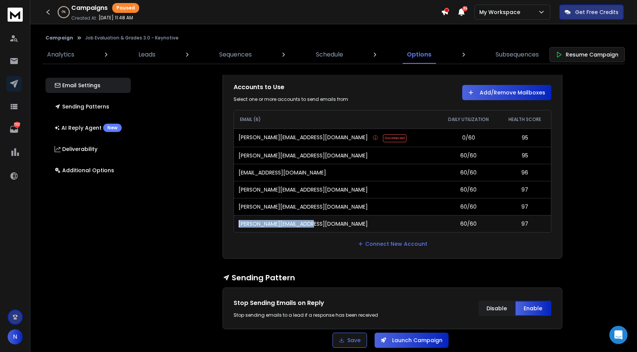
copy p "shaun@keynotiveltd.co.uk"
drag, startPoint x: 307, startPoint y: 227, endPoint x: 237, endPoint y: 222, distance: 69.9
click at [237, 222] on td "shaun@keynotiveltd.co.uk" at bounding box center [336, 223] width 204 height 17
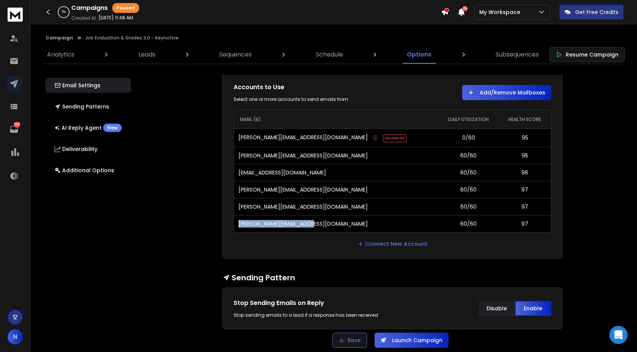
click at [407, 342] on button "Launch Campaign" at bounding box center [412, 340] width 74 height 15
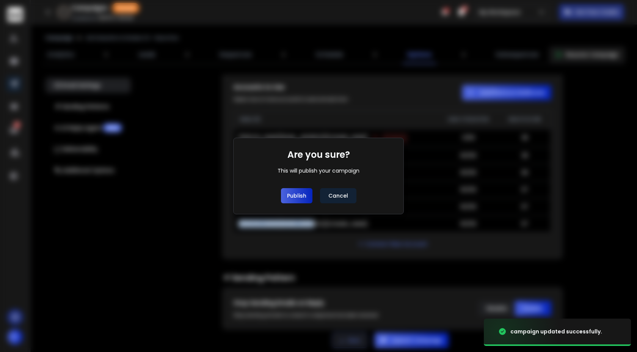
click at [304, 200] on button "Publish" at bounding box center [296, 195] width 31 height 15
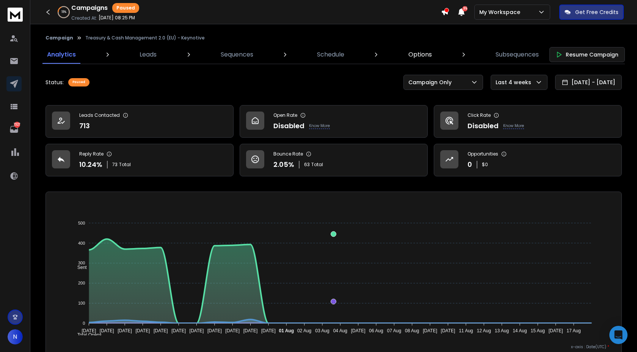
click at [414, 59] on p "Options" at bounding box center [420, 54] width 24 height 9
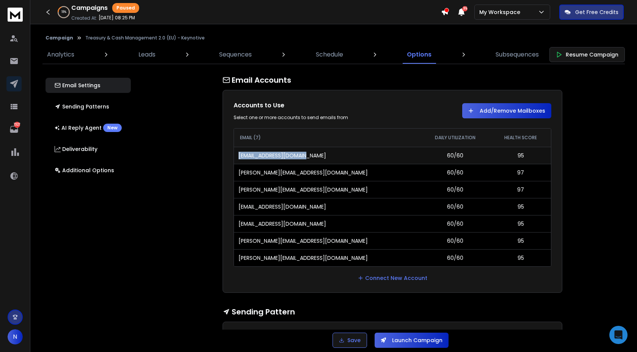
drag, startPoint x: 308, startPoint y: 156, endPoint x: 237, endPoint y: 154, distance: 70.6
click at [237, 154] on td "max@getkeynotive.co.uk" at bounding box center [327, 155] width 186 height 17
copy p "max@getkeynotive.co.uk"
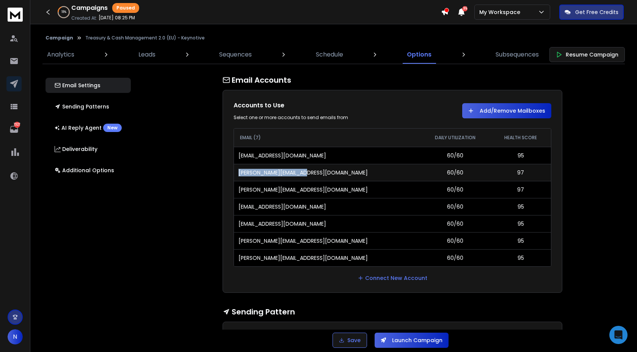
drag, startPoint x: 308, startPoint y: 171, endPoint x: 234, endPoint y: 173, distance: 73.6
click at [234, 173] on td "gina@mailkeynotive.com" at bounding box center [327, 172] width 186 height 17
copy p "gina@mailkeynotive.com"
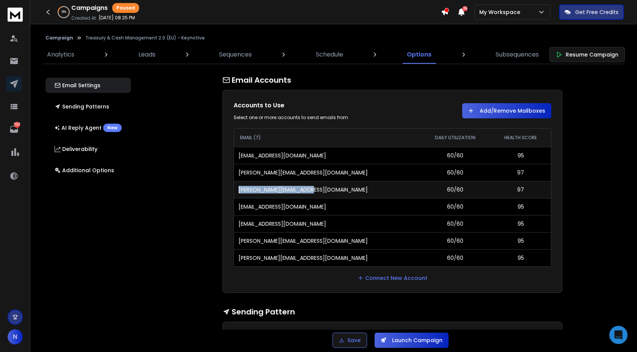
copy p "alicia@mailkeynotive.com"
drag, startPoint x: 306, startPoint y: 190, endPoint x: 235, endPoint y: 189, distance: 70.5
click at [235, 189] on td "alicia@mailkeynotive.com" at bounding box center [327, 189] width 186 height 17
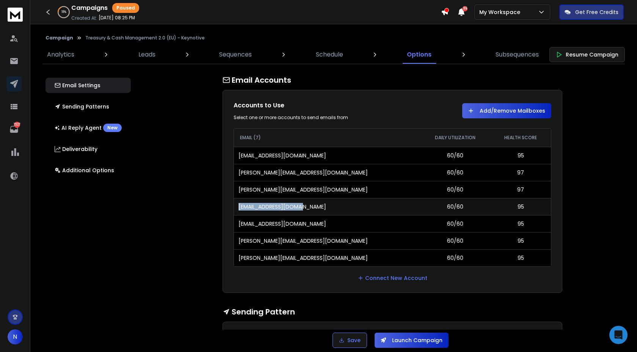
drag, startPoint x: 307, startPoint y: 206, endPoint x: 236, endPoint y: 207, distance: 70.9
click at [236, 207] on td "max@keynotivesend.com" at bounding box center [327, 206] width 186 height 17
copy p "max@keynotivesend.com"
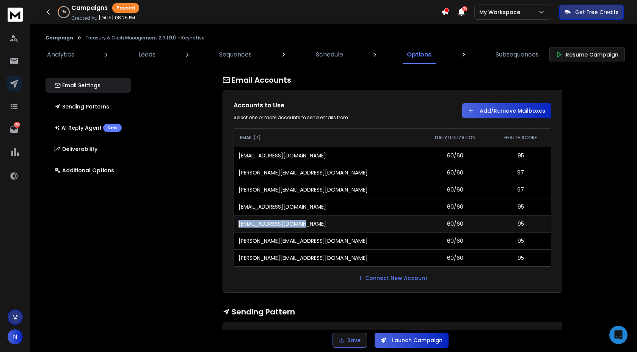
copy p "max@keynotive-mail.com"
drag, startPoint x: 309, startPoint y: 224, endPoint x: 236, endPoint y: 223, distance: 73.6
click at [236, 223] on td "max@keynotive-mail.com" at bounding box center [327, 223] width 186 height 17
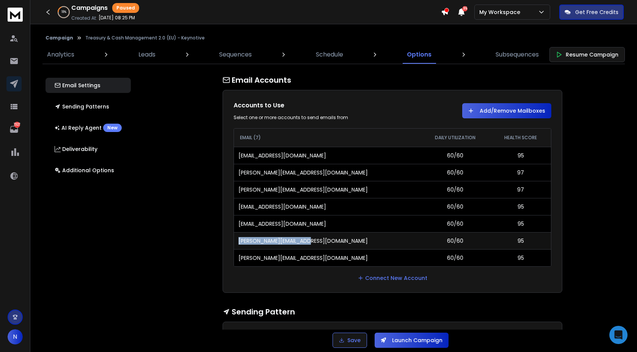
drag, startPoint x: 314, startPoint y: 242, endPoint x: 235, endPoint y: 241, distance: 78.1
click at [235, 241] on td "danny@keynotivesend.com" at bounding box center [327, 240] width 186 height 17
copy p "danny@keynotivesend.com"
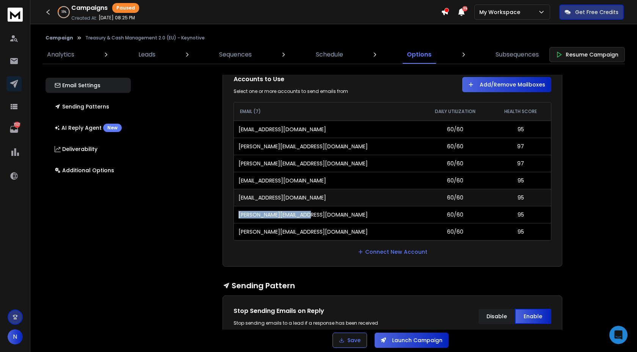
scroll to position [28, 0]
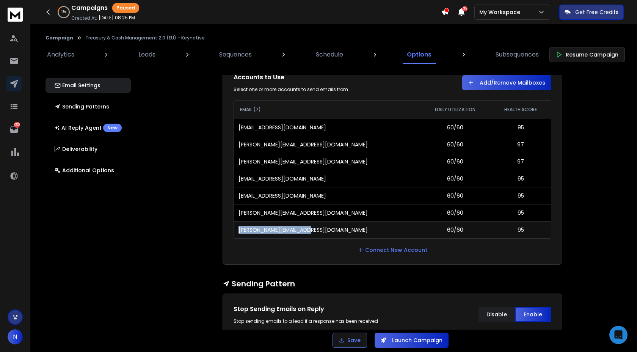
drag, startPoint x: 312, startPoint y: 229, endPoint x: 237, endPoint y: 228, distance: 75.5
click at [237, 228] on td "shaun@keynotivesend.com" at bounding box center [327, 229] width 186 height 17
copy p "shaun@keynotivesend.com"
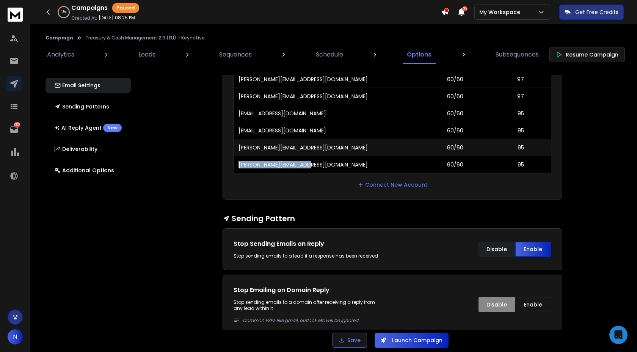
scroll to position [112, 0]
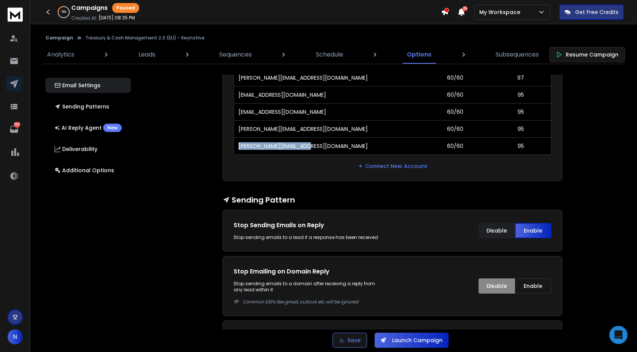
click at [391, 340] on button "Launch Campaign" at bounding box center [412, 340] width 74 height 15
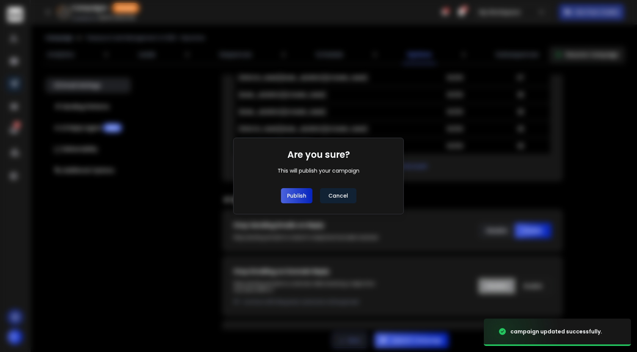
click at [301, 195] on button "Publish" at bounding box center [296, 195] width 31 height 15
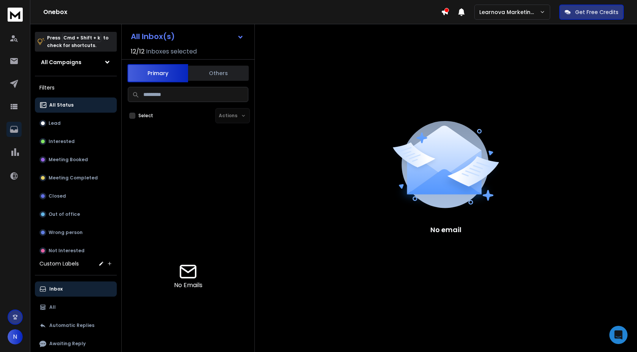
click at [228, 72] on button "Others" at bounding box center [218, 73] width 61 height 17
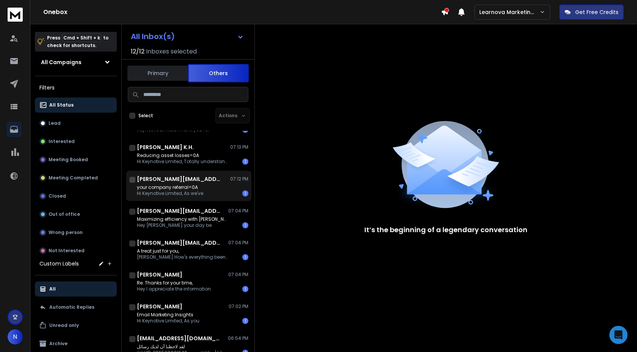
scroll to position [79, 0]
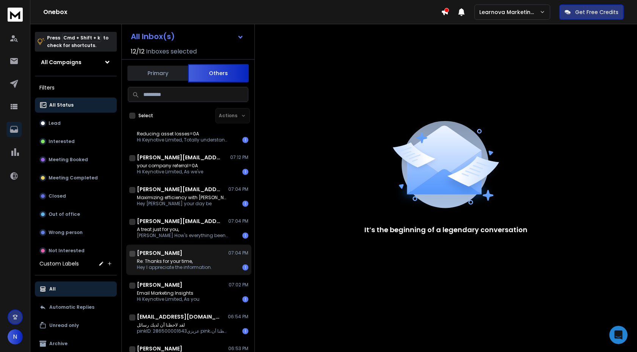
click at [213, 271] on div "[PERSON_NAME] 07:04 PM Re: Thanks for your time, Hey I appreciate the informati…" at bounding box center [188, 260] width 125 height 30
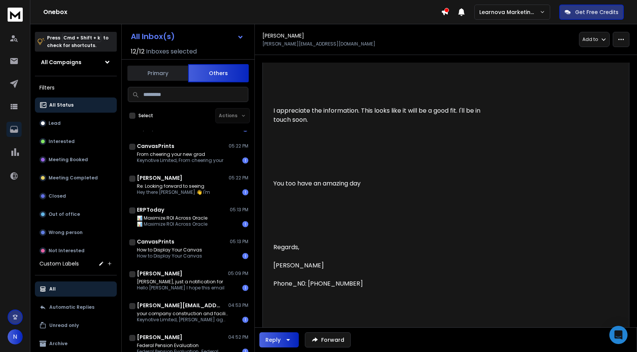
scroll to position [1147, 0]
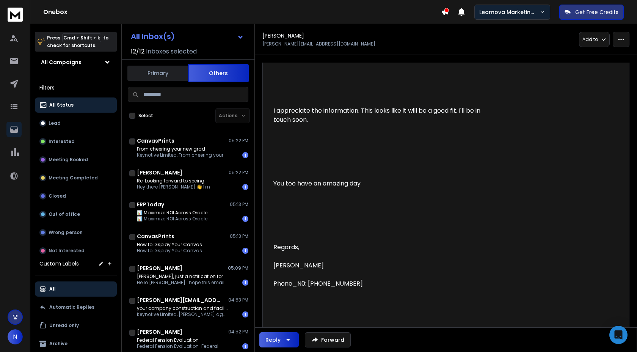
click at [511, 8] on button "Learnova Marketing Emails" at bounding box center [512, 12] width 76 height 15
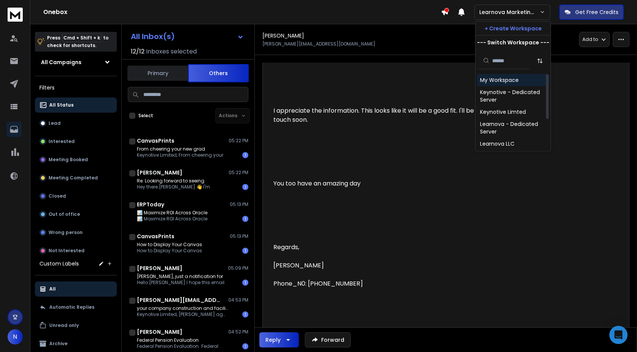
click at [491, 79] on div "My Workspace" at bounding box center [499, 80] width 39 height 8
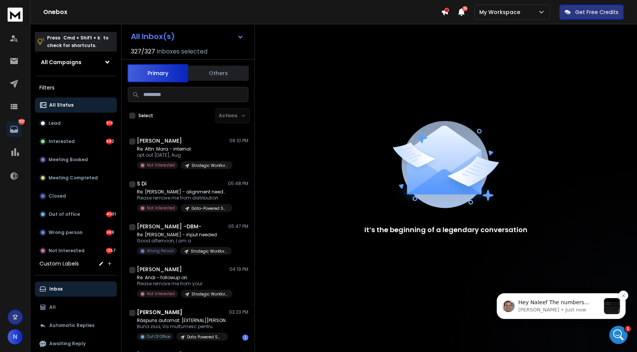
click at [584, 300] on p "Hey Naleef The numbers you’re seeing there are only for the last 4 weeks. If yo…" at bounding box center [559, 303] width 82 height 8
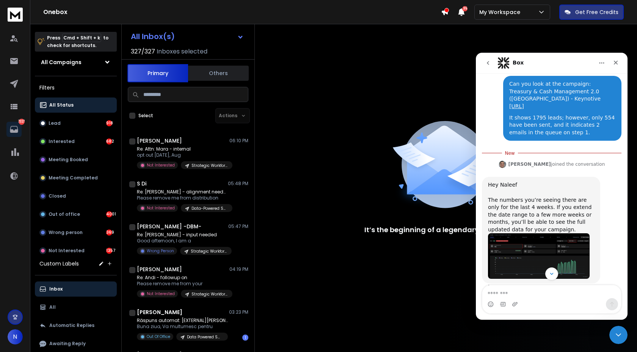
scroll to position [106, 0]
click at [613, 331] on icon "Close Intercom Messenger" at bounding box center [617, 333] width 9 height 9
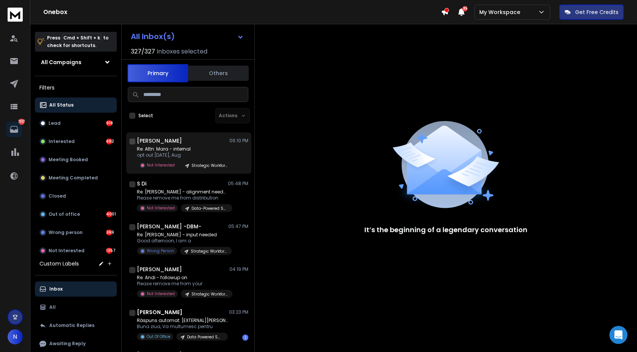
scroll to position [93, 0]
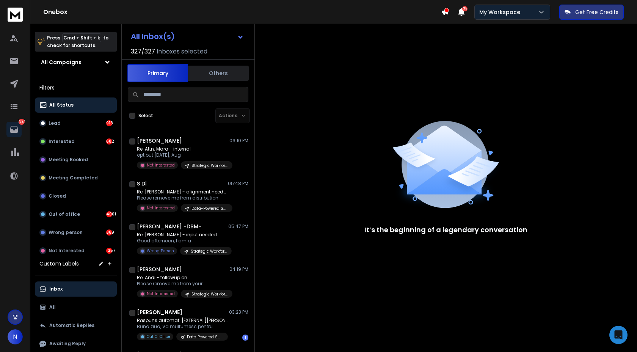
click at [517, 13] on p "My Workspace" at bounding box center [501, 12] width 44 height 8
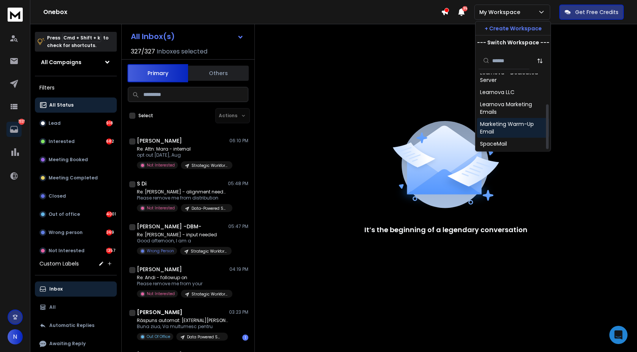
scroll to position [34, 0]
click at [496, 121] on div "Learnova Marketing Emails" at bounding box center [513, 125] width 66 height 15
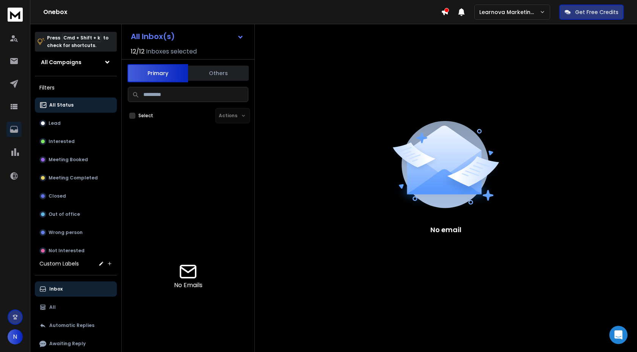
click at [211, 78] on button "Others" at bounding box center [218, 73] width 61 height 17
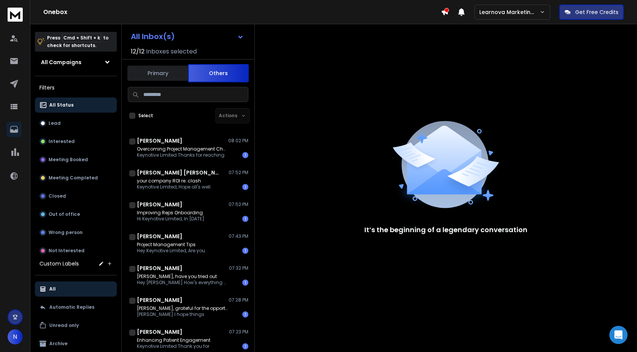
click at [171, 77] on button "Primary" at bounding box center [157, 73] width 61 height 17
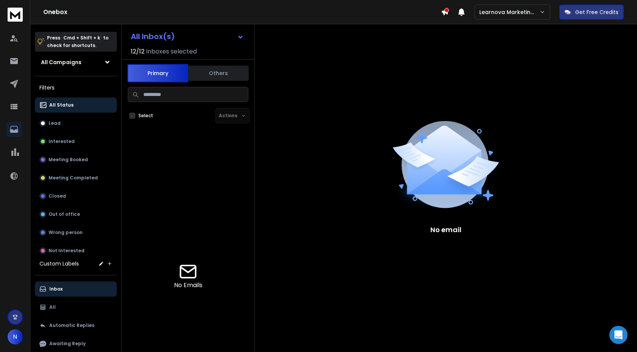
click at [198, 72] on button "Others" at bounding box center [218, 73] width 61 height 17
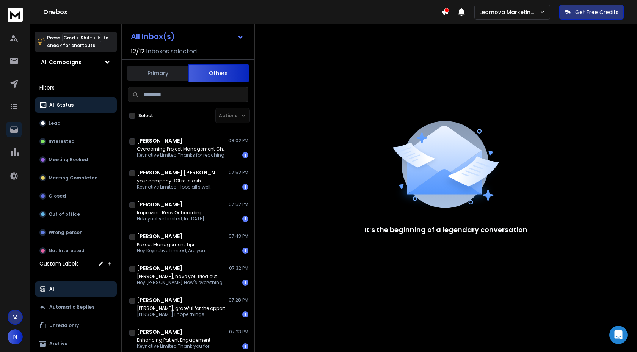
click at [163, 66] on button "Primary" at bounding box center [157, 73] width 61 height 17
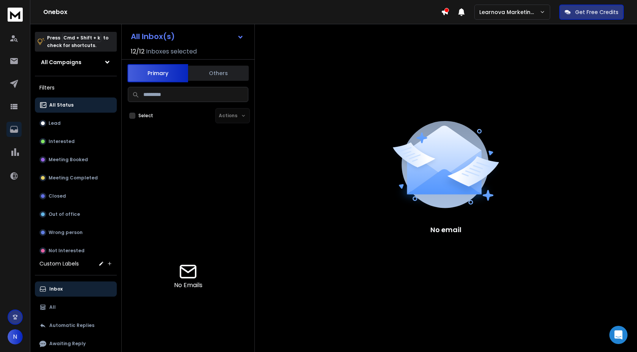
click at [199, 75] on button "Others" at bounding box center [218, 73] width 61 height 17
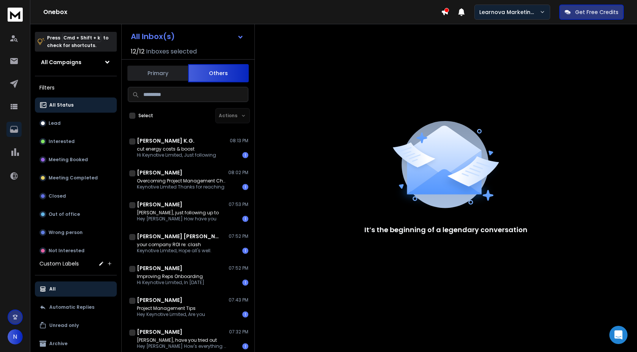
click at [490, 14] on p "Learnova Marketing Emails" at bounding box center [509, 12] width 60 height 8
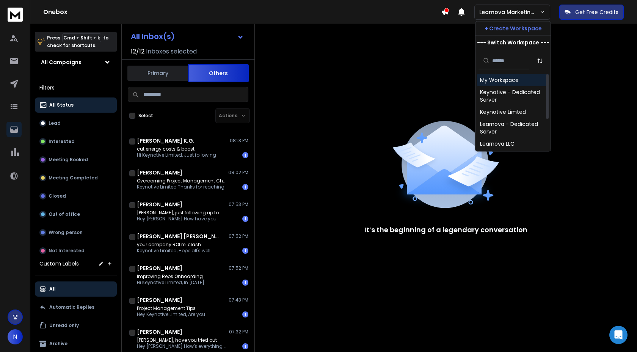
click at [488, 78] on div "My Workspace" at bounding box center [499, 80] width 39 height 8
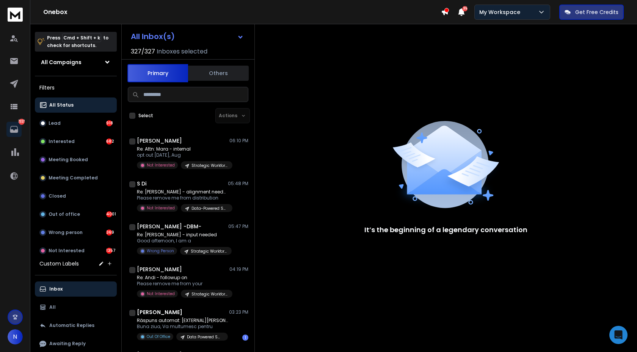
click at [491, 13] on p "My Workspace" at bounding box center [501, 12] width 44 height 8
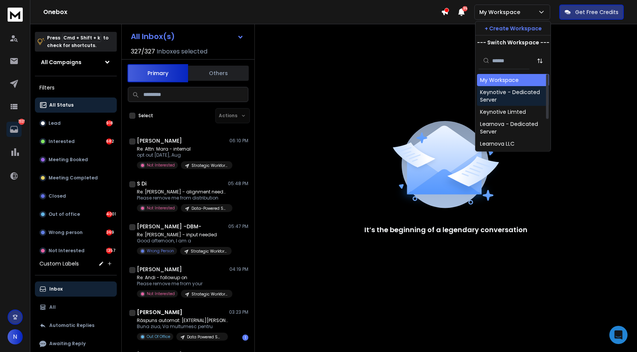
click at [499, 95] on div "Keynotive - Dedicated Server" at bounding box center [513, 95] width 66 height 15
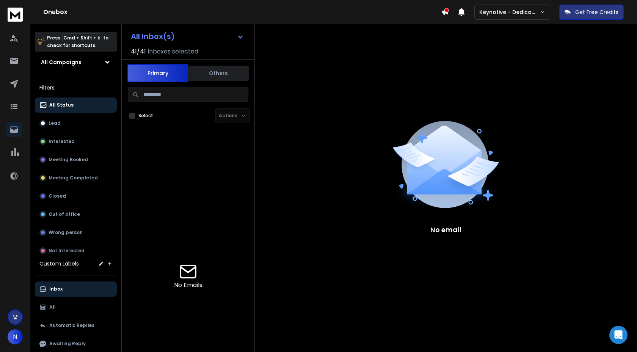
click at [201, 65] on button "Others" at bounding box center [218, 73] width 61 height 17
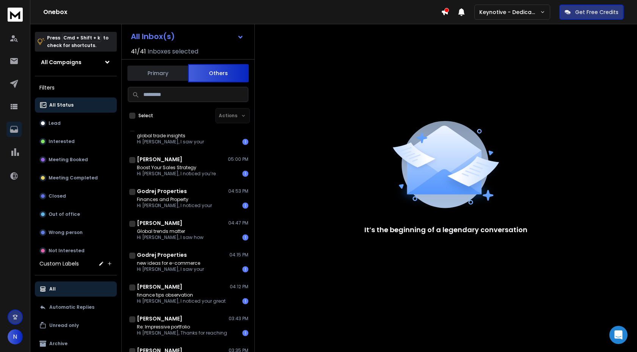
scroll to position [279, 0]
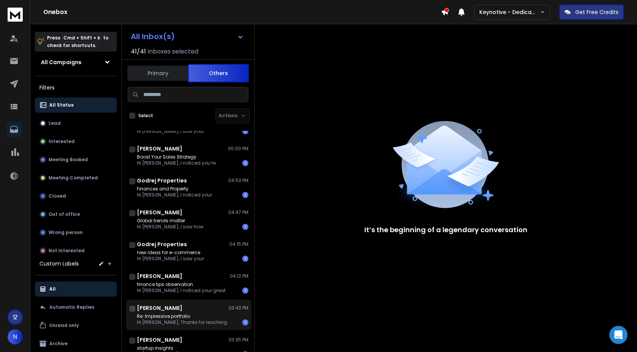
click at [168, 311] on div "[PERSON_NAME] 03:43 PM" at bounding box center [192, 308] width 111 height 8
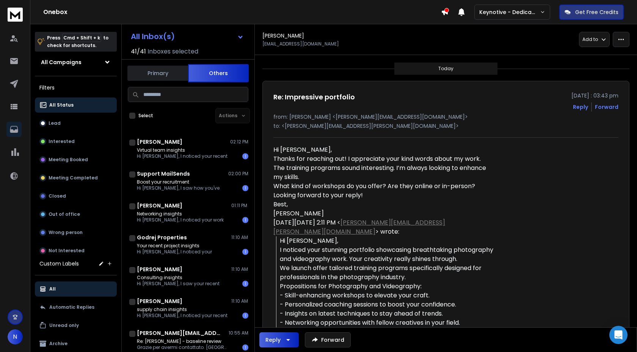
scroll to position [604, 0]
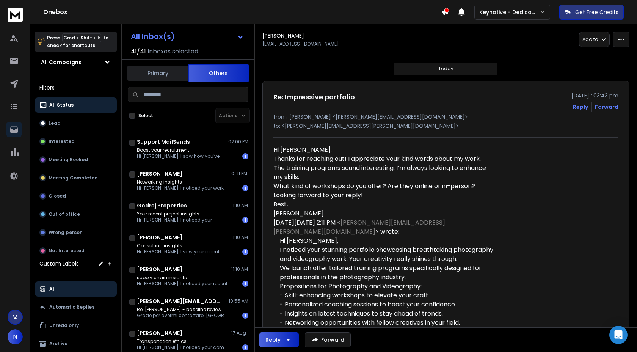
click at [168, 311] on p "Re: [PERSON_NAME] - baseline review" at bounding box center [182, 309] width 91 height 6
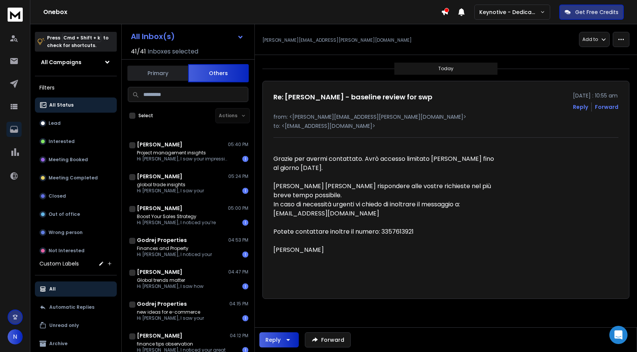
scroll to position [0, 0]
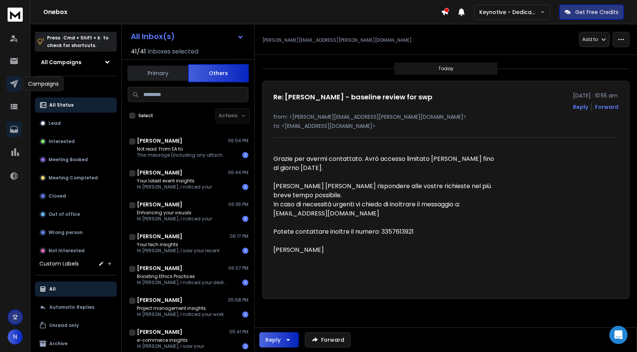
click at [15, 84] on icon at bounding box center [14, 84] width 8 height 8
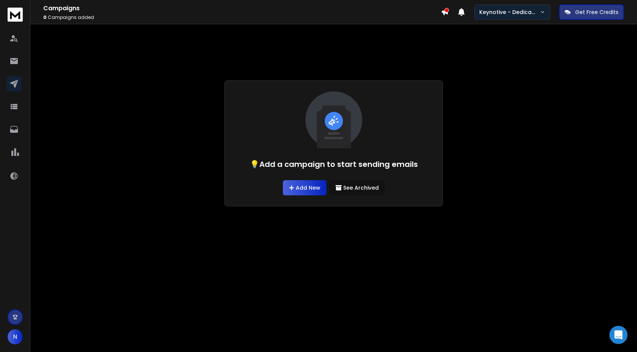
click at [507, 11] on p "Keynotive - Dedicated Server" at bounding box center [509, 12] width 61 height 8
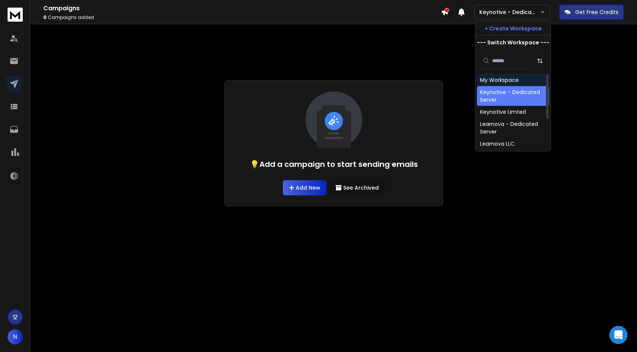
click at [496, 80] on div "My Workspace" at bounding box center [499, 80] width 39 height 8
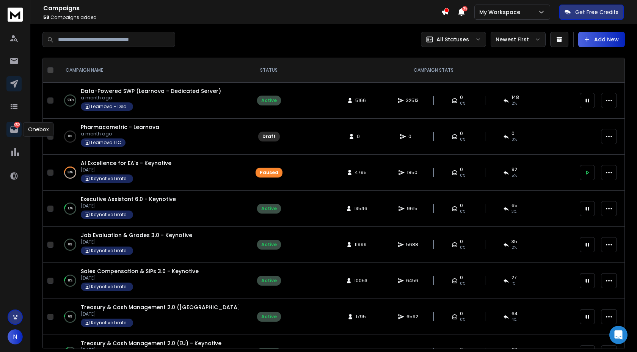
click at [16, 126] on p "7327" at bounding box center [17, 125] width 6 height 6
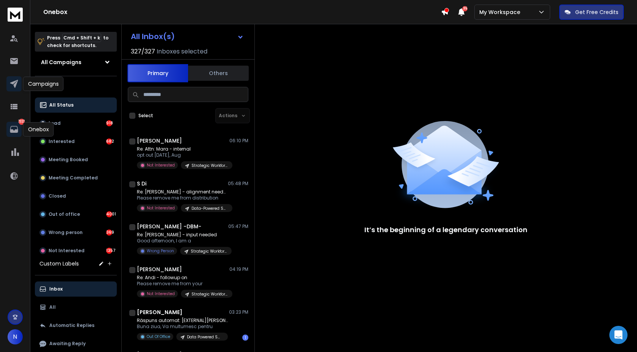
click at [10, 85] on icon at bounding box center [13, 83] width 9 height 9
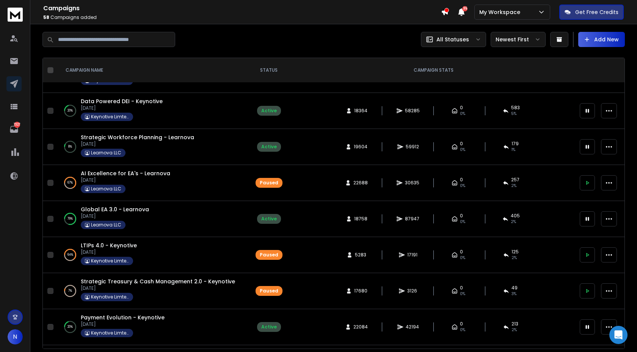
scroll to position [315, 0]
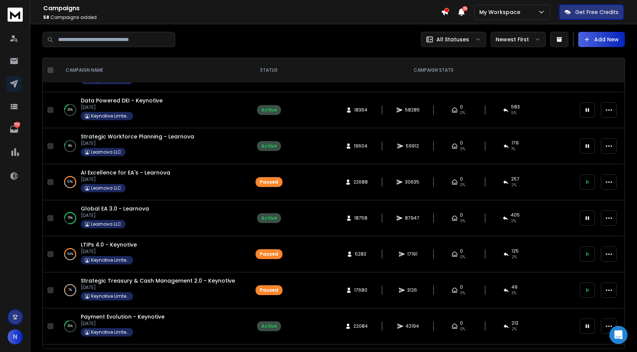
click at [141, 137] on span "Strategic Workforce Planning - Learnova" at bounding box center [137, 137] width 113 height 8
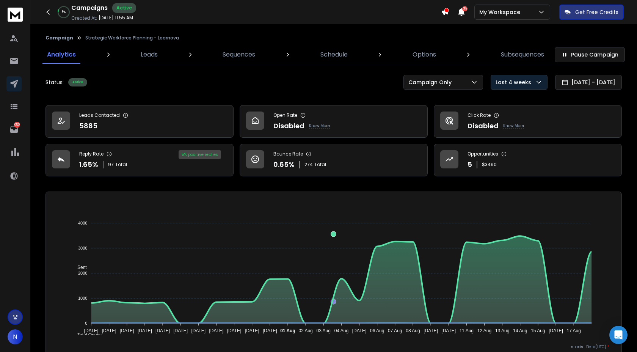
click at [499, 80] on p "Last 4 weeks" at bounding box center [515, 82] width 39 height 8
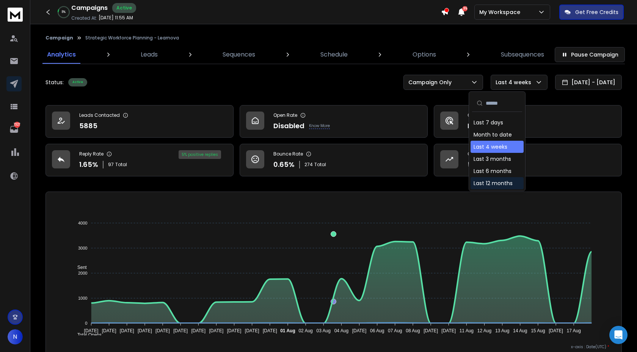
click at [494, 182] on div "Last 12 months" at bounding box center [493, 183] width 39 height 8
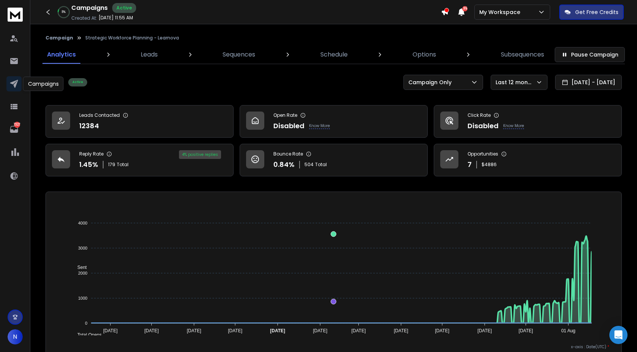
click at [15, 86] on icon at bounding box center [14, 84] width 8 height 8
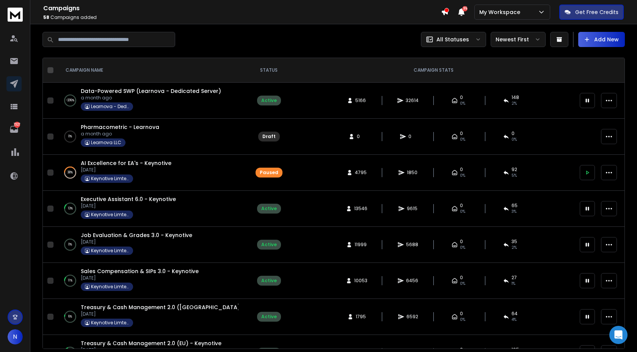
click at [133, 89] on span "Data-Powered SWP (Learnova - Dedicated Server)" at bounding box center [151, 91] width 140 height 8
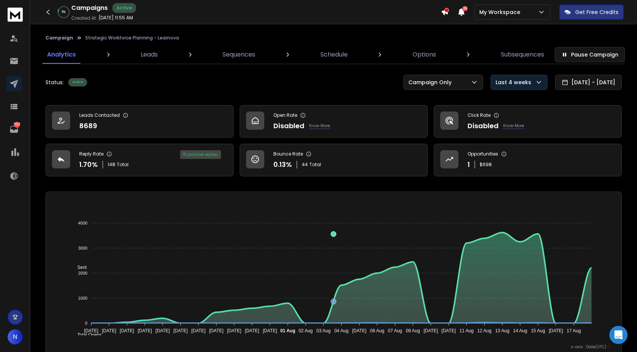
click at [496, 82] on p "Last 4 weeks" at bounding box center [515, 82] width 39 height 8
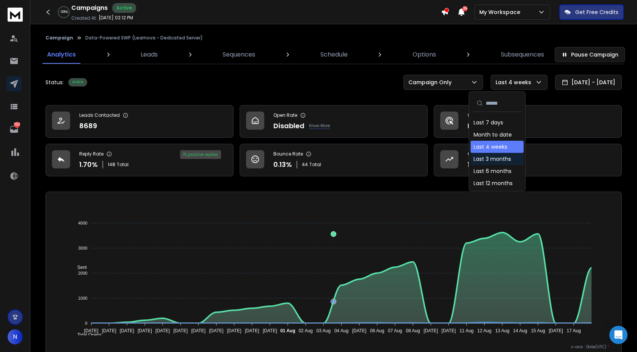
click at [491, 160] on div "Last 3 months" at bounding box center [493, 159] width 38 height 8
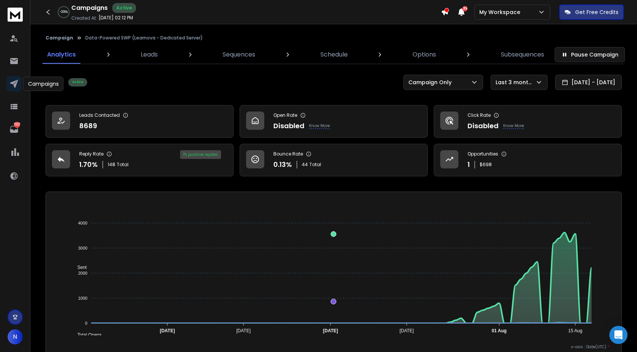
click at [11, 83] on icon at bounding box center [13, 83] width 9 height 9
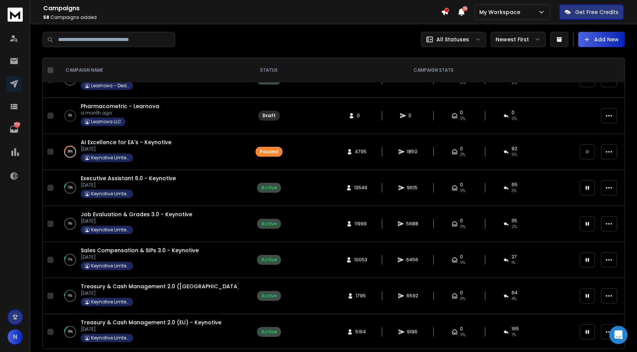
scroll to position [21, 0]
click at [137, 179] on span "Executive Assistant 6.0 - Keynotive" at bounding box center [128, 178] width 95 height 8
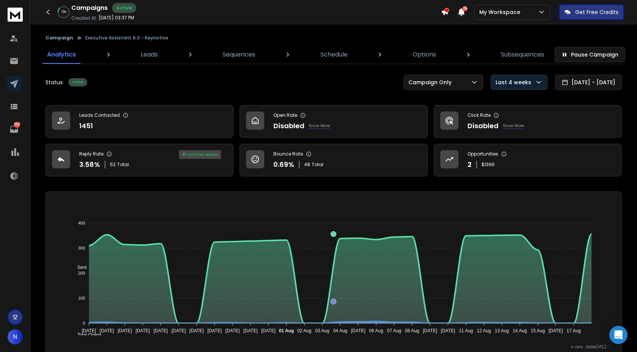
click at [503, 88] on button "Last 4 weeks" at bounding box center [519, 82] width 57 height 15
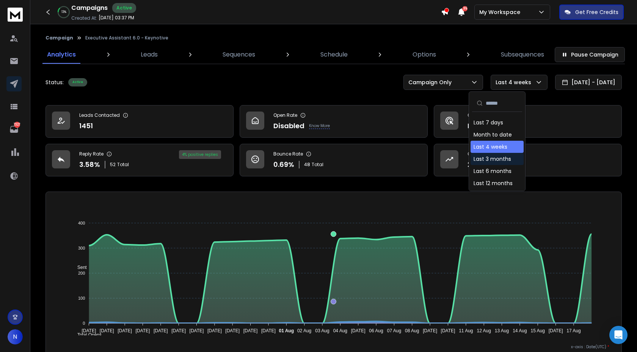
click at [488, 157] on div "Last 3 months" at bounding box center [493, 159] width 38 height 8
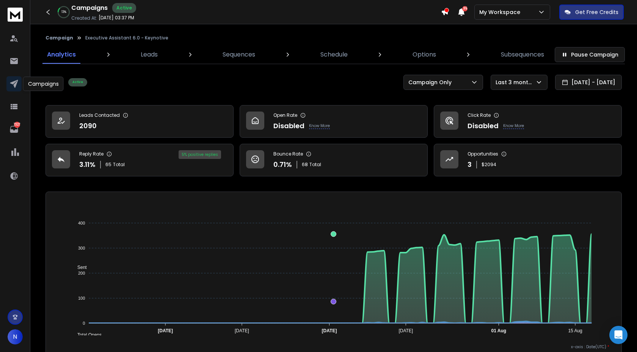
click at [9, 85] on icon at bounding box center [13, 83] width 9 height 9
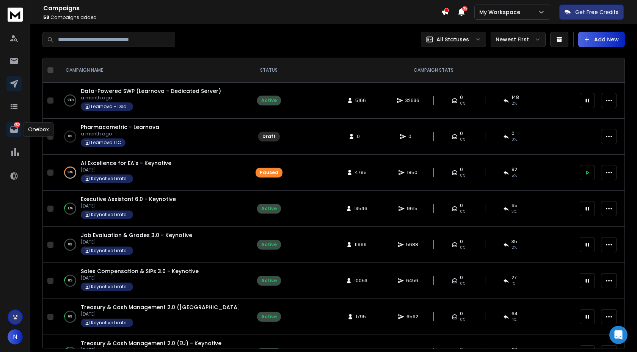
click at [13, 130] on icon at bounding box center [14, 129] width 8 height 7
